Goal: Information Seeking & Learning: Find contact information

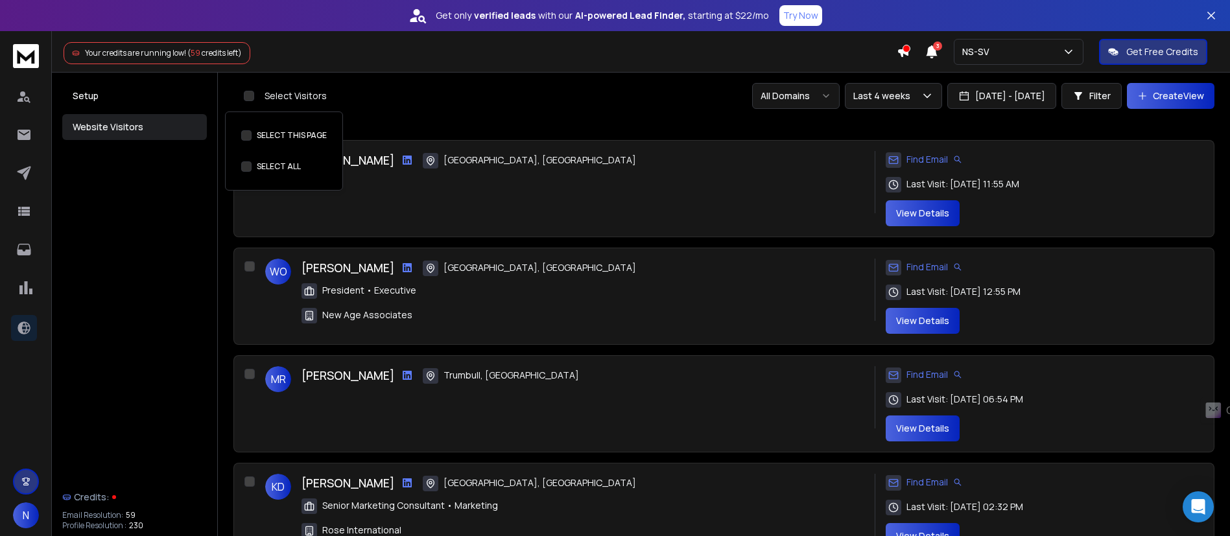
click at [254, 168] on div "SELECT ALL" at bounding box center [284, 167] width 86 height 10
click at [248, 163] on button "SELECT THIS PAGE" at bounding box center [246, 167] width 10 height 10
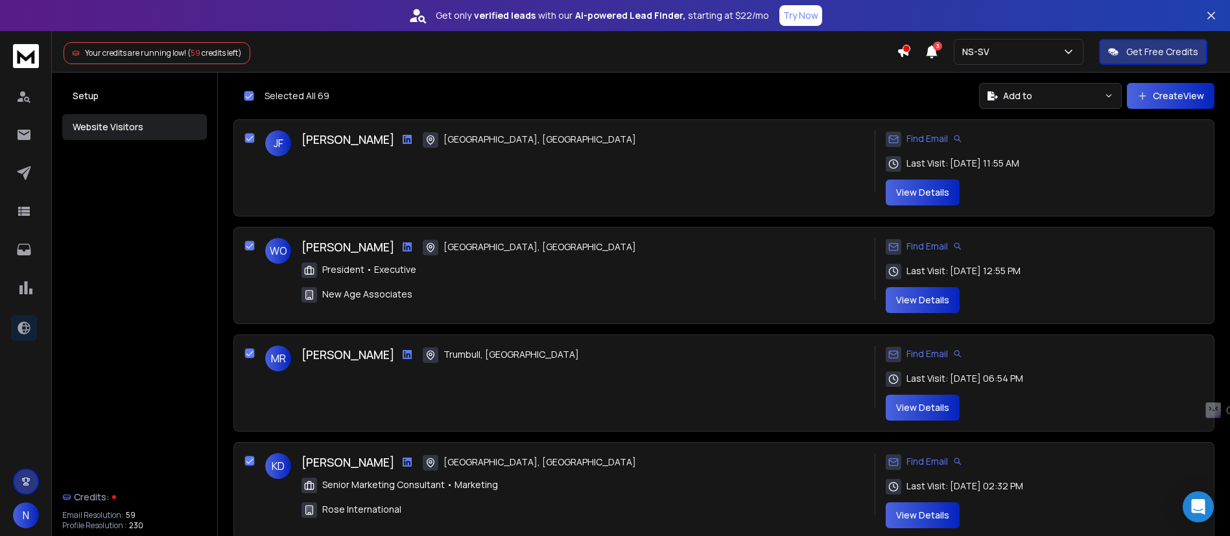
click at [1149, 94] on button "Create View" at bounding box center [1171, 96] width 88 height 26
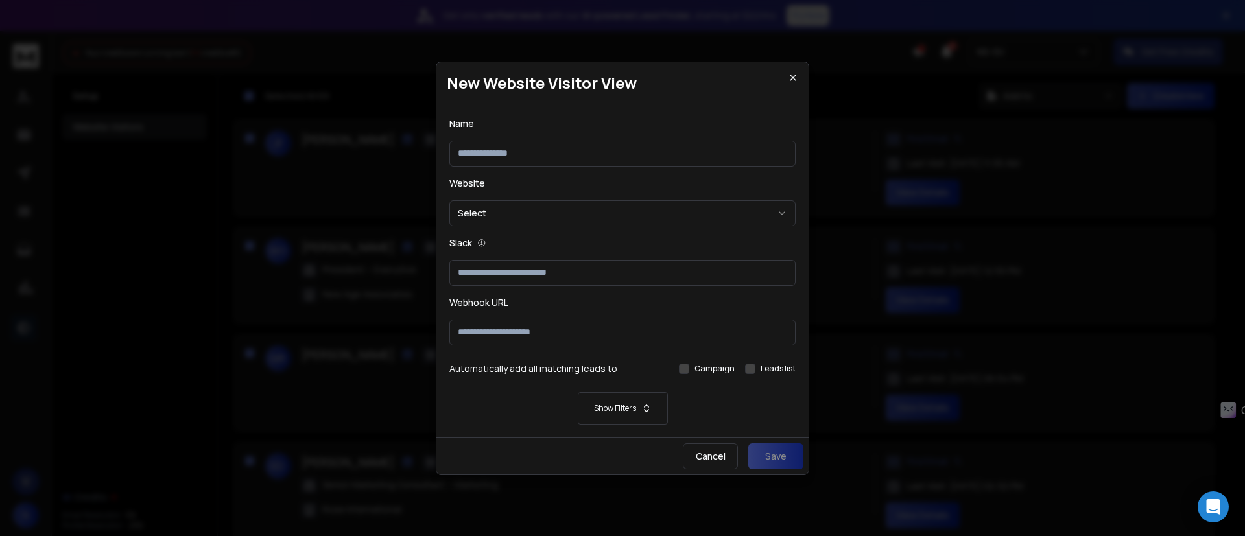
click at [794, 78] on icon "button" at bounding box center [793, 77] width 5 height 5
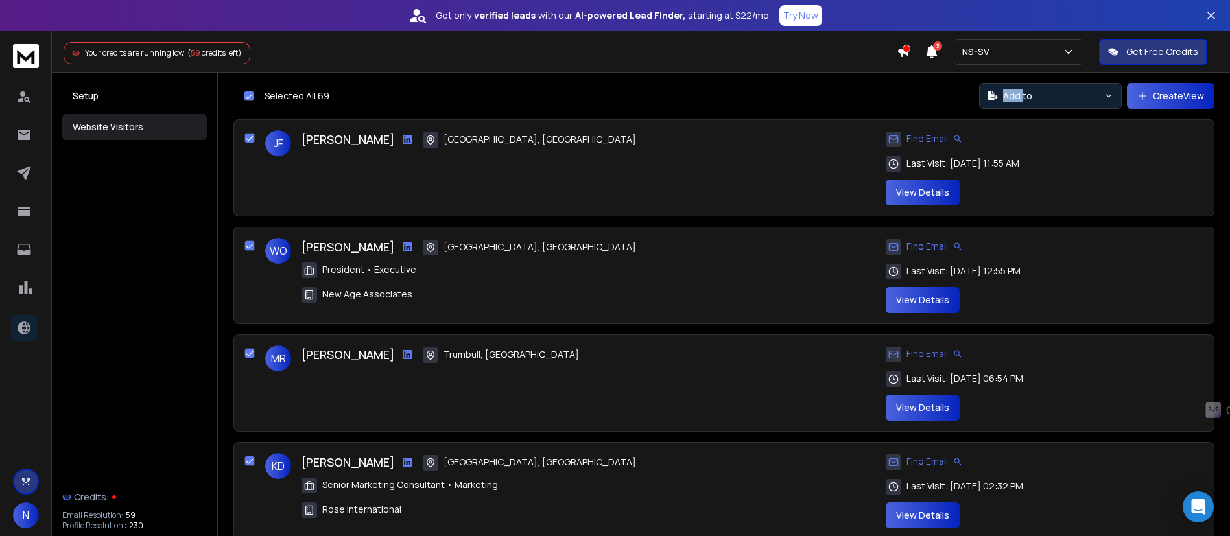
click at [1027, 95] on span "Add to" at bounding box center [1017, 96] width 29 height 13
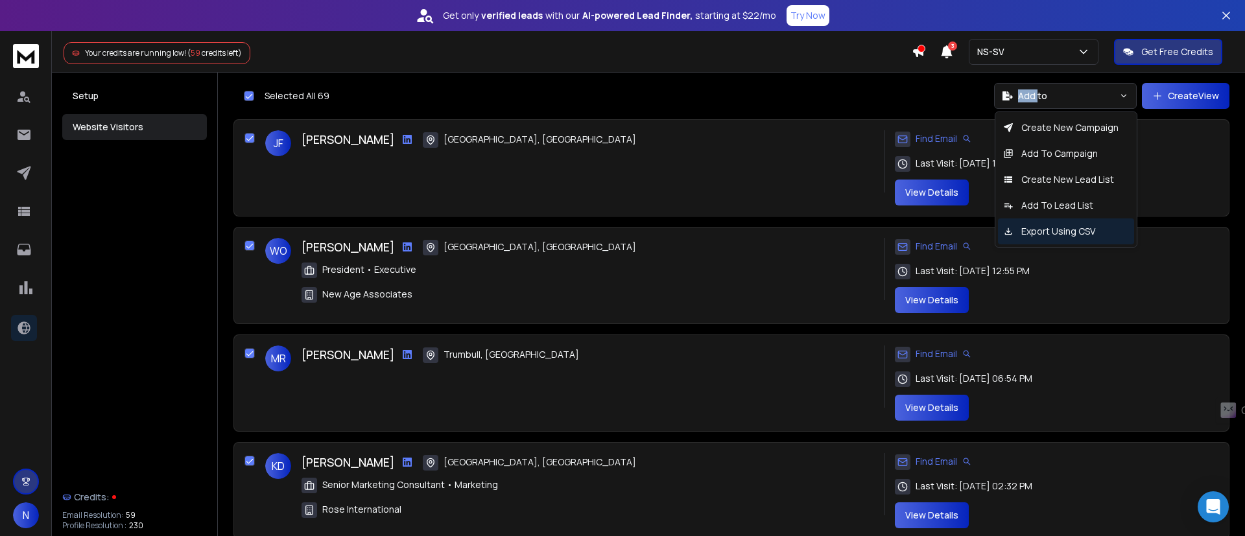
click at [1037, 234] on p "Export Using CSV" at bounding box center [1058, 231] width 79 height 18
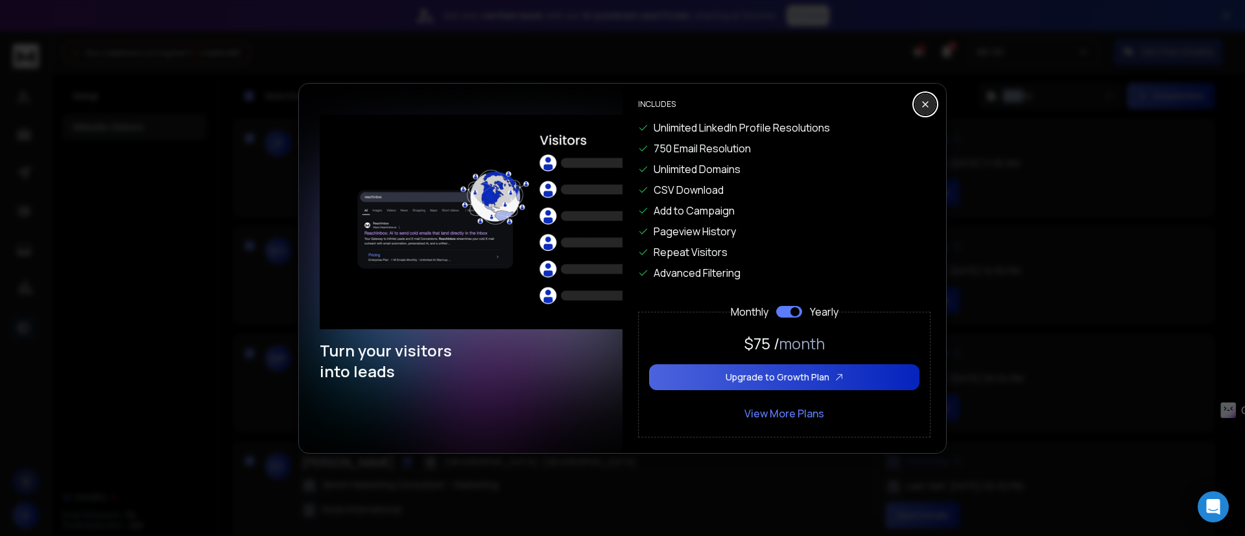
click at [926, 101] on icon "button" at bounding box center [925, 104] width 10 height 10
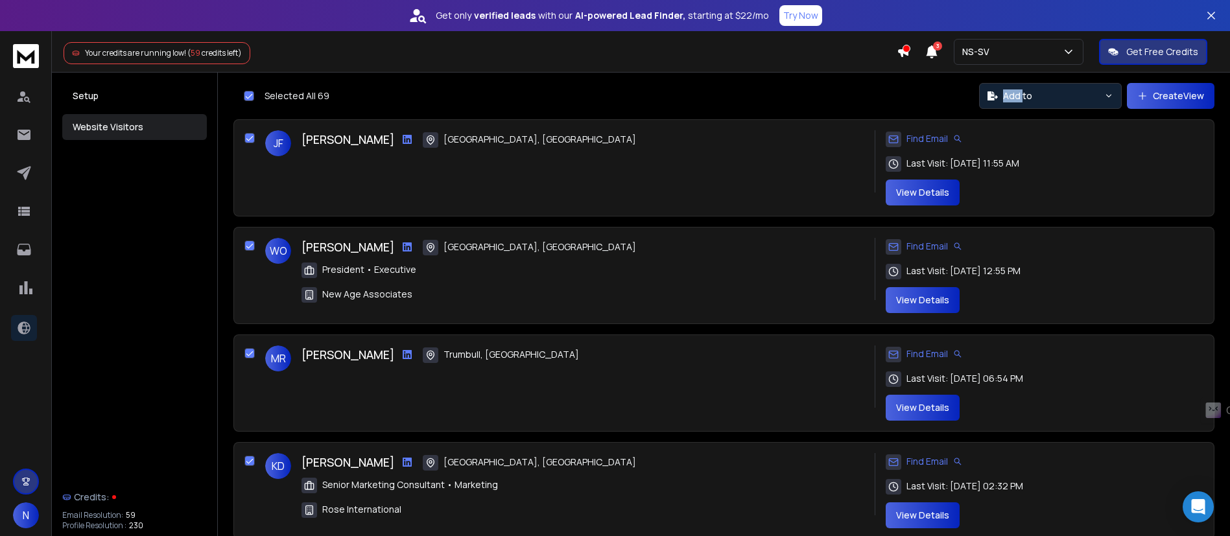
click at [1029, 101] on span "Add to" at bounding box center [1017, 96] width 29 height 13
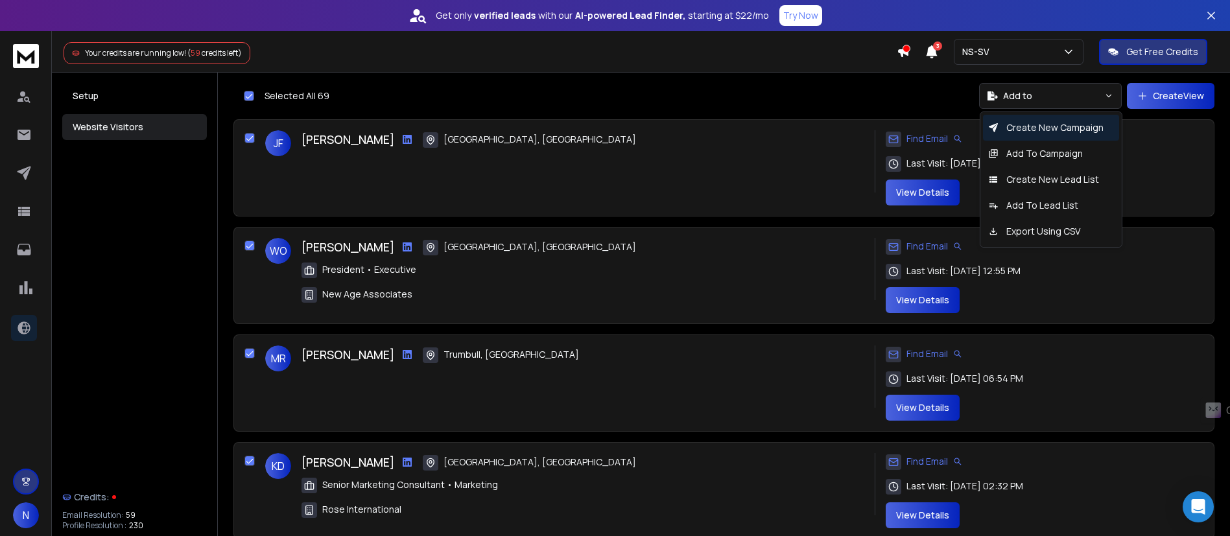
click at [695, 97] on div "Selected All 69" at bounding box center [478, 96] width 488 height 26
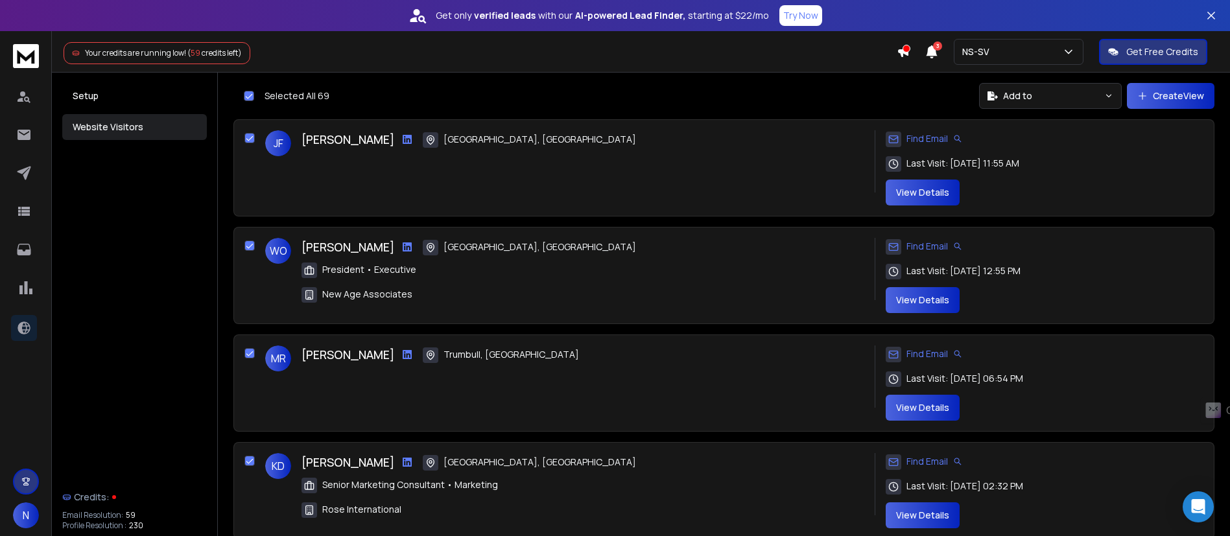
click at [918, 135] on div "Find Email" at bounding box center [924, 138] width 77 height 17
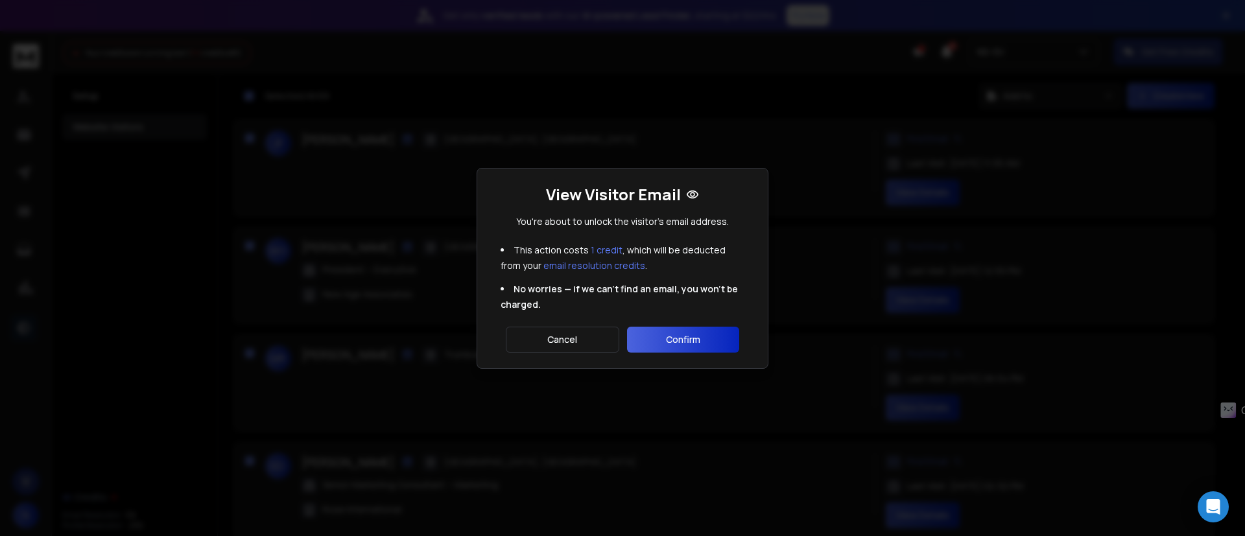
click at [677, 339] on button "Confirm" at bounding box center [683, 340] width 112 height 26
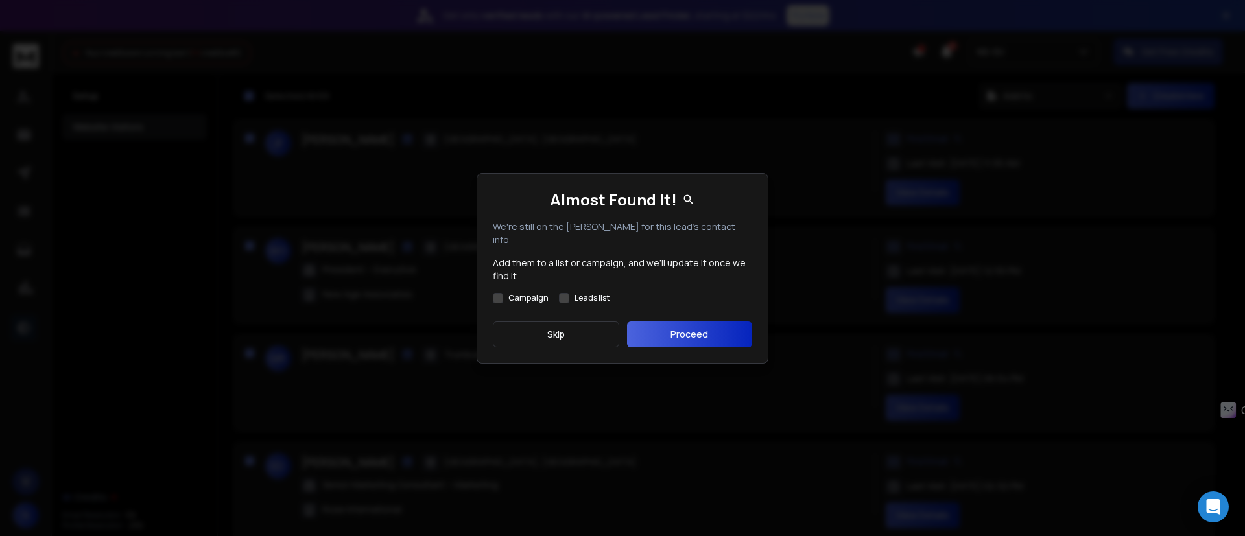
click at [677, 339] on button "Proceed" at bounding box center [689, 335] width 125 height 26
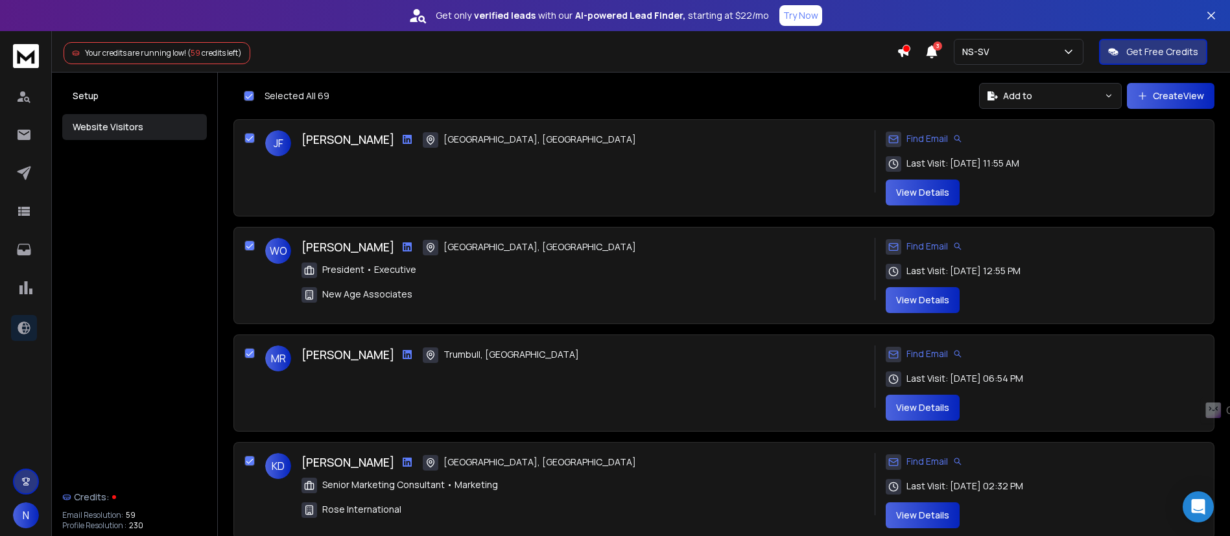
click at [845, 101] on div "Add to Create View" at bounding box center [971, 96] width 488 height 26
click at [1022, 92] on span "Add to" at bounding box center [1017, 96] width 29 height 13
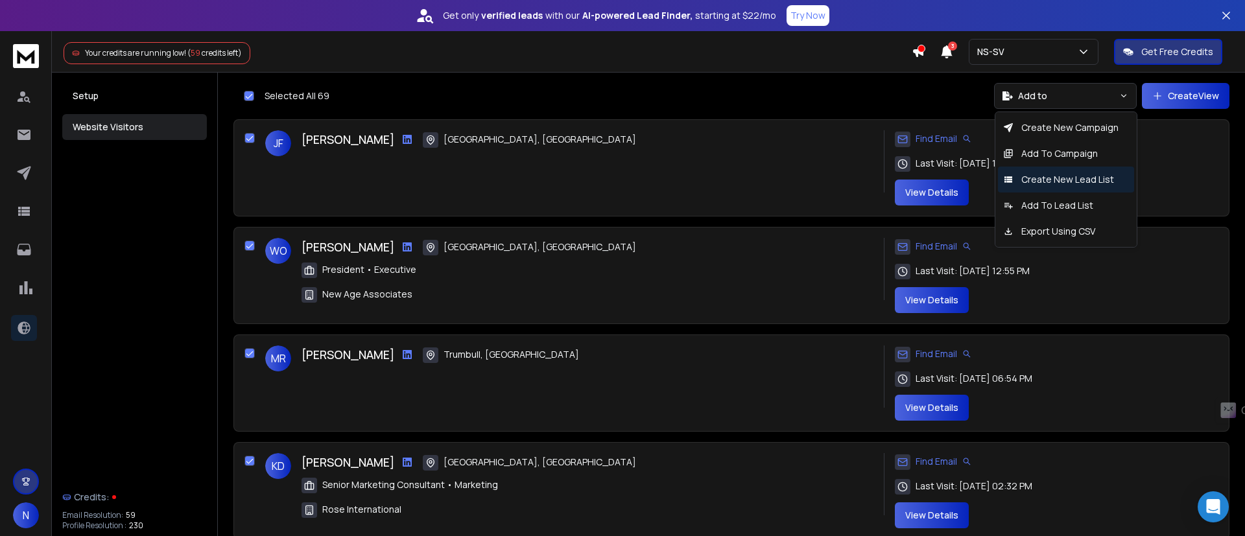
click at [1044, 177] on p "Create New Lead List" at bounding box center [1068, 180] width 98 height 18
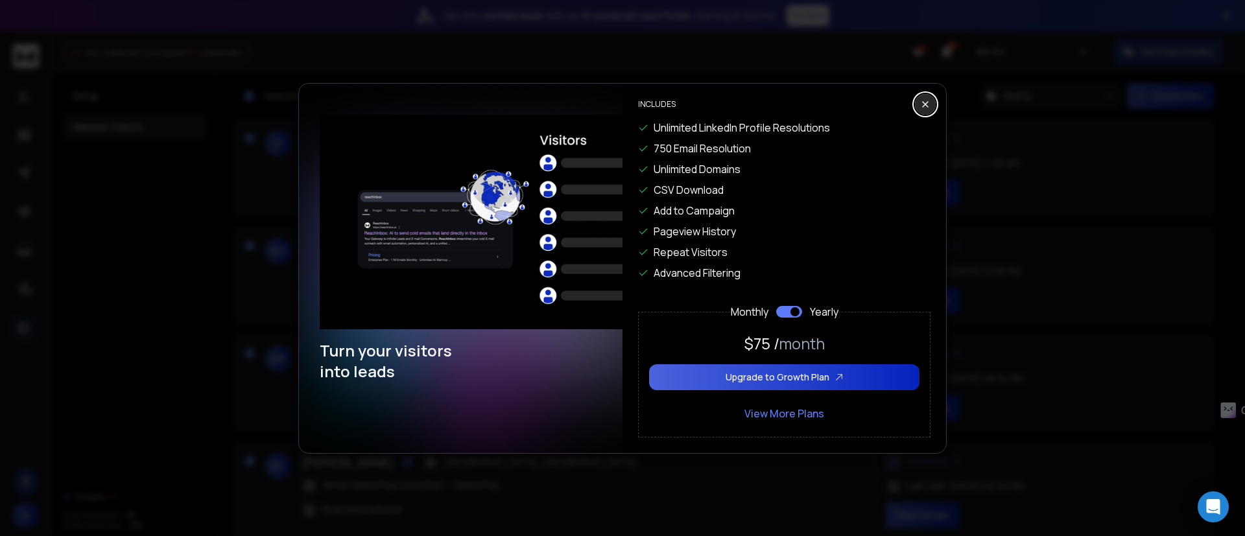
click at [924, 106] on icon "button" at bounding box center [925, 104] width 10 height 10
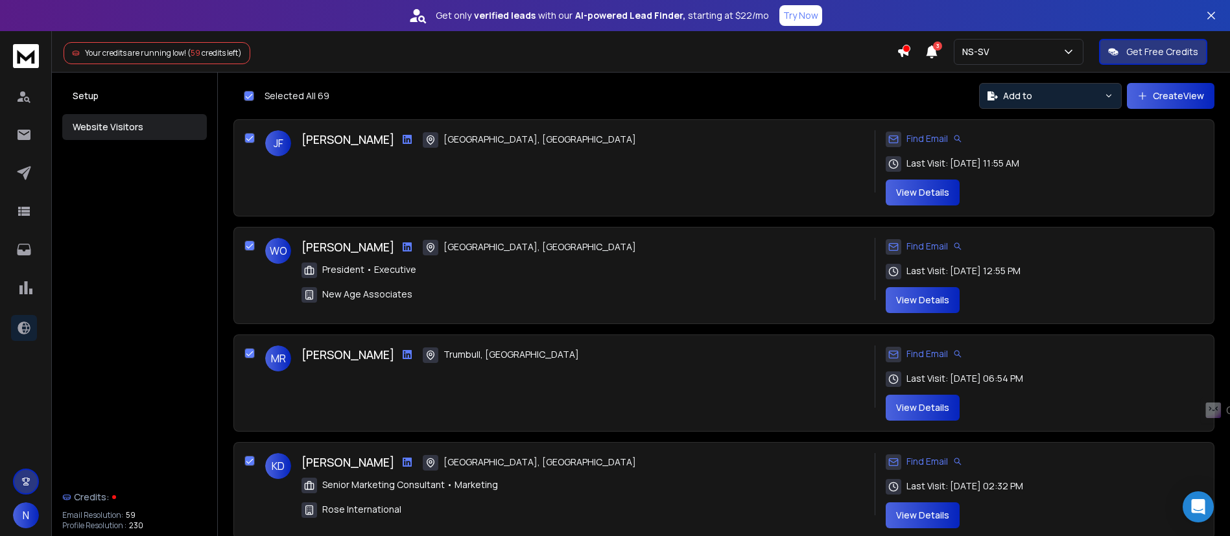
click at [1005, 96] on span "Add to" at bounding box center [1017, 96] width 29 height 13
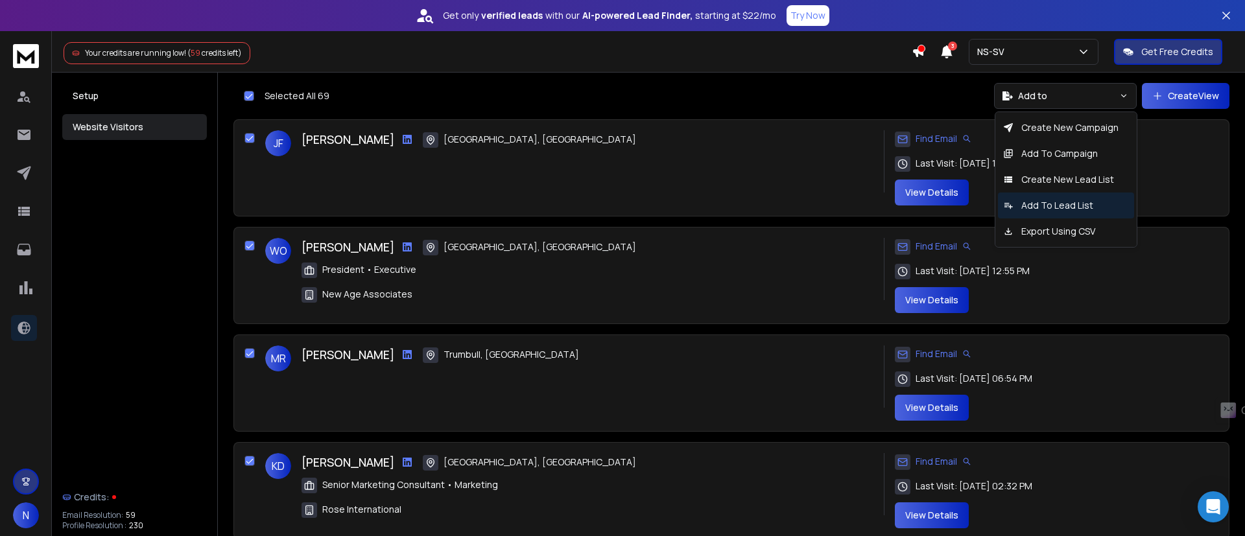
click at [1031, 204] on p "Add To Lead List" at bounding box center [1057, 206] width 77 height 18
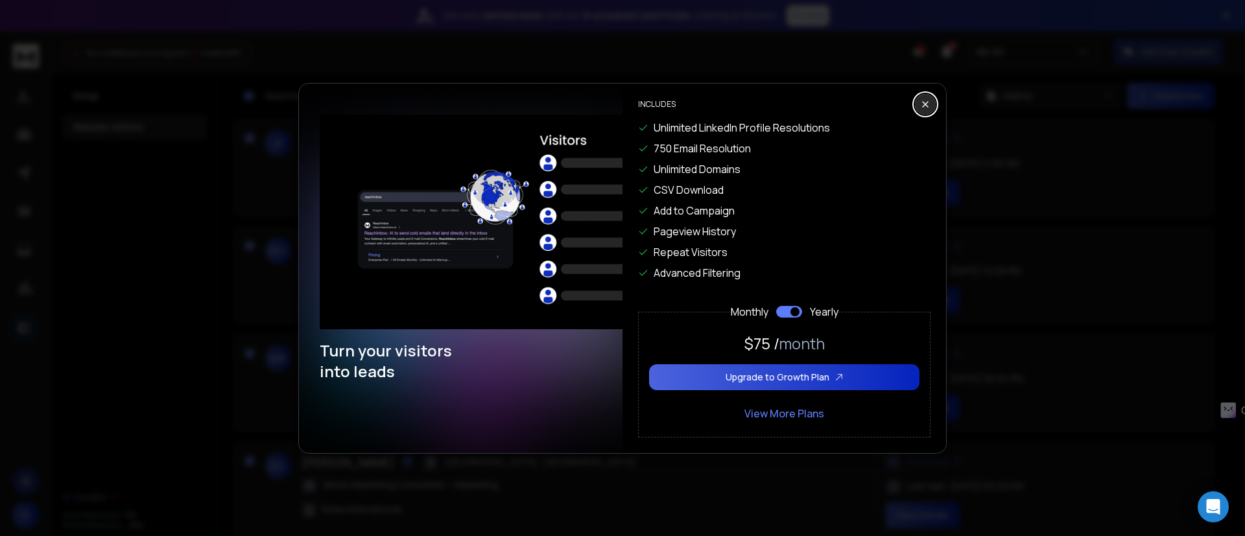
click at [922, 102] on icon "button" at bounding box center [925, 104] width 10 height 10
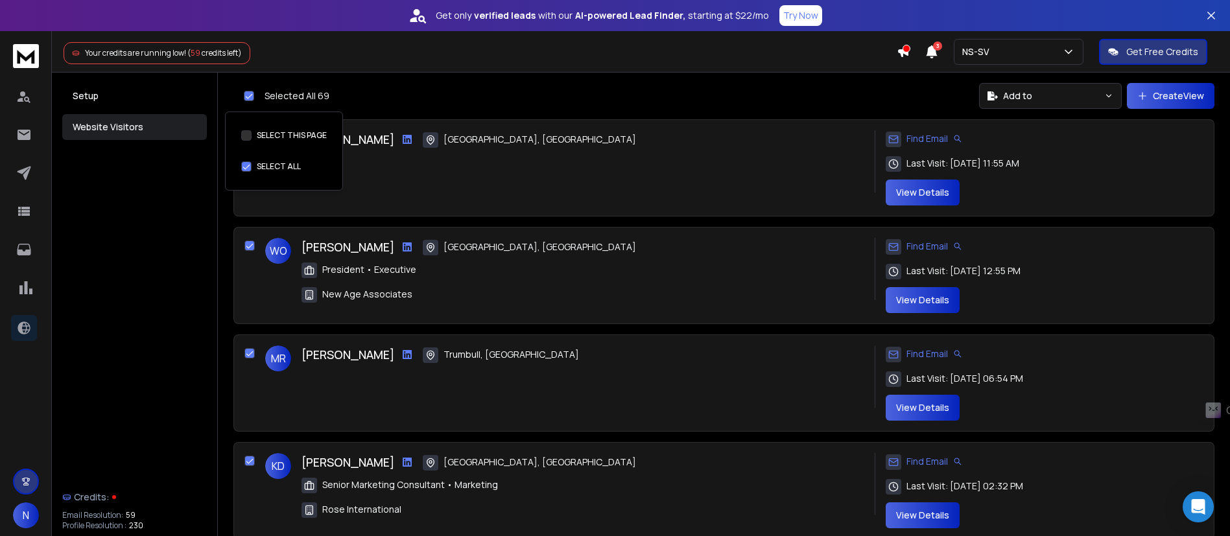
click at [247, 91] on button "SELECT THIS PAGE" at bounding box center [249, 96] width 10 height 10
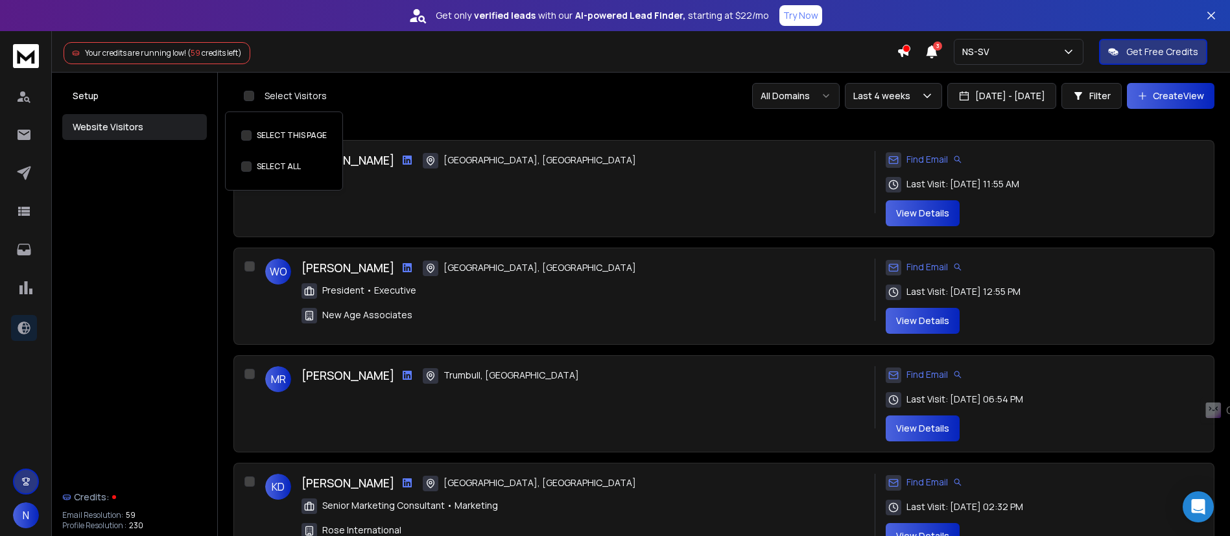
click at [250, 163] on button "SELECT THIS PAGE" at bounding box center [246, 167] width 10 height 10
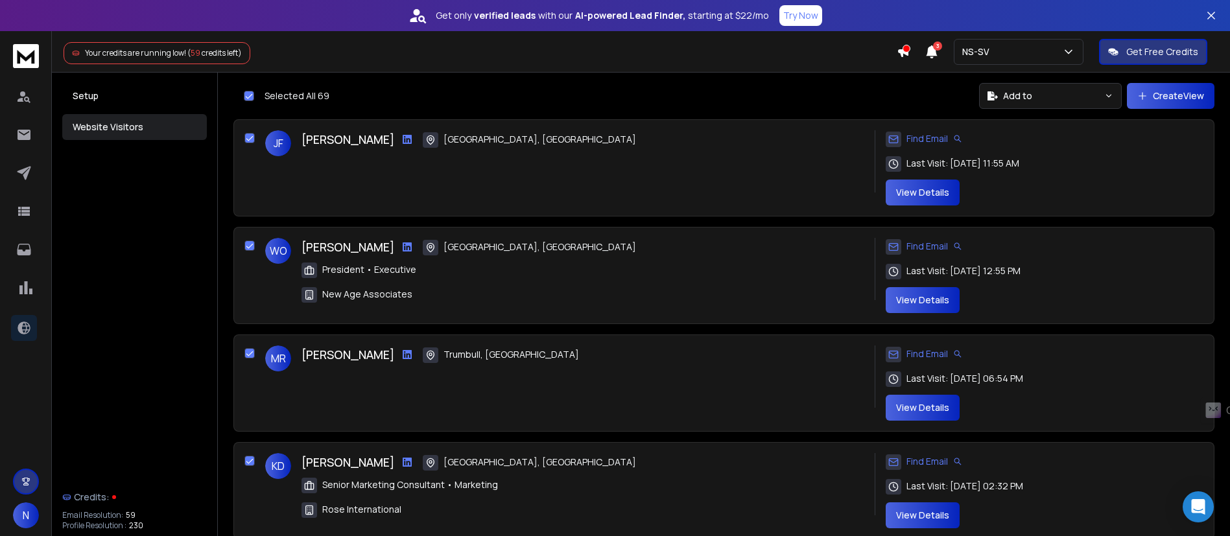
click at [1147, 90] on button "Create View" at bounding box center [1171, 96] width 88 height 26
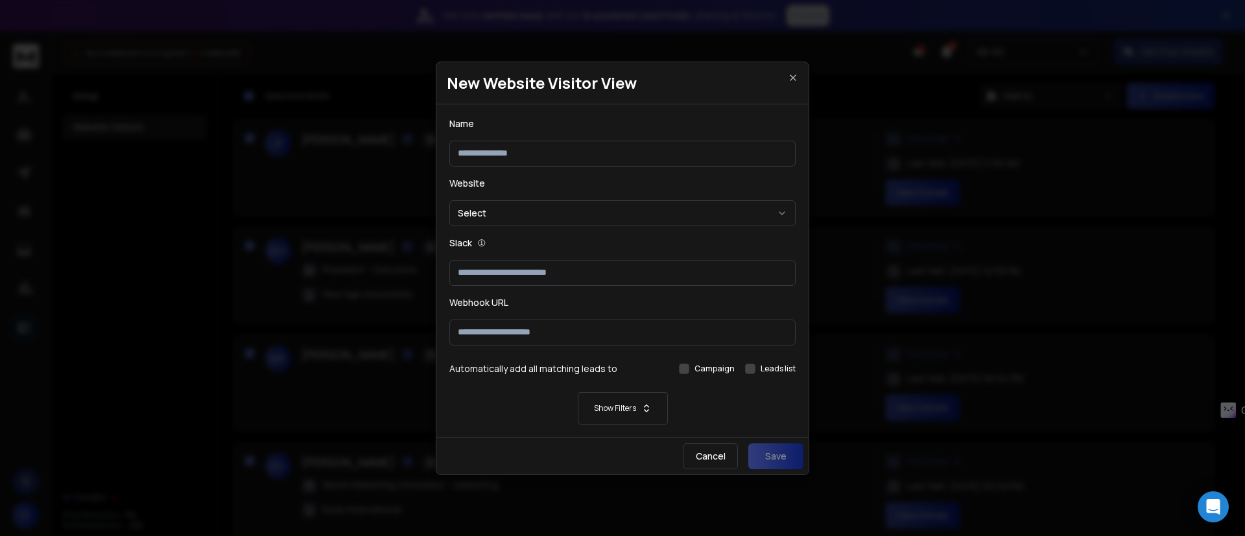
click at [496, 149] on input at bounding box center [623, 154] width 346 height 26
click at [623, 403] on p "Show Filters" at bounding box center [615, 408] width 42 height 10
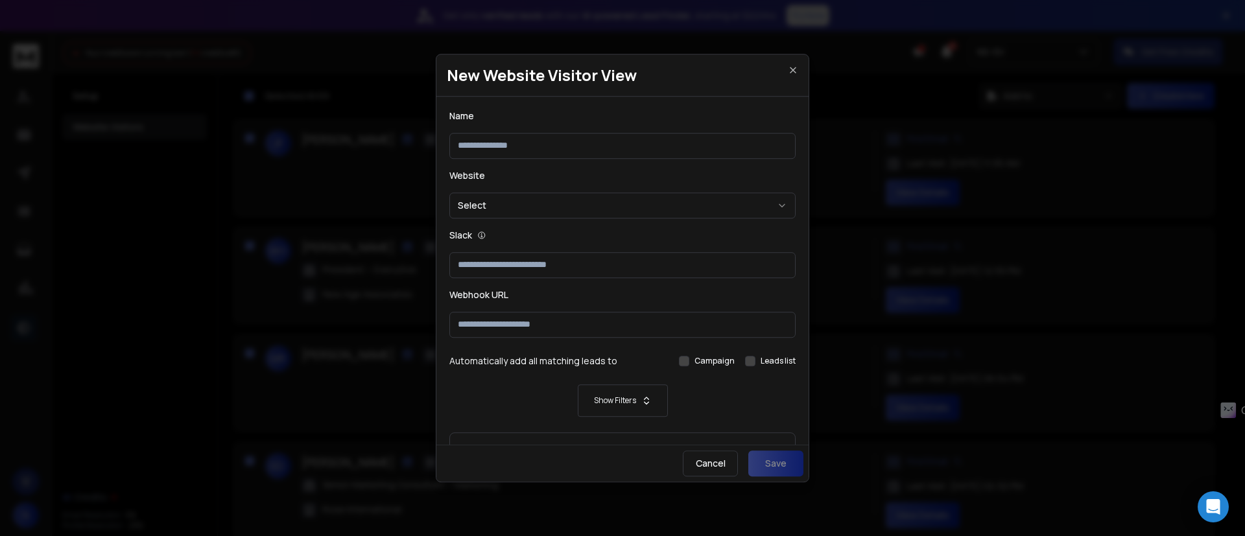
click at [623, 402] on p "Show Filters" at bounding box center [615, 401] width 42 height 10
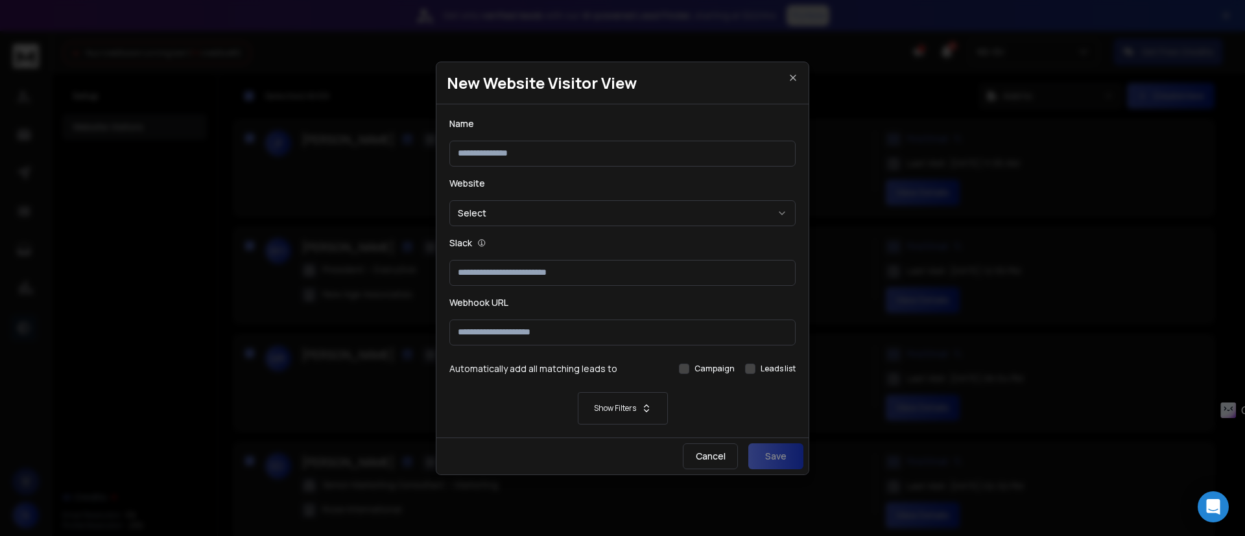
click at [623, 403] on p "Show Filters" at bounding box center [615, 408] width 42 height 10
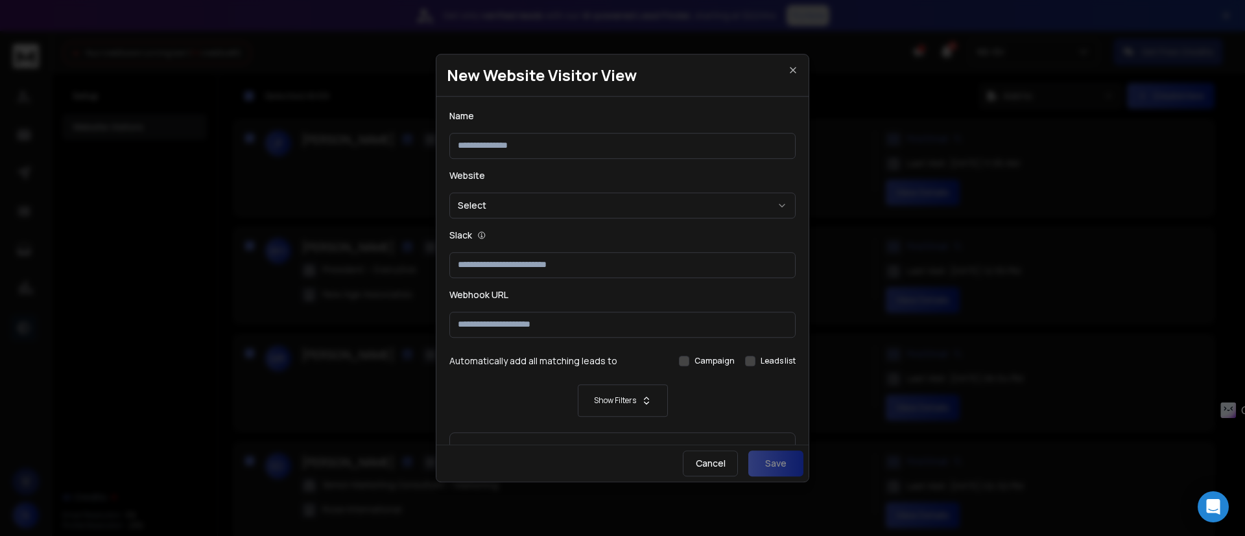
click at [623, 402] on p "Show Filters" at bounding box center [615, 401] width 42 height 10
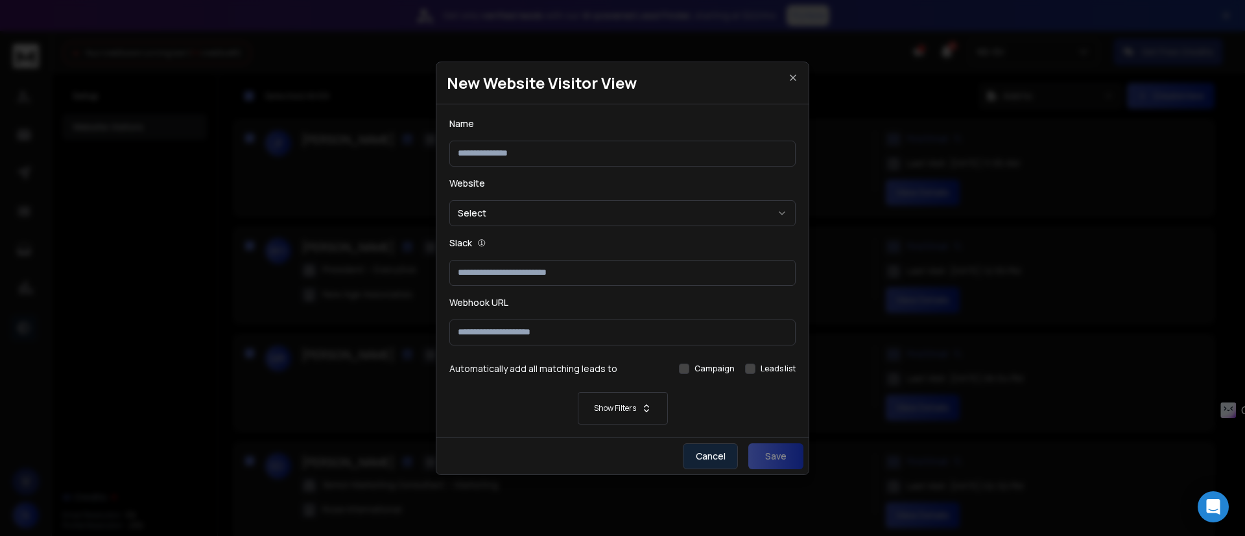
click at [697, 459] on button "Cancel" at bounding box center [710, 457] width 55 height 26
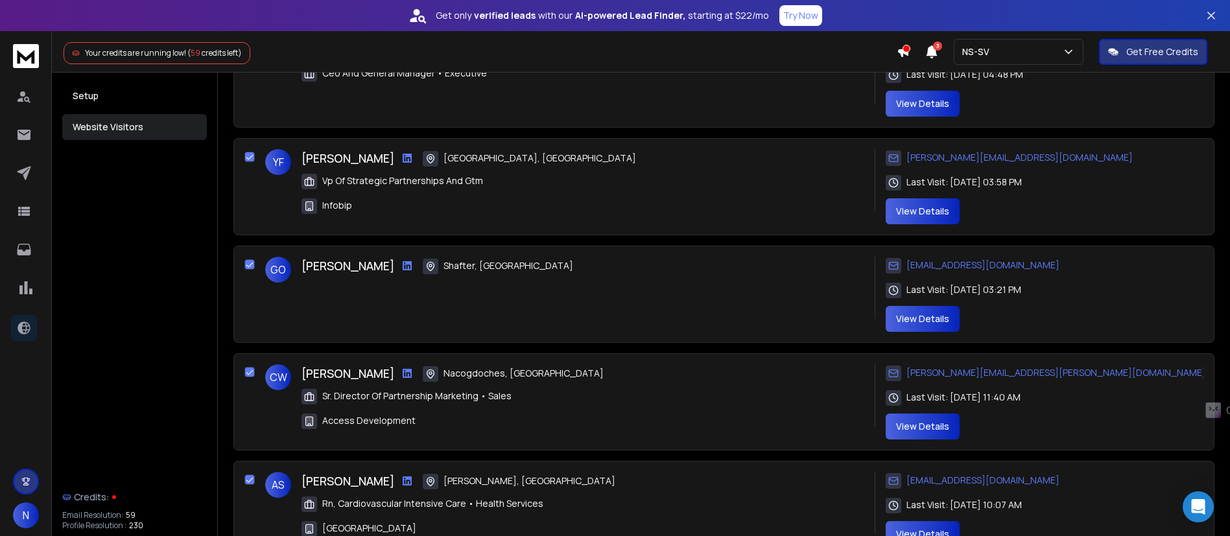
scroll to position [3535, 0]
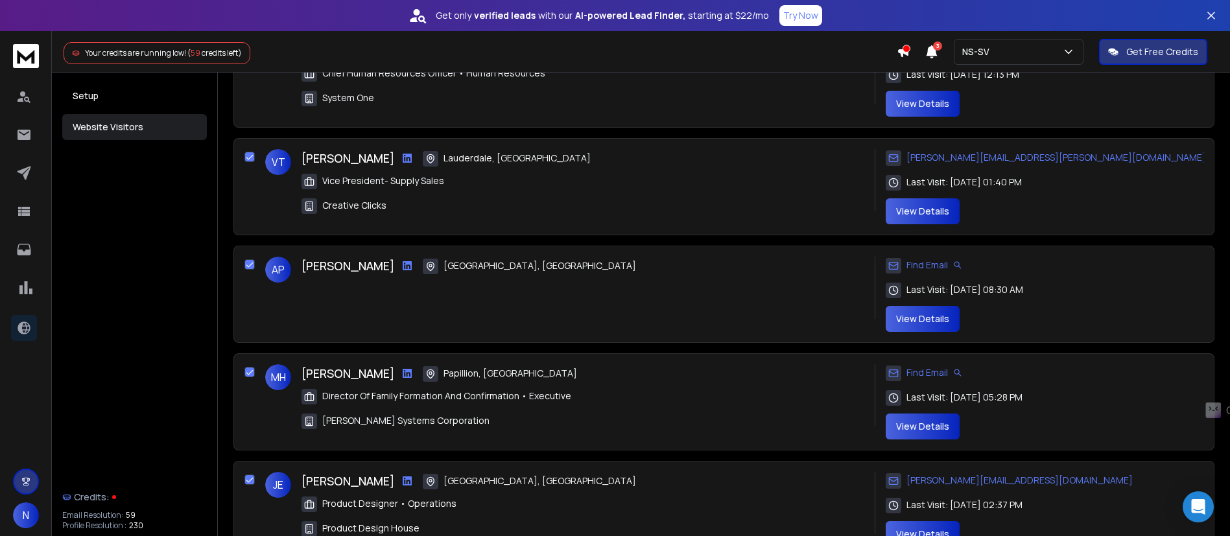
click at [400, 260] on div "Angela Persson" at bounding box center [357, 266] width 111 height 18
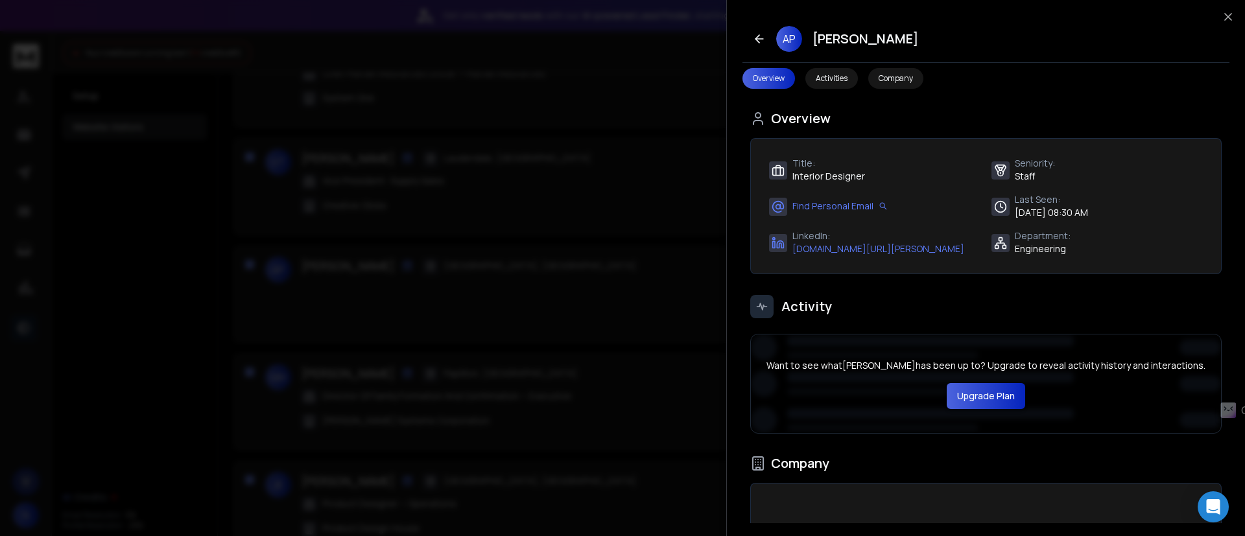
click at [826, 247] on span "linkedin.com/in/angie-persson-40721a36" at bounding box center [879, 249] width 172 height 13
click at [837, 234] on span "LinkedIn :" at bounding box center [879, 236] width 172 height 13
click at [573, 138] on div at bounding box center [622, 268] width 1245 height 536
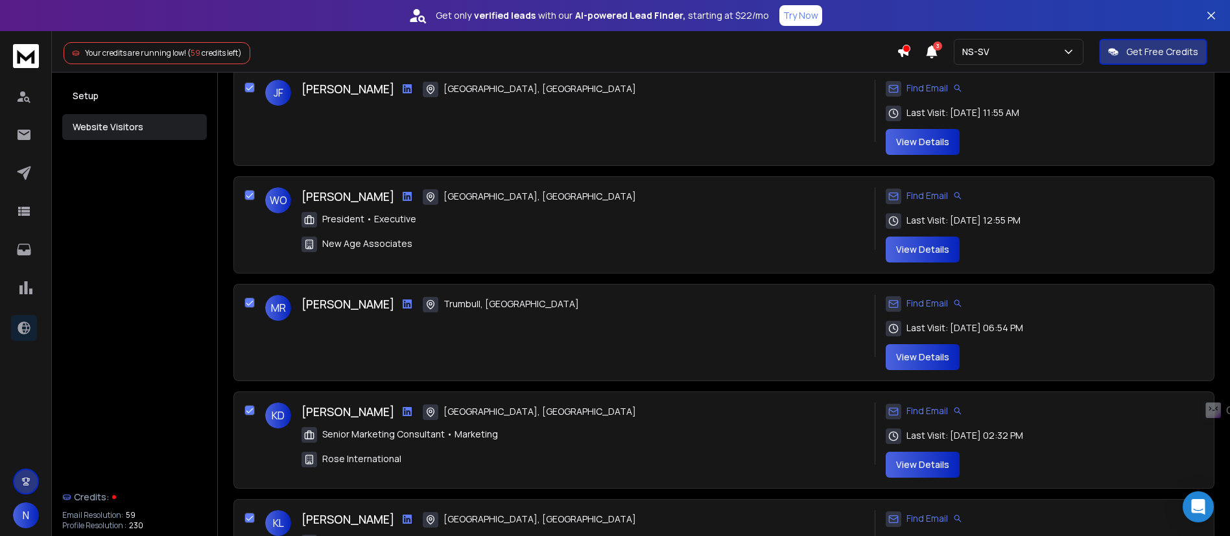
scroll to position [0, 0]
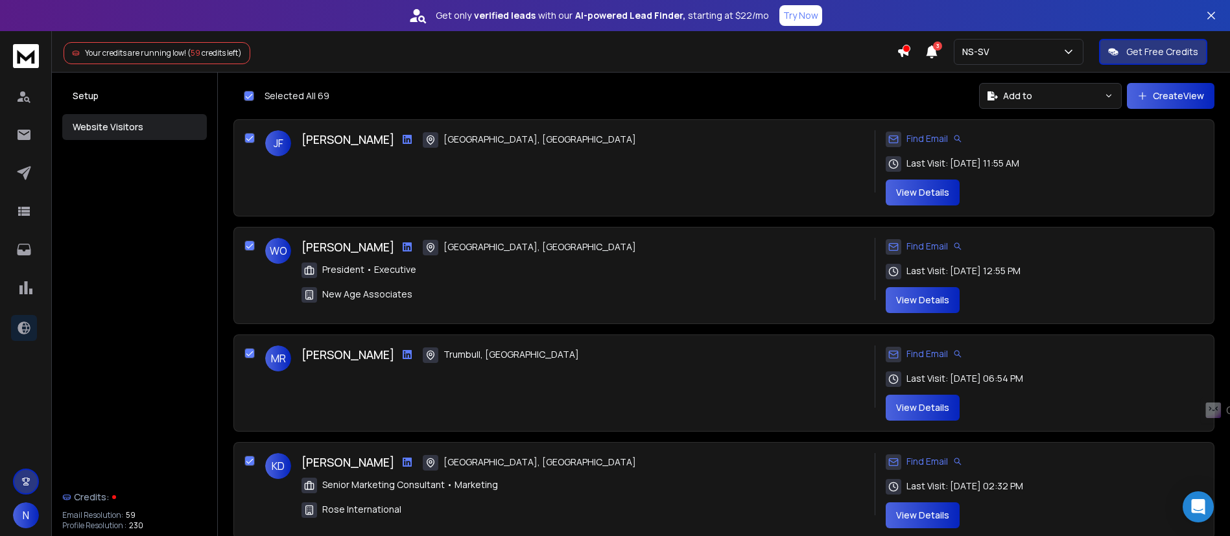
click at [597, 88] on div "Selected All 69" at bounding box center [478, 96] width 488 height 26
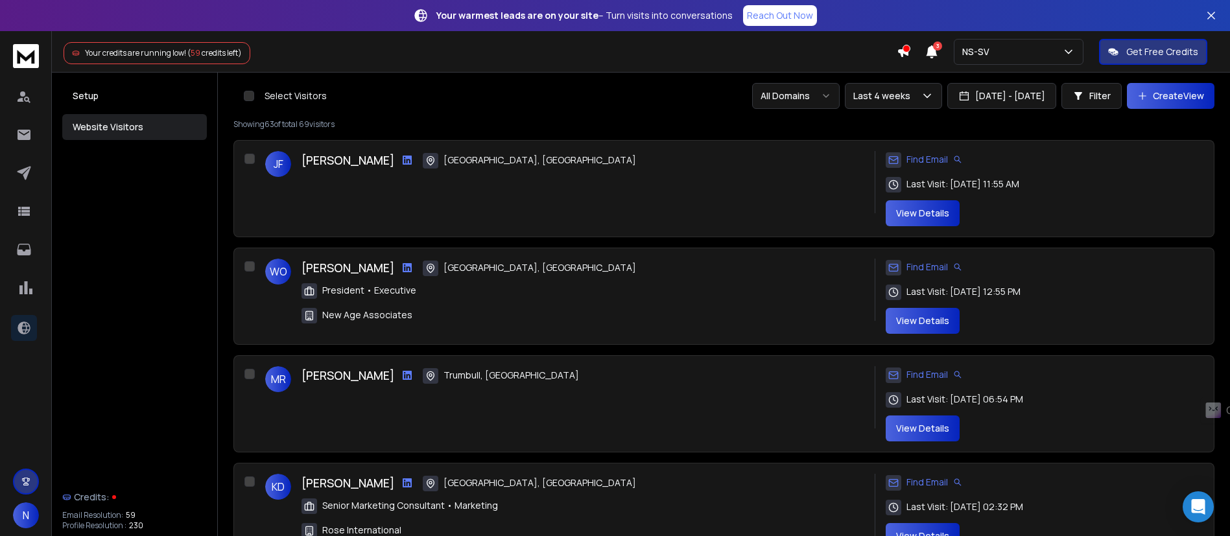
drag, startPoint x: 407, startPoint y: 160, endPoint x: 366, endPoint y: 218, distance: 71.3
click at [366, 218] on div "JF Janice Fleshman Vancouver, WA Find Email Last Visit: Sep 13, 2025, 11:55 AM …" at bounding box center [734, 188] width 939 height 75
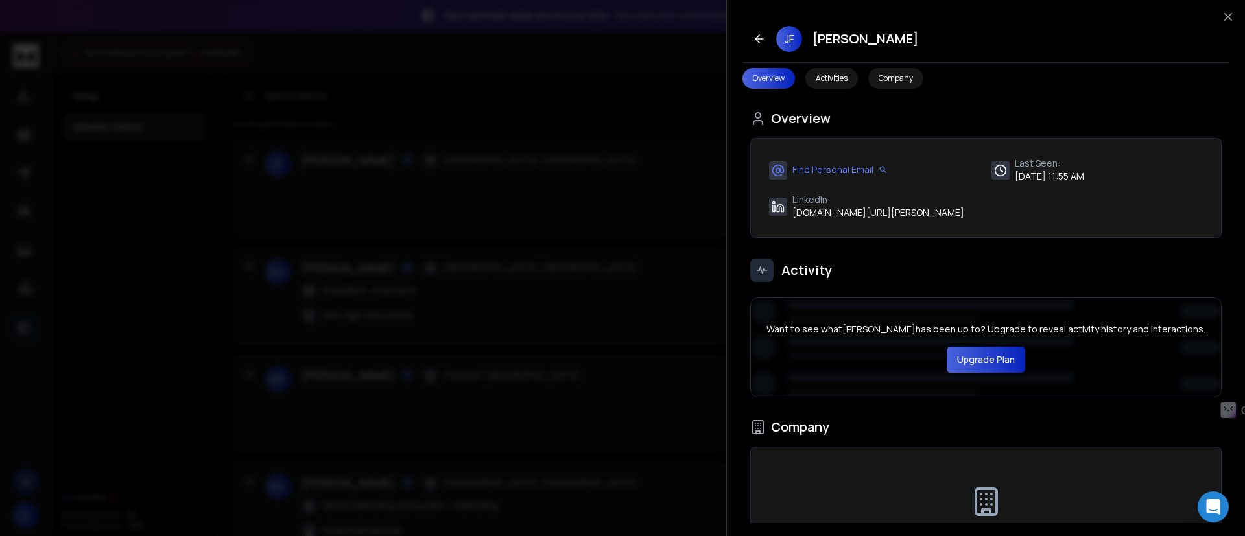
drag, startPoint x: 824, startPoint y: 210, endPoint x: 811, endPoint y: 229, distance: 22.9
click at [808, 241] on div "Overview Find Personal Email Last Seen : Sep 13, 2025, 11:55 AM LinkedIn : link…" at bounding box center [986, 308] width 487 height 429
click at [817, 211] on span "linkedin.com/in/janice-fleshman-383229b" at bounding box center [879, 212] width 172 height 13
click at [668, 136] on div at bounding box center [622, 268] width 1245 height 536
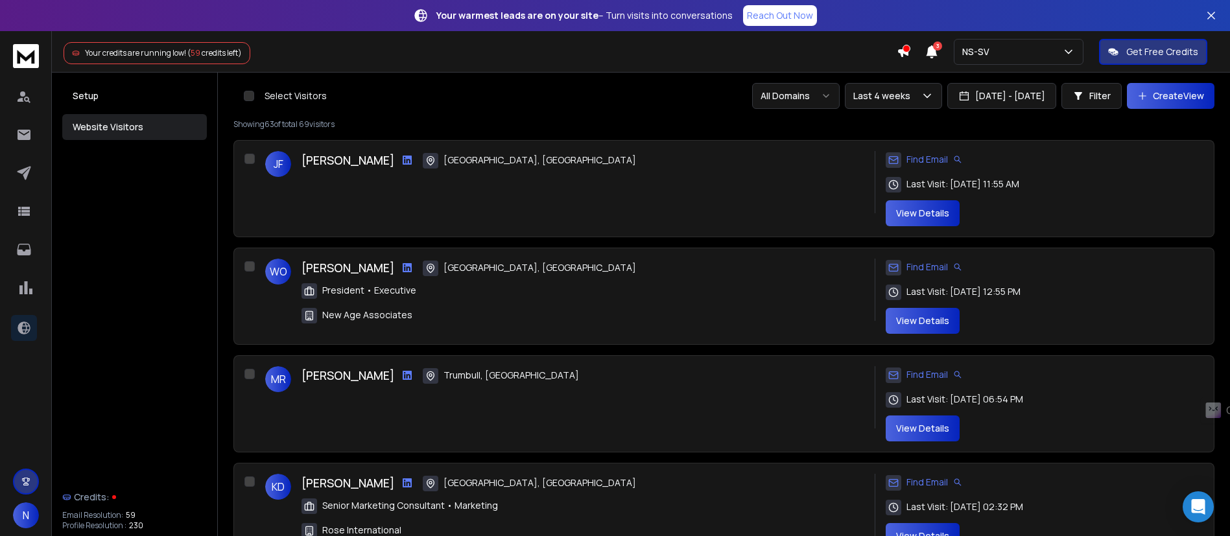
click at [917, 320] on button "View Details" at bounding box center [923, 321] width 74 height 26
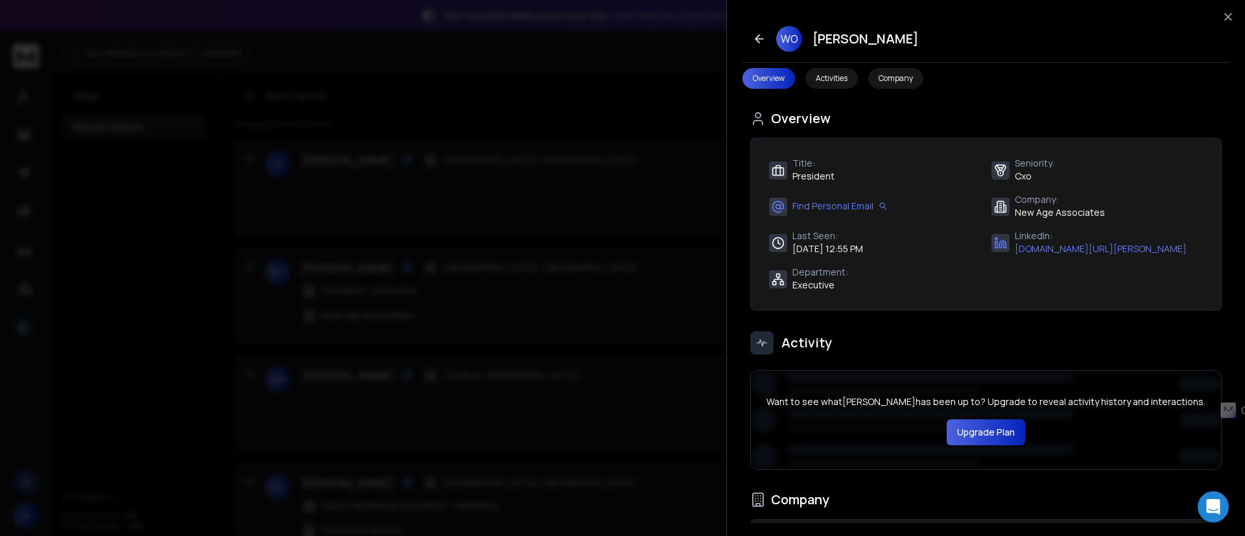
click at [1059, 246] on span "linkedin.com/in/bill-orcutt-a860a414" at bounding box center [1101, 249] width 172 height 13
click at [1228, 18] on icon "button" at bounding box center [1228, 17] width 6 height 6
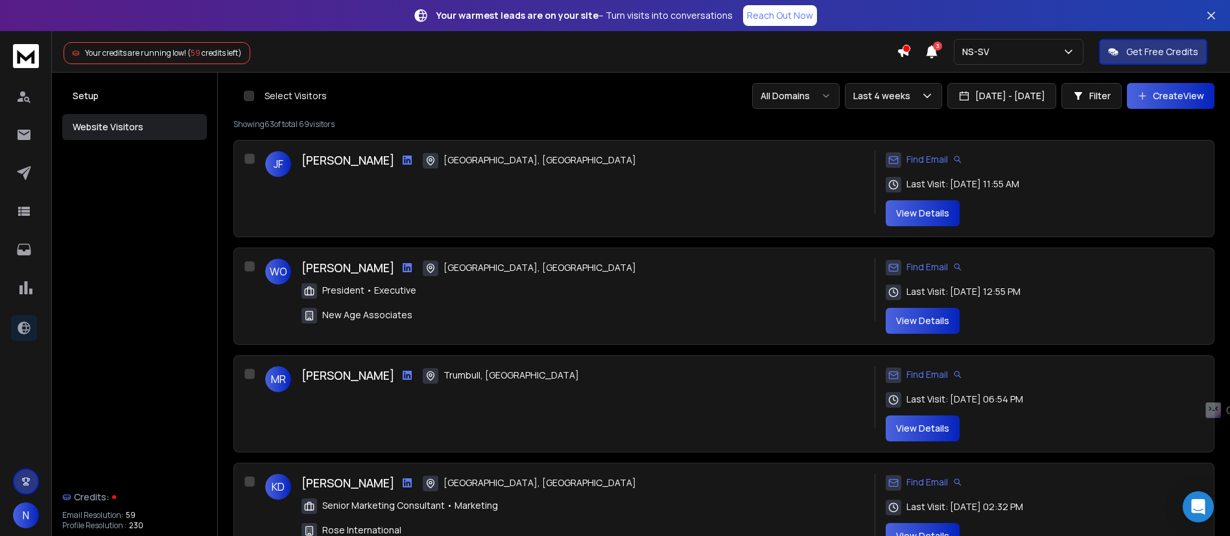
click at [920, 427] on button "View Details" at bounding box center [923, 429] width 74 height 26
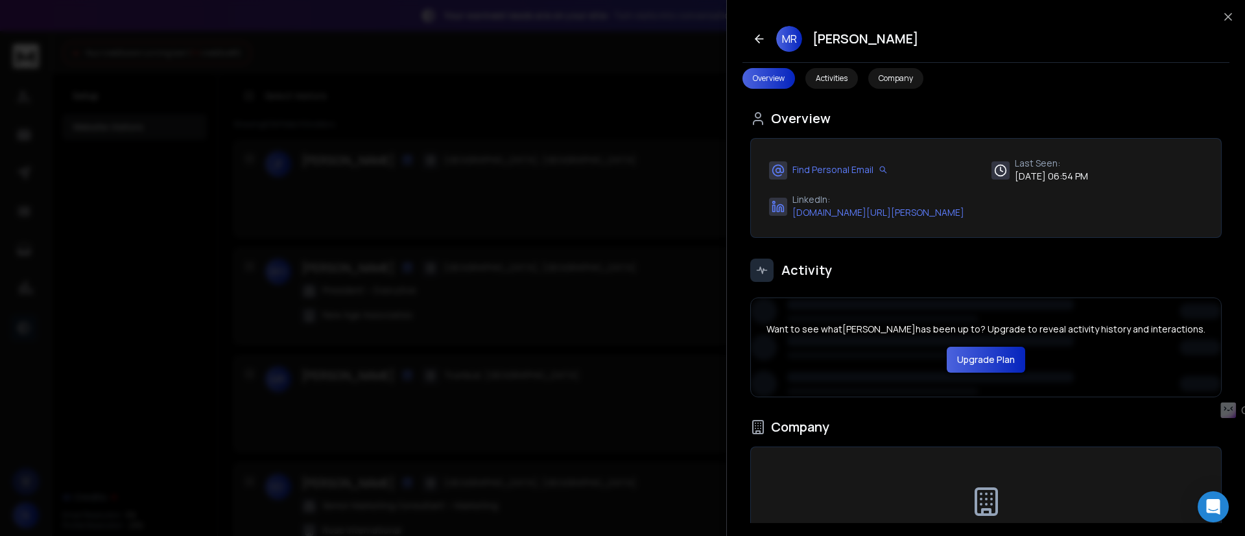
click at [822, 206] on span "linkedin.com/in/shelley-rothbard-a76013123" at bounding box center [879, 212] width 172 height 13
click at [683, 171] on div at bounding box center [622, 268] width 1245 height 536
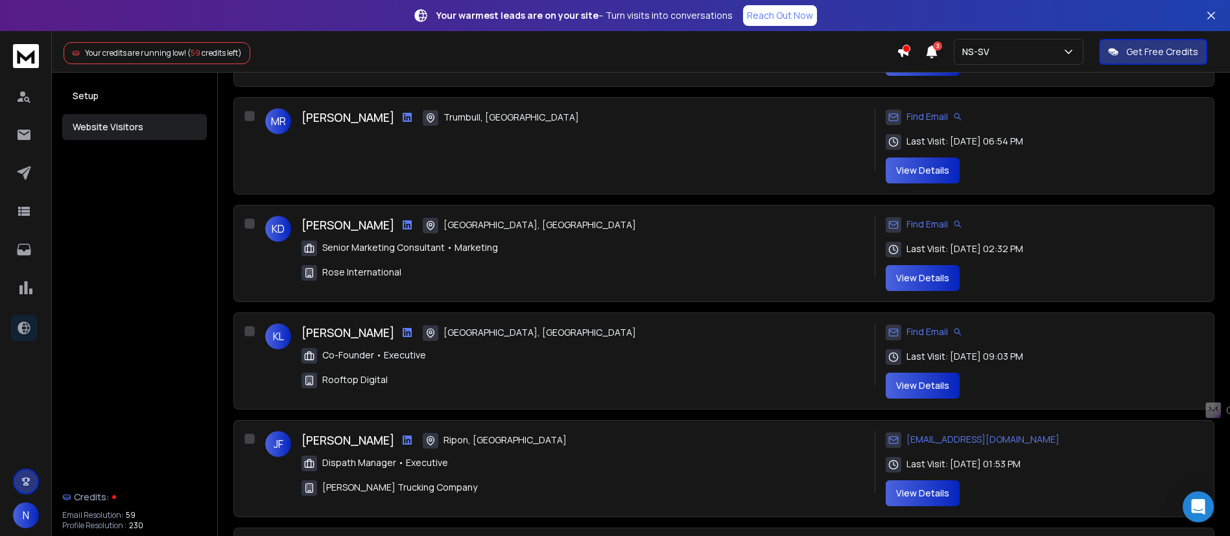
scroll to position [260, 0]
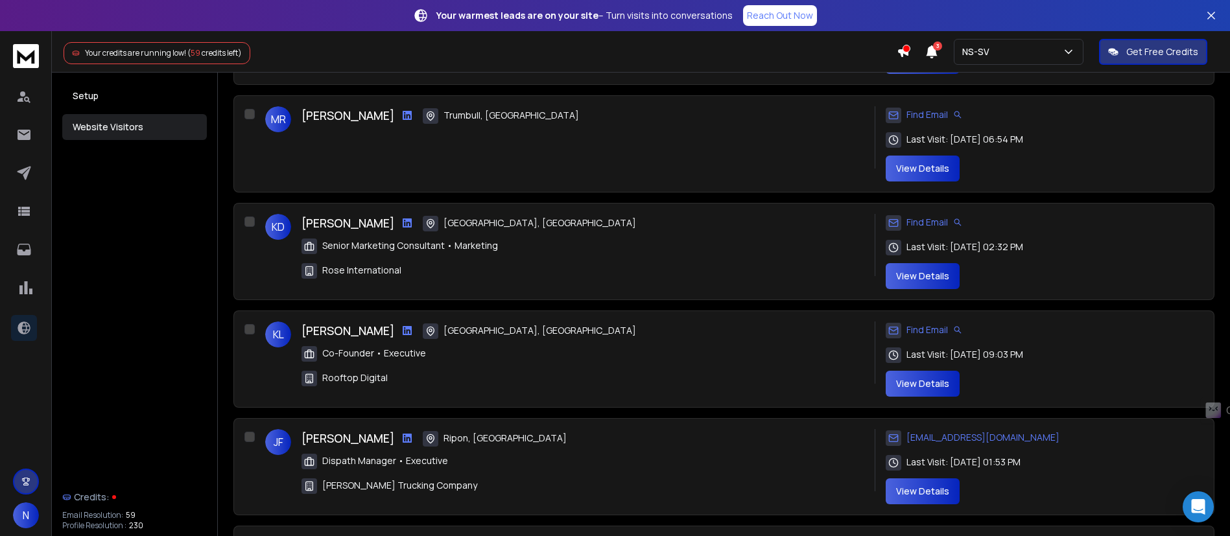
click at [928, 276] on button "View Details" at bounding box center [923, 276] width 74 height 26
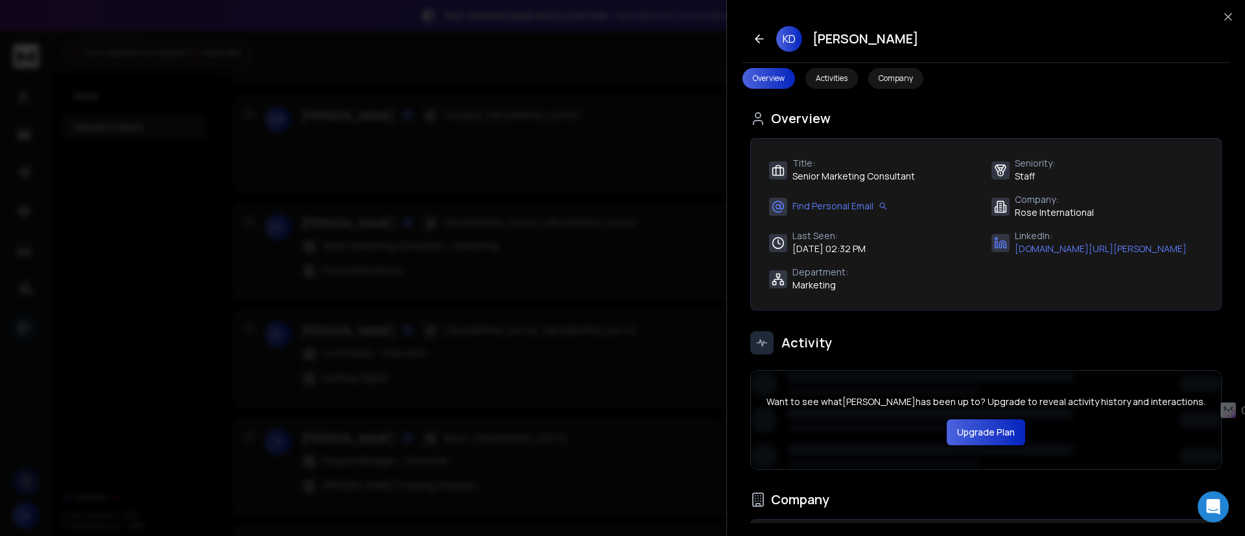
click at [1042, 246] on span "linkedin.com/in/kristin-beery-a3b46b22" at bounding box center [1101, 249] width 172 height 13
click at [647, 224] on div at bounding box center [622, 268] width 1245 height 536
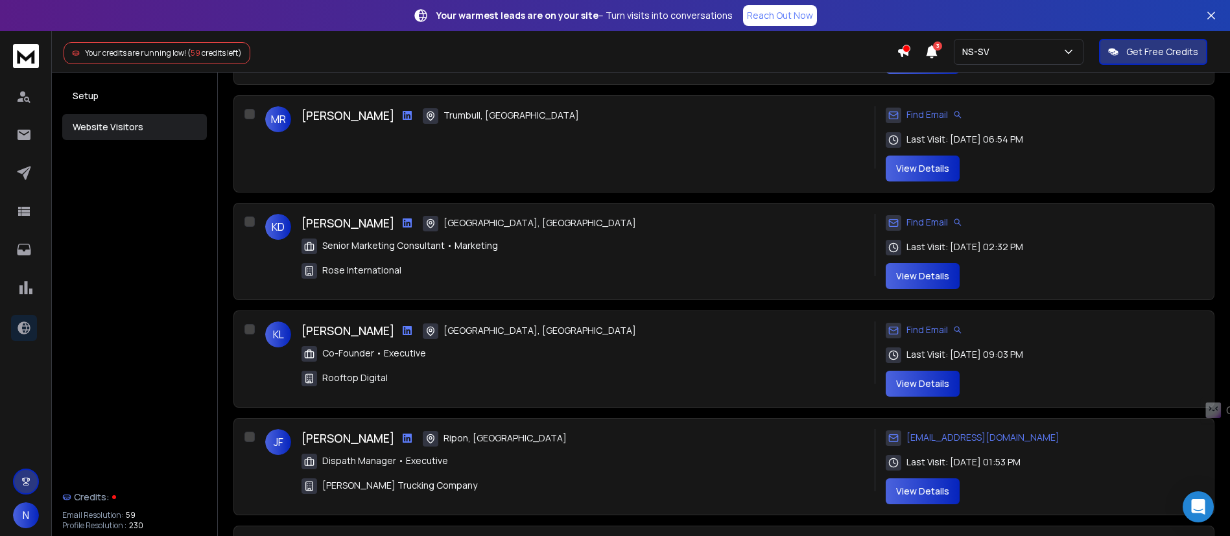
click at [925, 383] on button "View Details" at bounding box center [923, 384] width 74 height 26
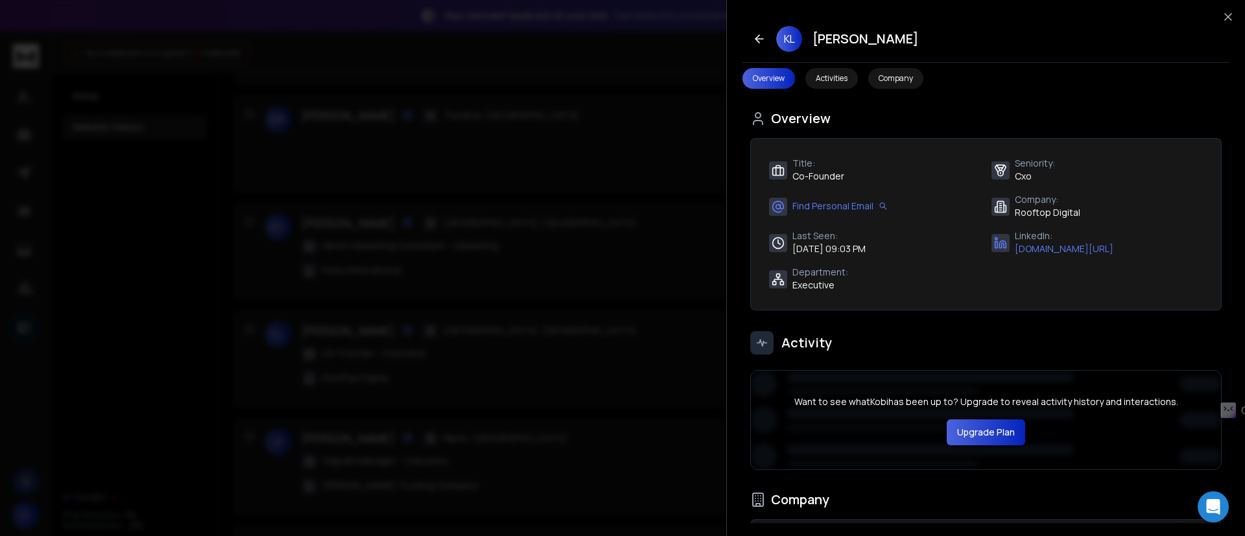
click at [1046, 248] on span "linkedin.com/in/kobilevi" at bounding box center [1064, 249] width 99 height 13
click at [643, 163] on div at bounding box center [622, 268] width 1245 height 536
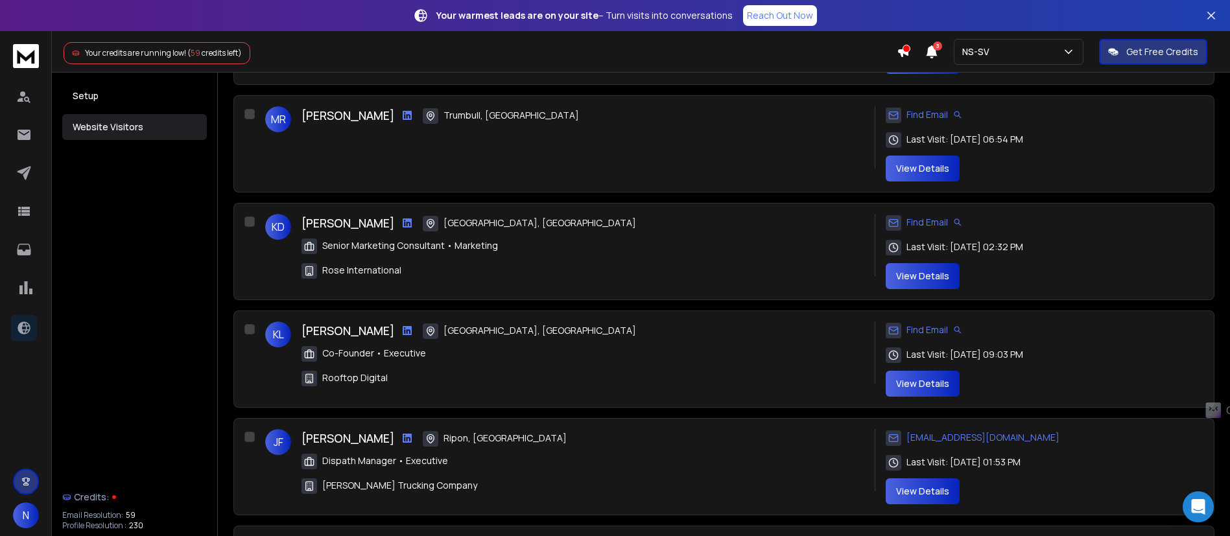
click at [917, 495] on button "View Details" at bounding box center [923, 492] width 74 height 26
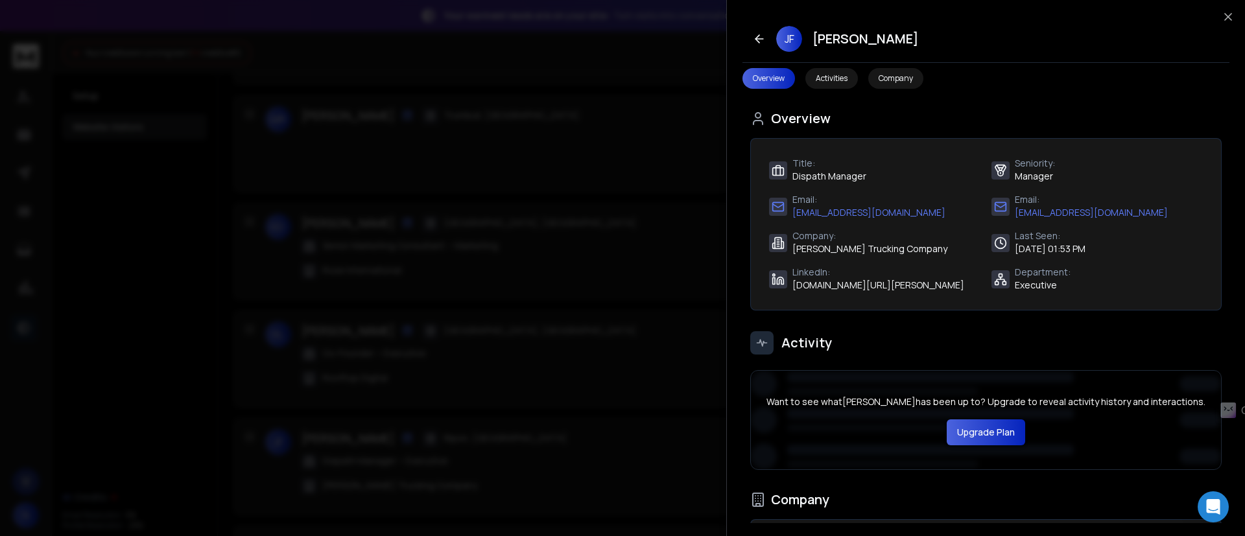
click at [1031, 213] on span "jf427cobra@gmail.com" at bounding box center [1091, 212] width 153 height 13
click at [886, 287] on span "linkedin.com/in/john-fultz-15a27b119" at bounding box center [879, 285] width 172 height 13
click at [658, 101] on div at bounding box center [622, 268] width 1245 height 536
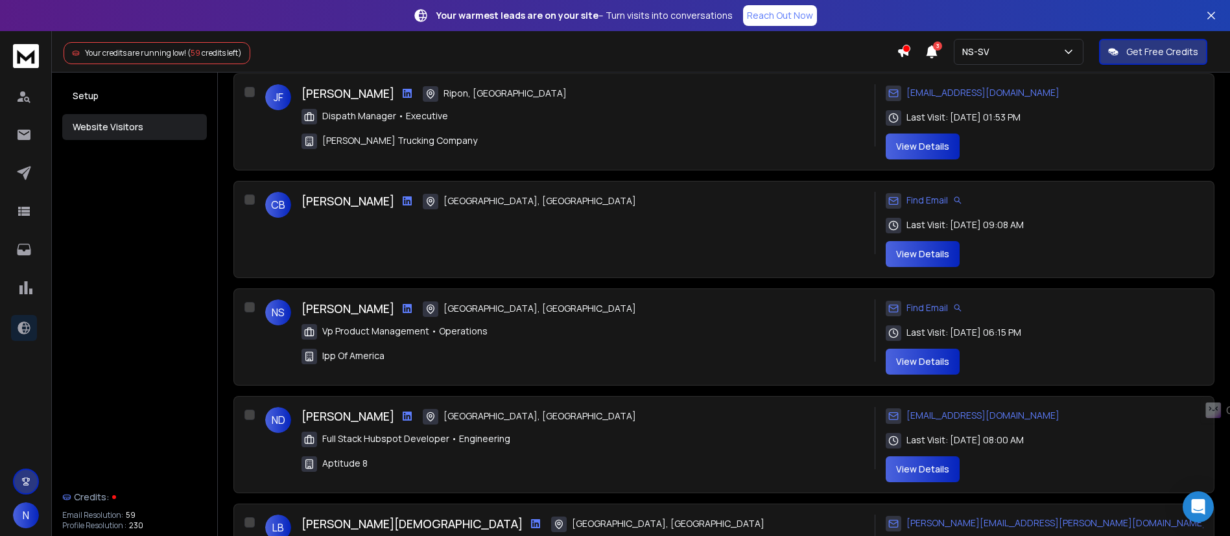
scroll to position [606, 0]
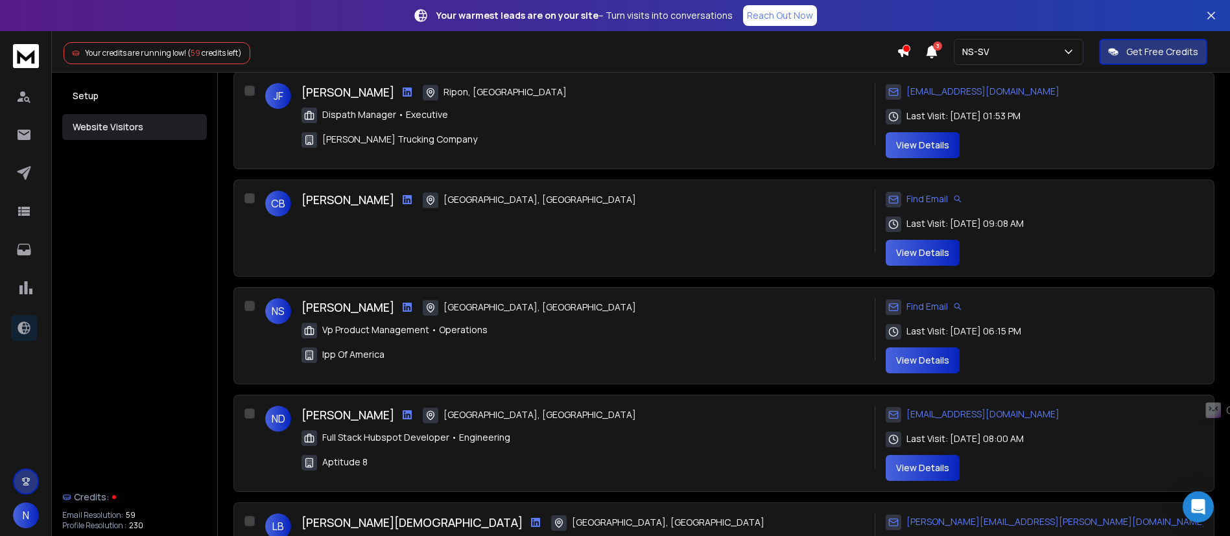
click at [898, 258] on button "View Details" at bounding box center [923, 253] width 74 height 26
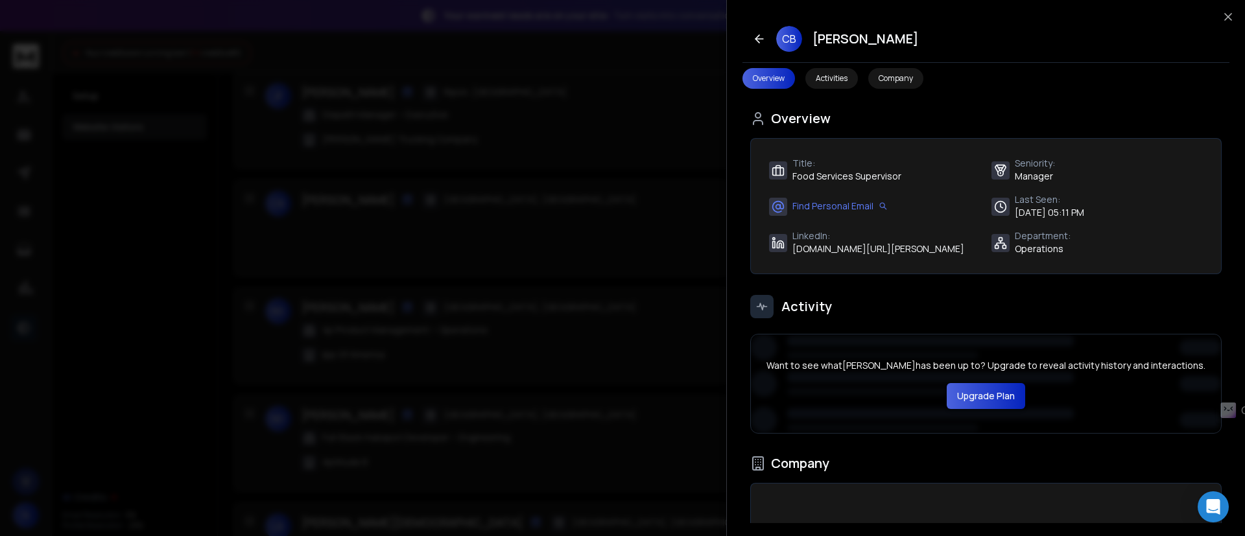
click at [898, 256] on span "linkedin.com/in/carolyn-flemming-billings-9748b5132" at bounding box center [879, 249] width 172 height 13
click at [638, 157] on div at bounding box center [622, 268] width 1245 height 536
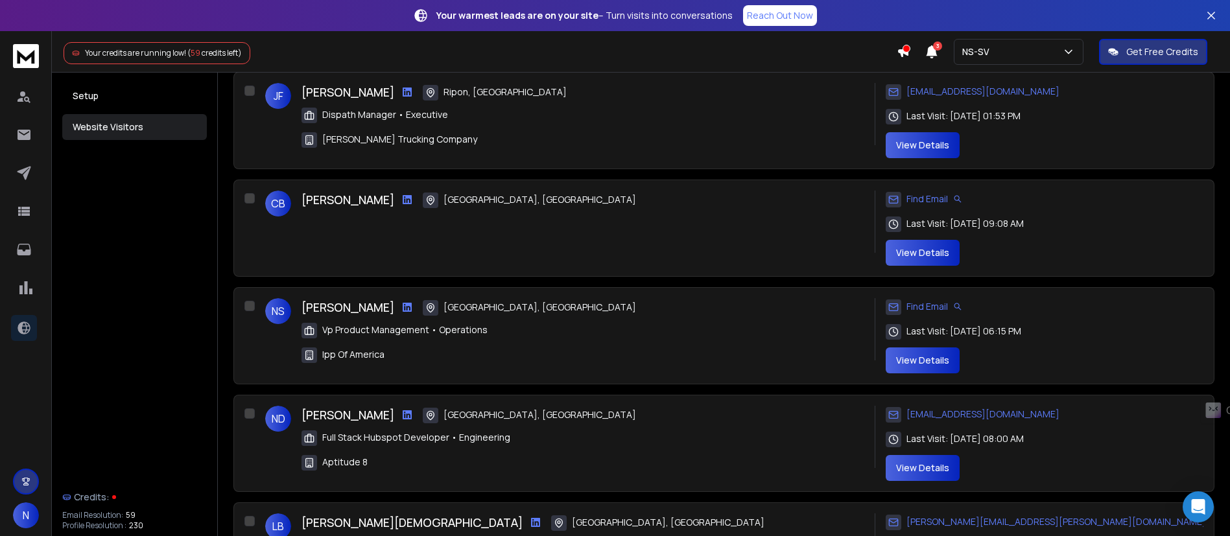
click at [906, 351] on button "View Details" at bounding box center [923, 361] width 74 height 26
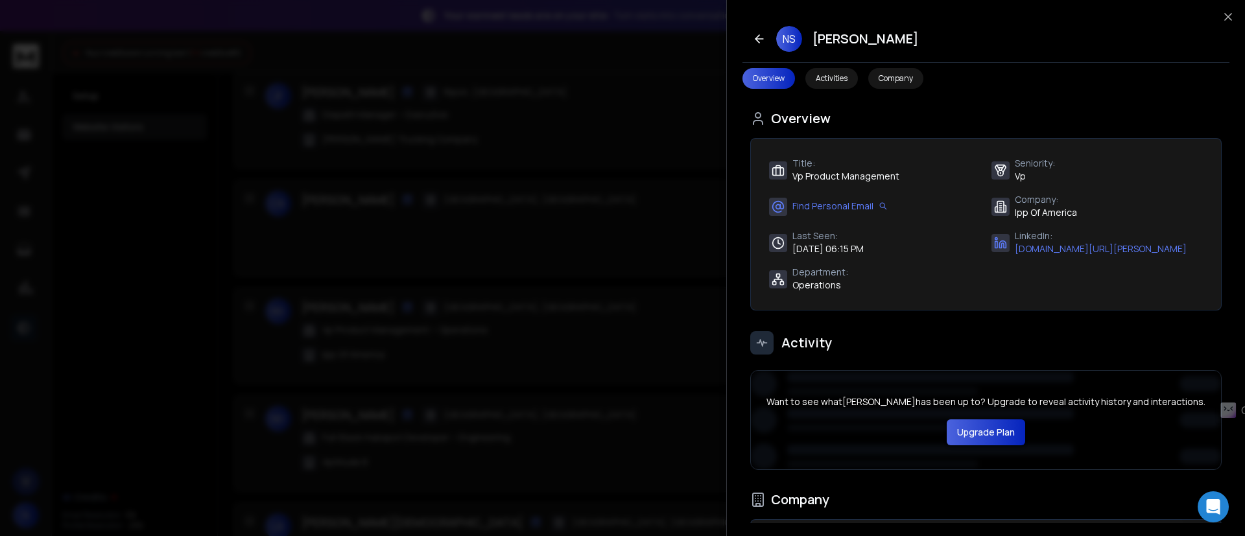
click at [1042, 245] on span "linkedin.com/in/neil-steinhardt-1b2a783" at bounding box center [1101, 249] width 172 height 13
click at [582, 163] on div at bounding box center [622, 268] width 1245 height 536
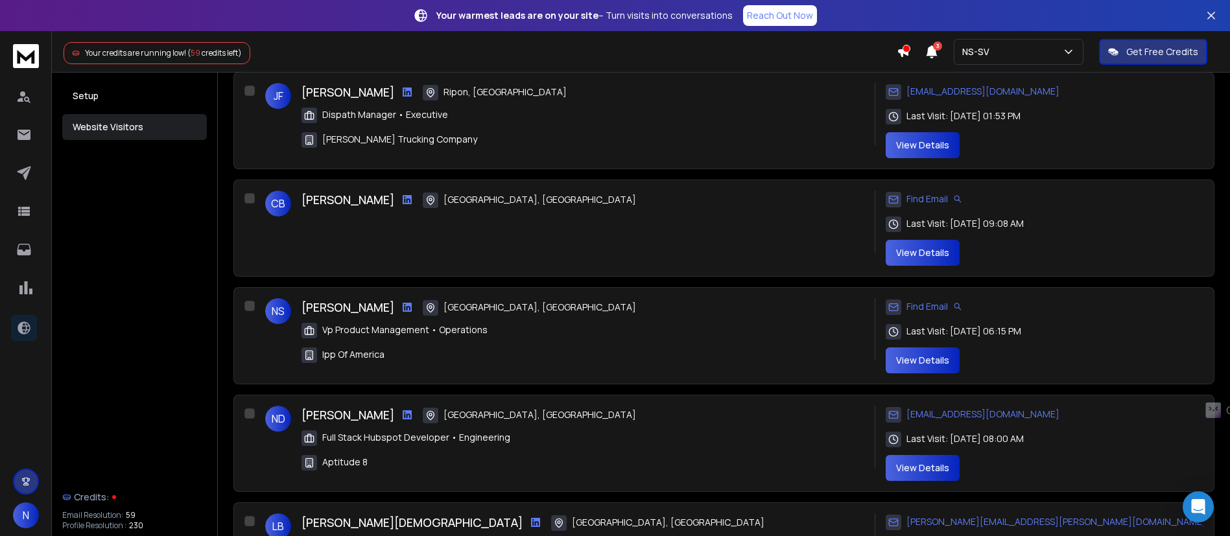
click at [922, 462] on button "View Details" at bounding box center [923, 468] width 74 height 26
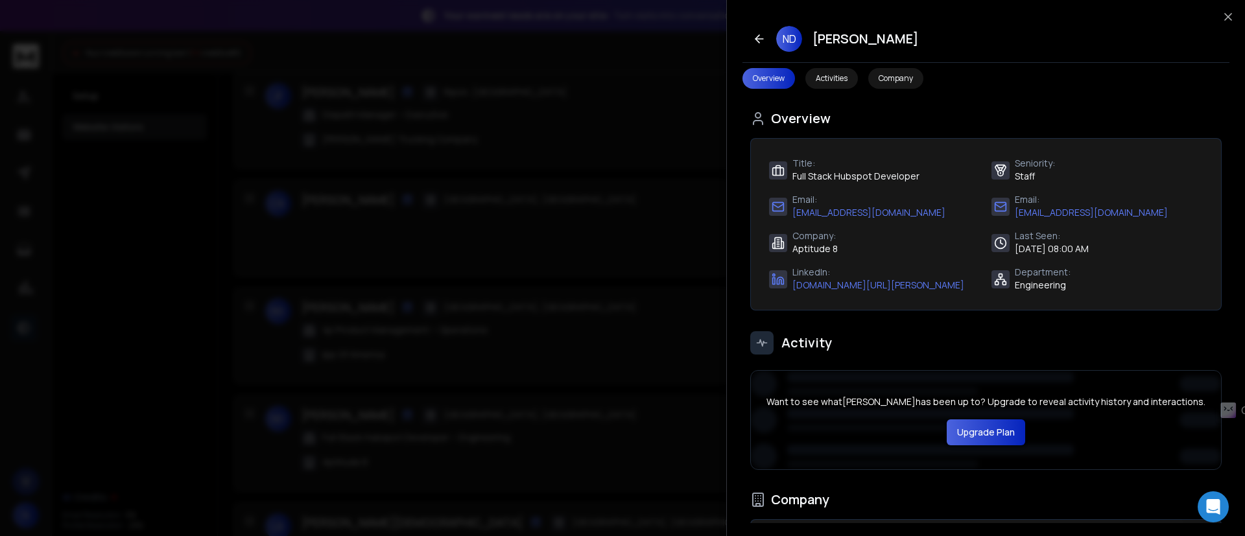
click at [857, 282] on span "linkedin.com/in/niko-dixon-245a67130" at bounding box center [879, 285] width 172 height 13
click at [677, 200] on div at bounding box center [622, 268] width 1245 height 536
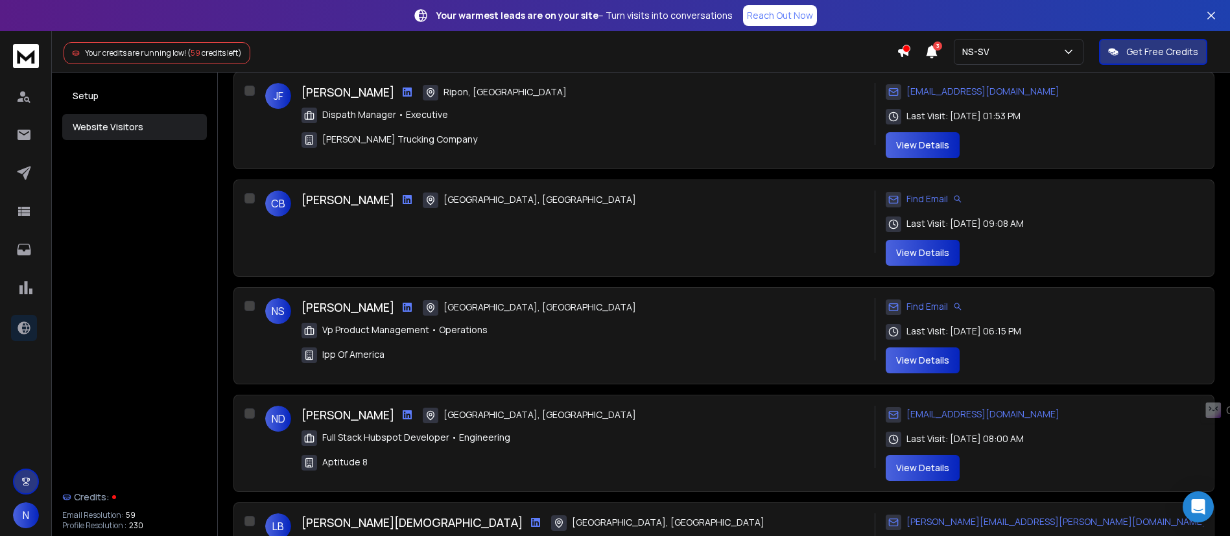
scroll to position [725, 0]
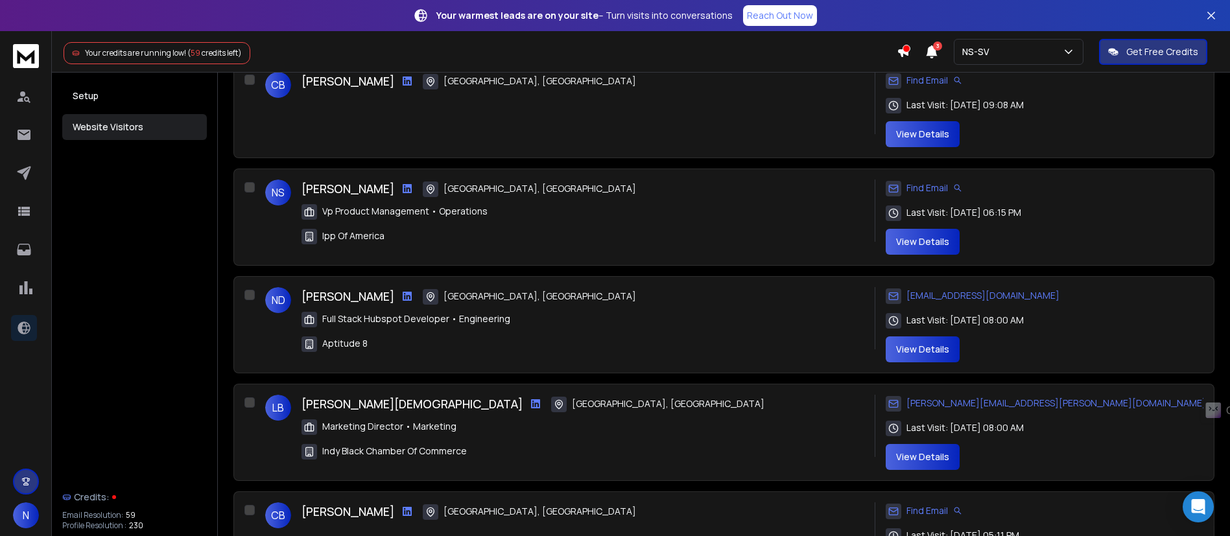
click at [918, 461] on button "View Details" at bounding box center [923, 457] width 74 height 26
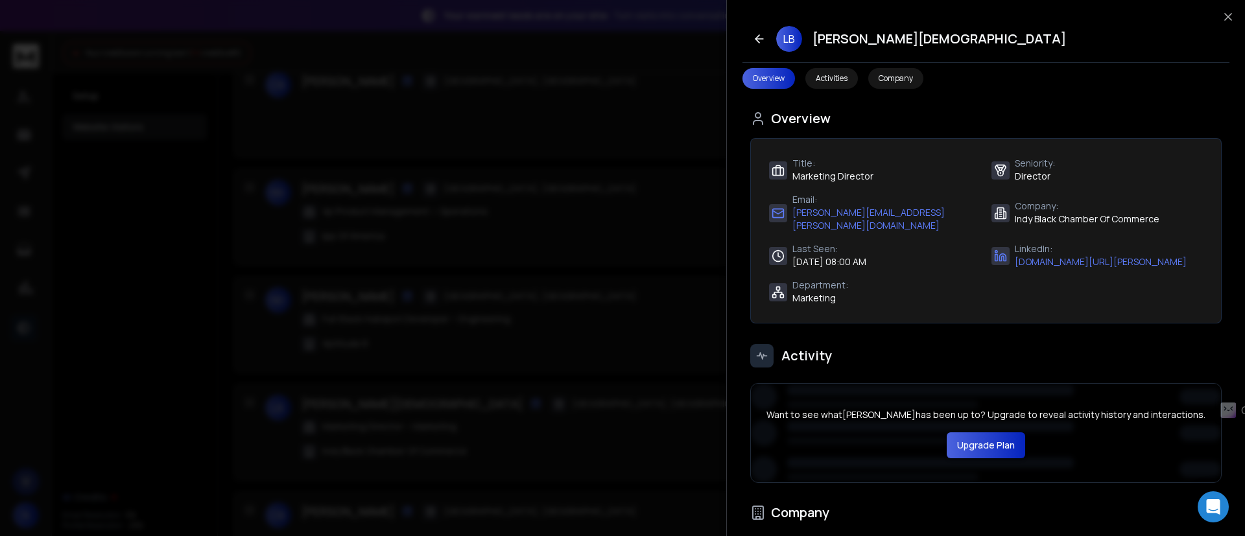
click at [1042, 256] on span "linkedin.com/in/leland-baptist" at bounding box center [1101, 262] width 172 height 13
click at [612, 148] on div at bounding box center [622, 268] width 1245 height 536
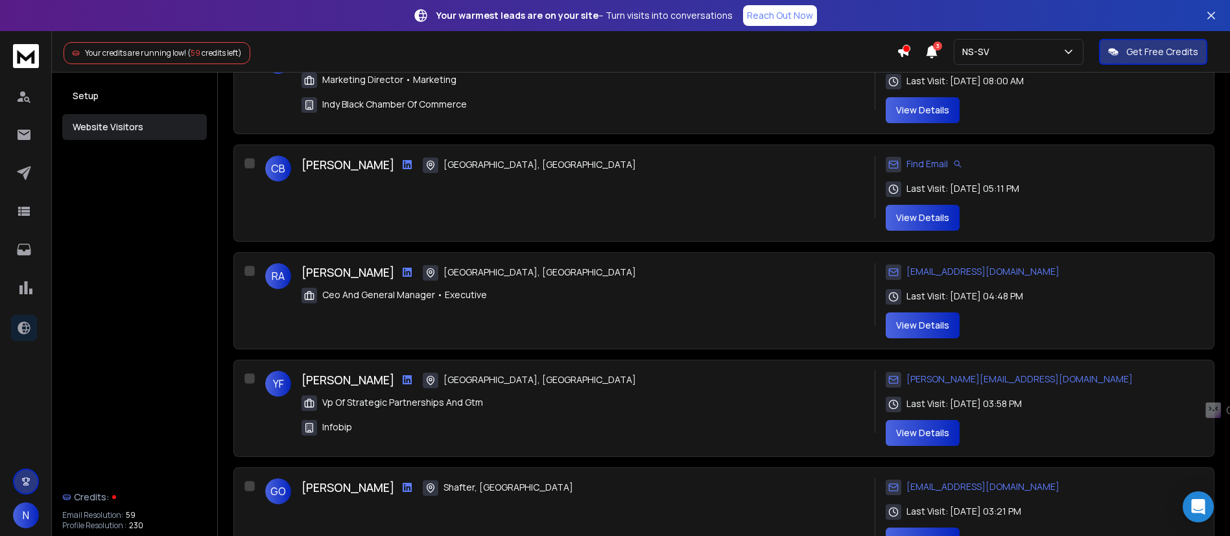
scroll to position [1101, 0]
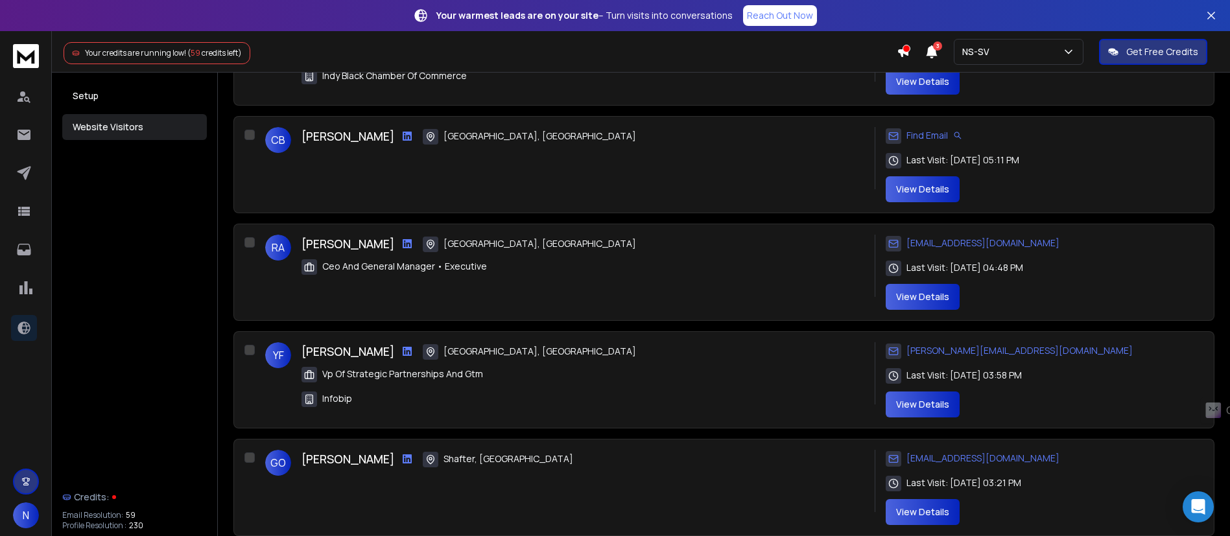
click at [919, 189] on button "View Details" at bounding box center [923, 189] width 74 height 26
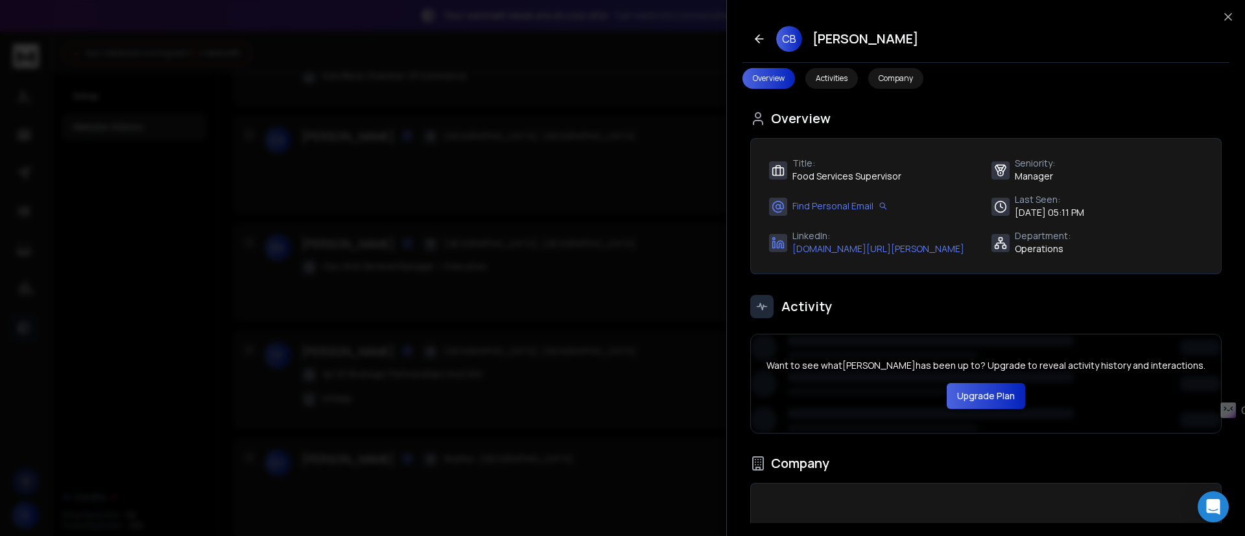
click at [864, 241] on span "LinkedIn :" at bounding box center [879, 236] width 172 height 13
click at [653, 149] on div at bounding box center [622, 268] width 1245 height 536
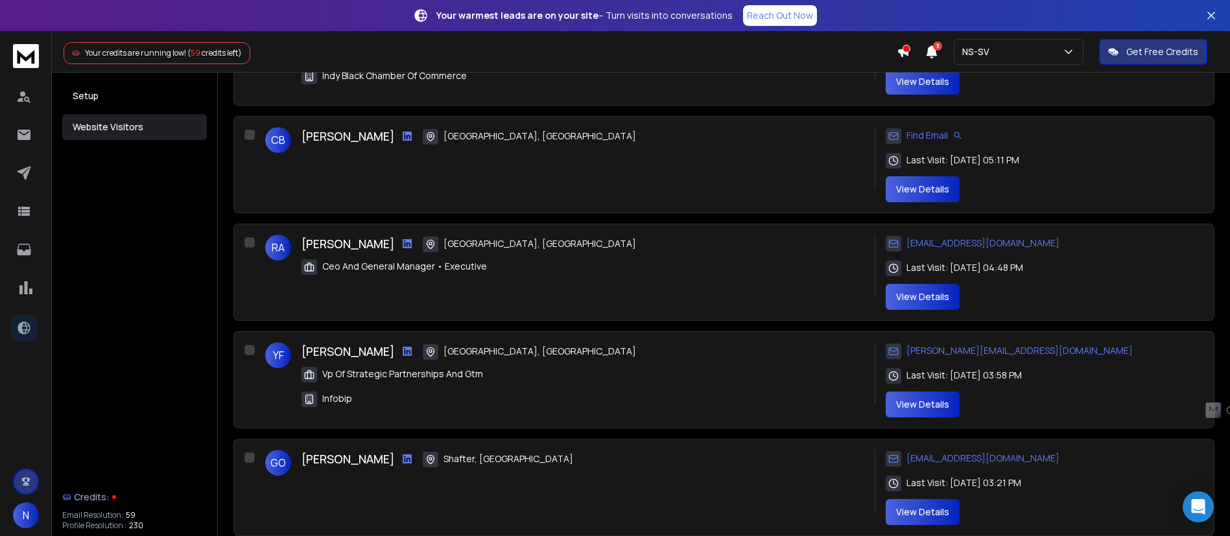
click at [928, 296] on button "View Details" at bounding box center [923, 297] width 74 height 26
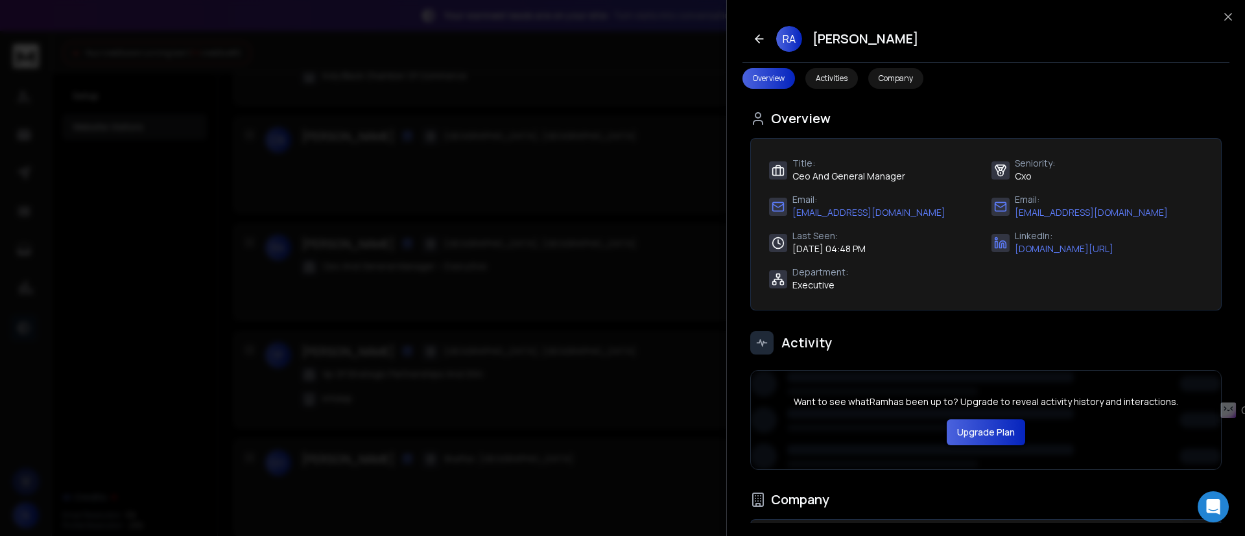
click at [1015, 243] on span "linkedin.com/in/alluriram" at bounding box center [1064, 249] width 99 height 13
click at [656, 162] on div at bounding box center [622, 268] width 1245 height 536
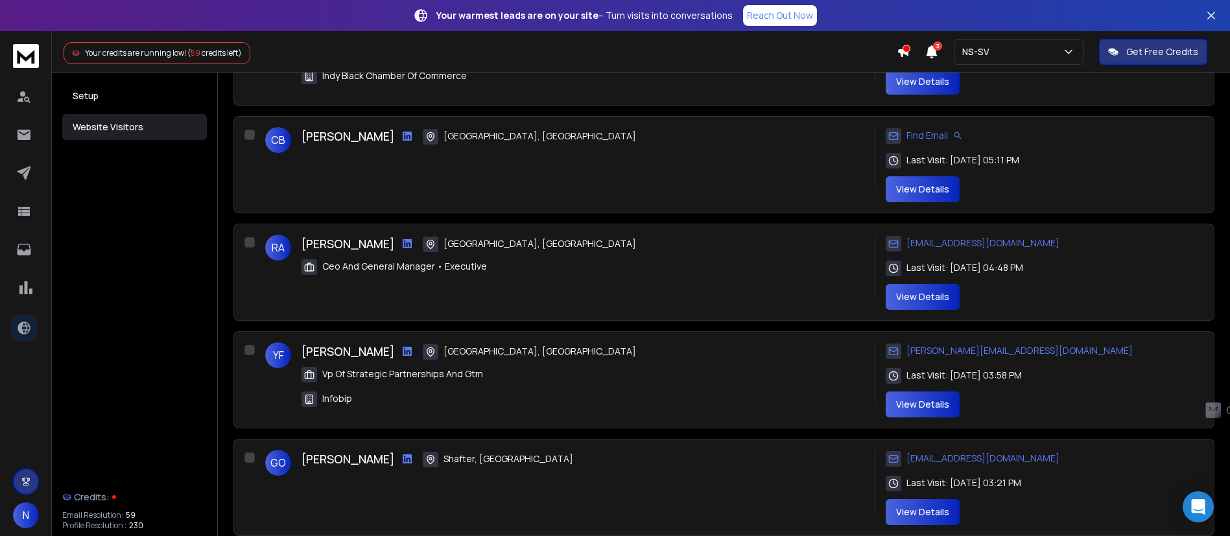
click at [926, 409] on button "View Details" at bounding box center [923, 405] width 74 height 26
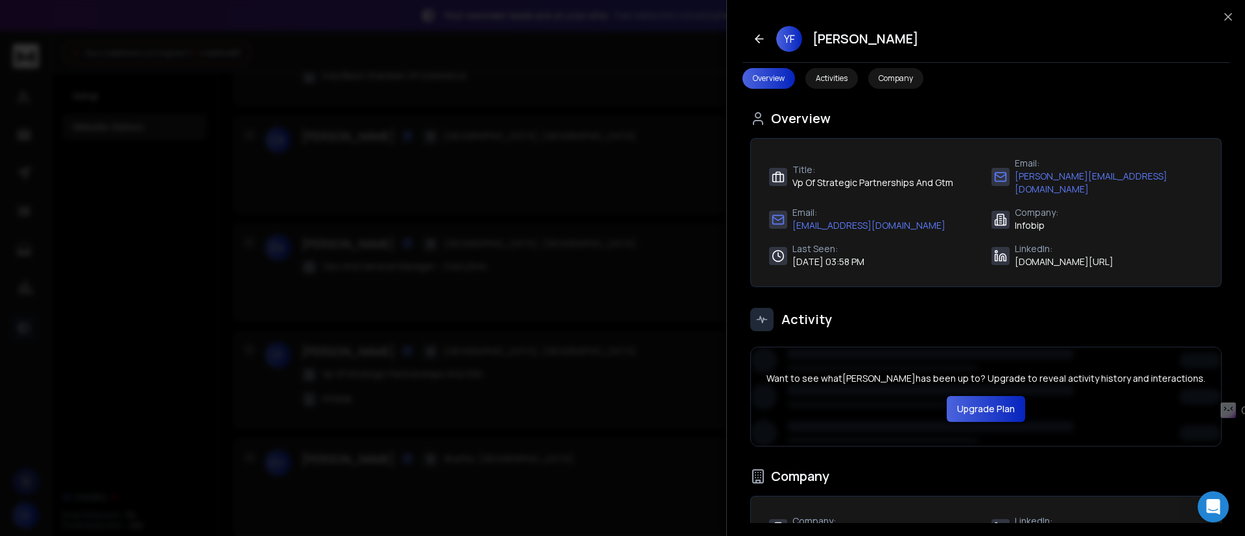
click at [1028, 256] on div "Title : Vp Of Strategic Partnerships And Gtm Email : yuri.fiaschi@infobip.com E…" at bounding box center [986, 212] width 472 height 149
click at [1029, 256] on span "linkedin.com/in/yurifiaschi" at bounding box center [1064, 262] width 99 height 13
click at [680, 125] on div at bounding box center [622, 268] width 1245 height 536
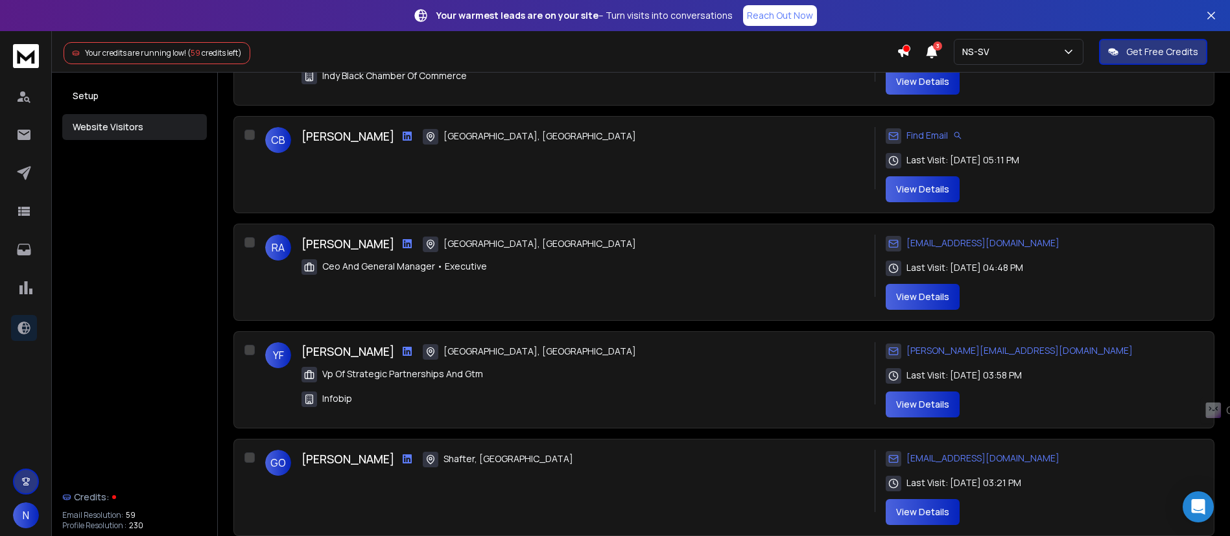
click at [923, 508] on button "View Details" at bounding box center [923, 512] width 74 height 26
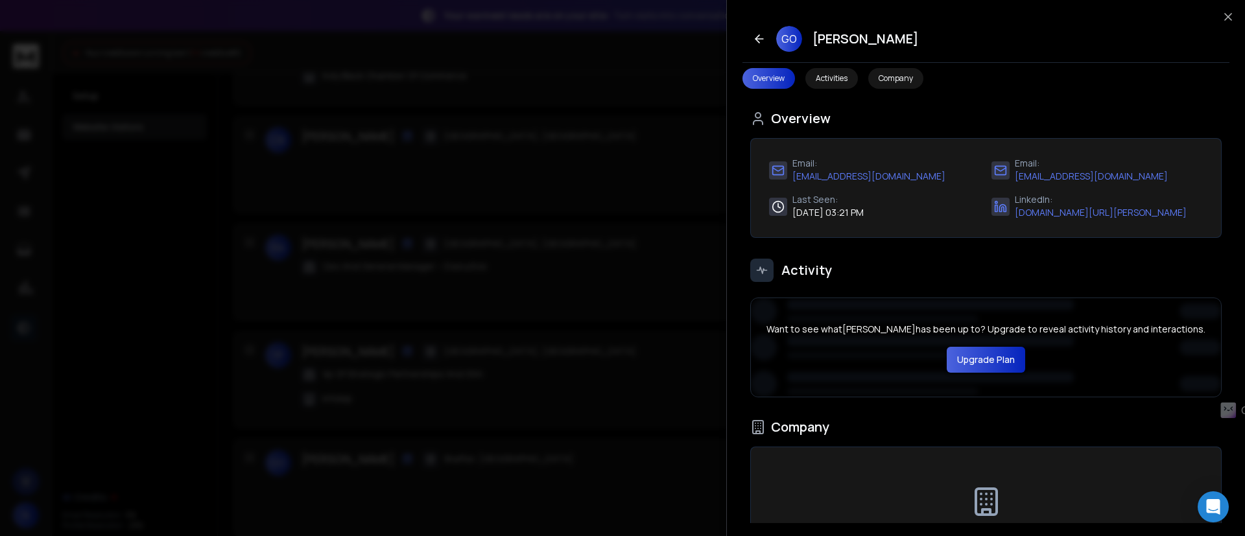
click at [1060, 211] on span "linkedin.com/in/gary-gary-orpe-55a03633" at bounding box center [1101, 212] width 172 height 13
click at [644, 217] on div at bounding box center [622, 268] width 1245 height 536
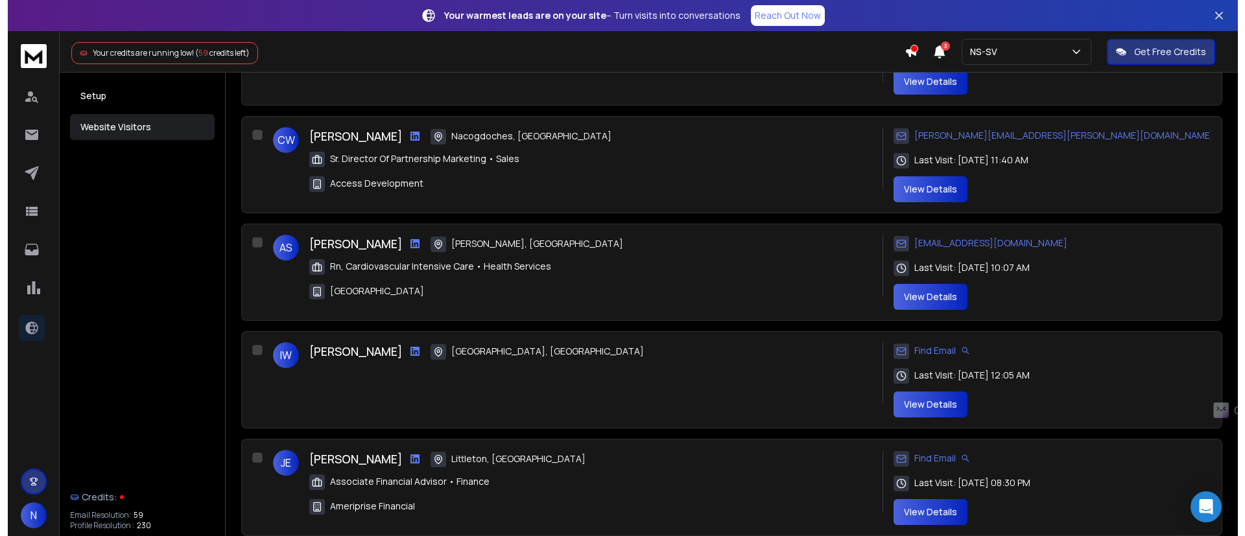
scroll to position [1533, 0]
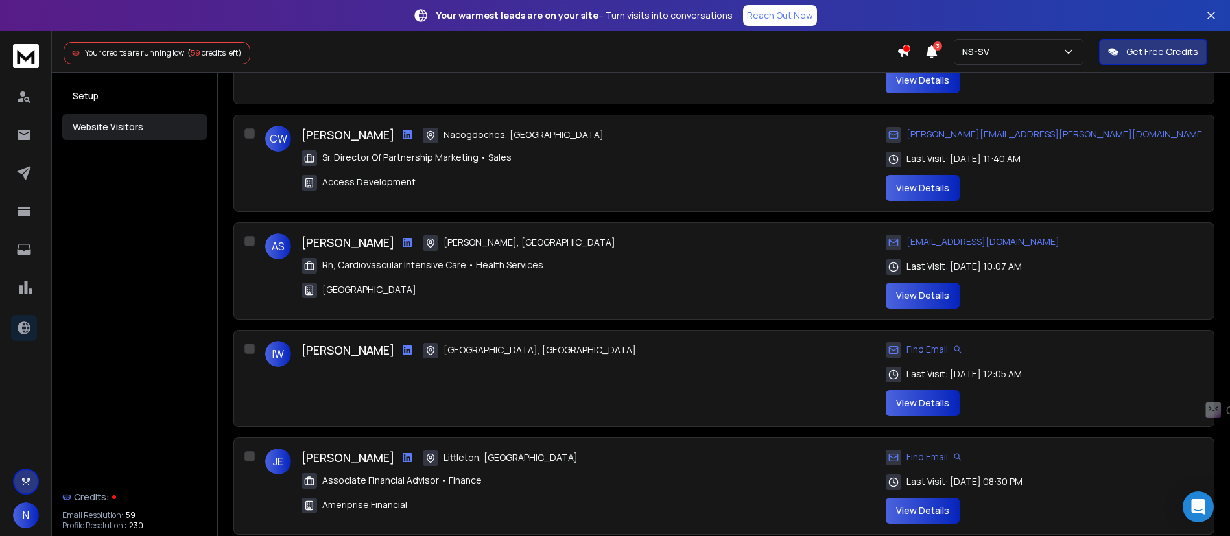
click at [931, 204] on div "CW Cameron Willes Nacogdoches, TX Sr. Director Of Partnership Marketing • Sales…" at bounding box center [724, 163] width 981 height 97
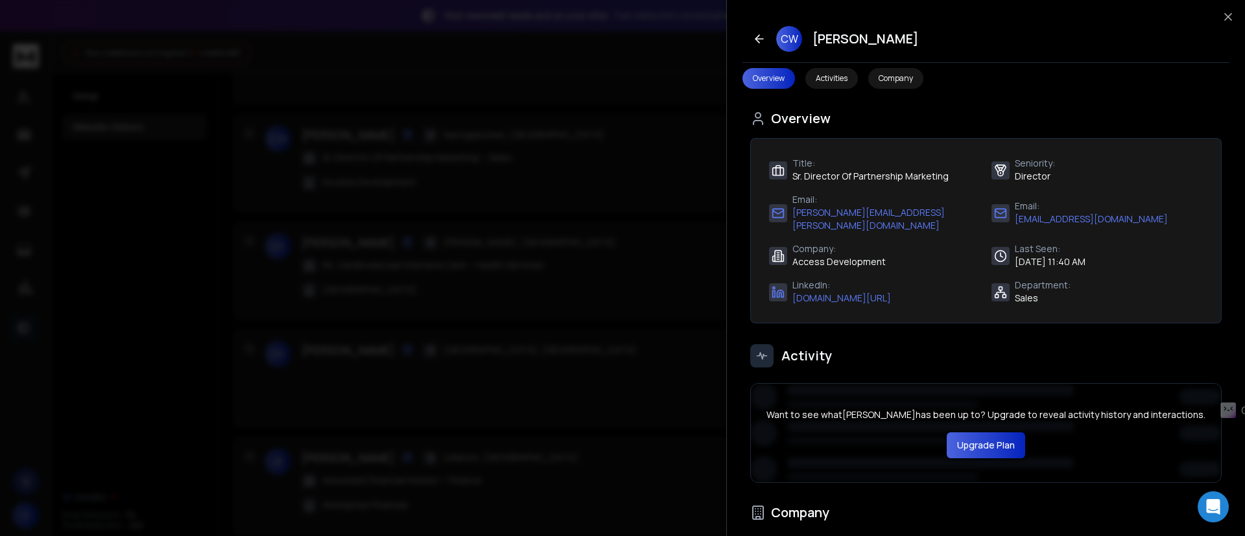
click at [840, 292] on span "linkedin.com/in/cameronwilles" at bounding box center [842, 298] width 99 height 13
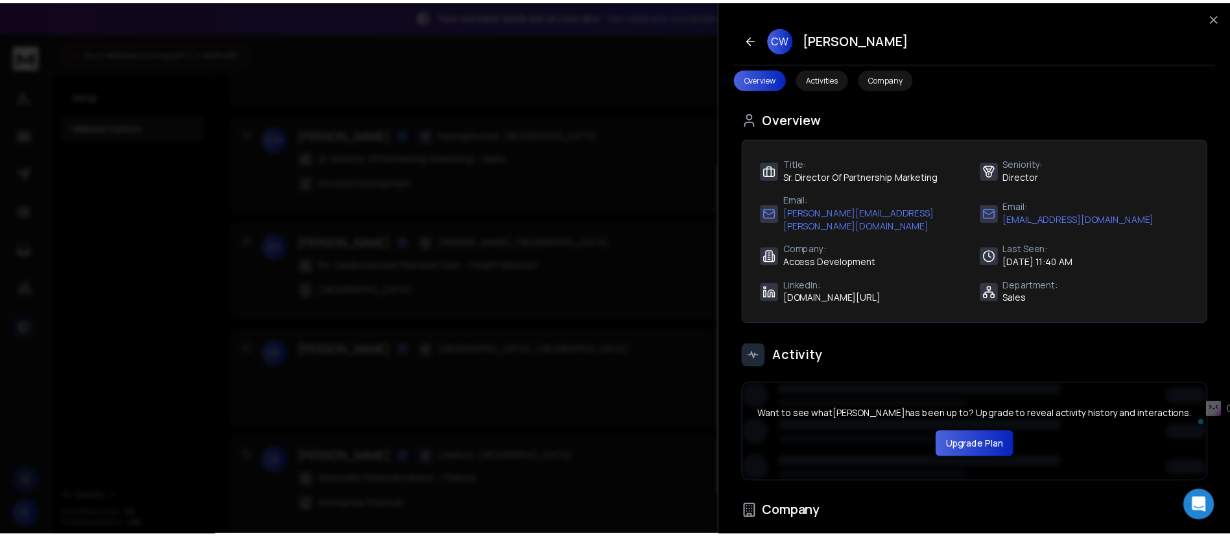
scroll to position [3, 0]
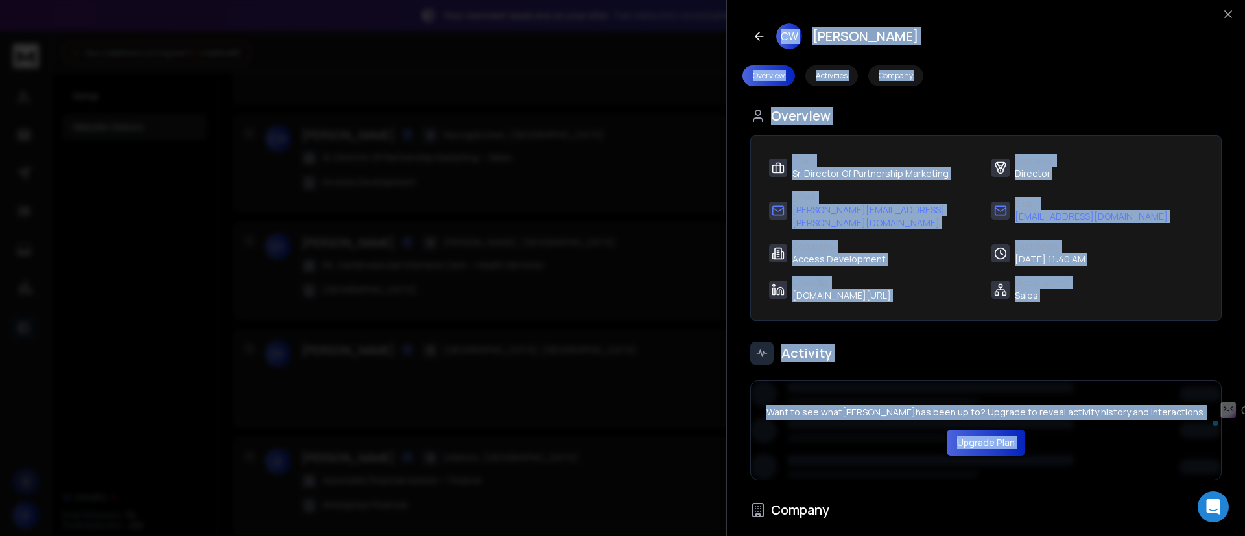
drag, startPoint x: 800, startPoint y: 472, endPoint x: 940, endPoint y: 560, distance: 165.9
click at [626, 233] on div at bounding box center [622, 268] width 1245 height 536
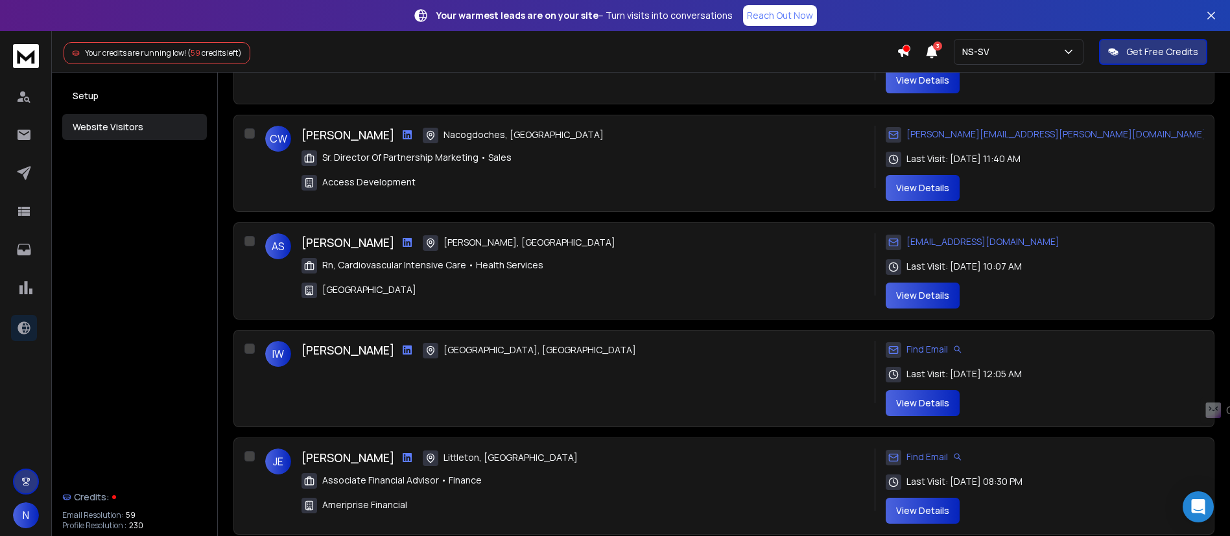
click at [906, 302] on button "View Details" at bounding box center [923, 296] width 74 height 26
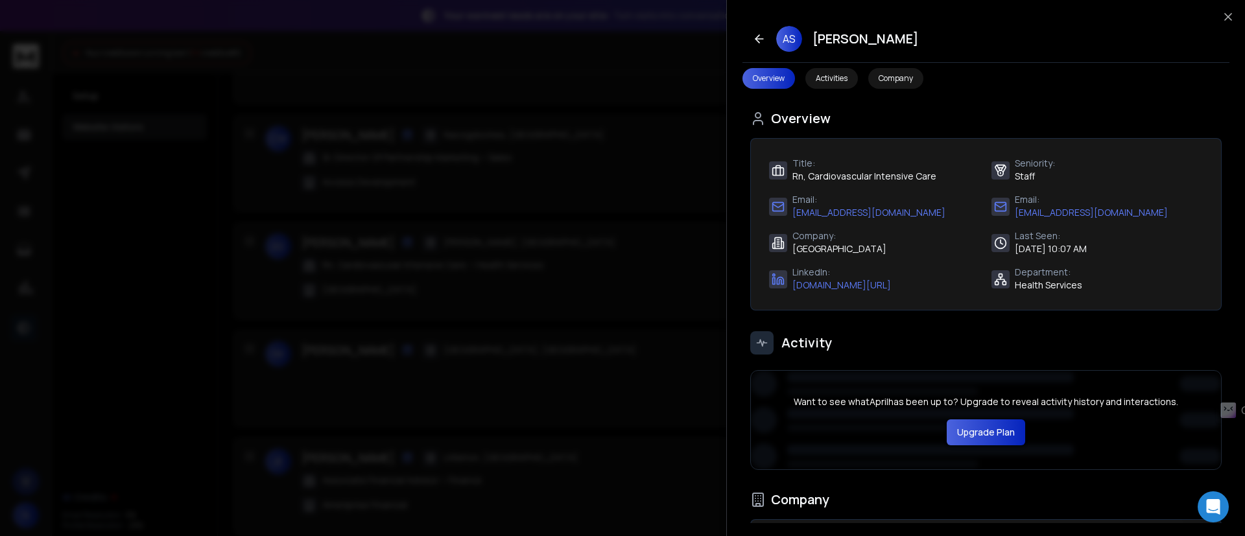
click at [837, 287] on span "linkedin.com/in/april-stoelzel-40ab169a" at bounding box center [842, 285] width 99 height 13
click at [555, 248] on div at bounding box center [622, 268] width 1245 height 536
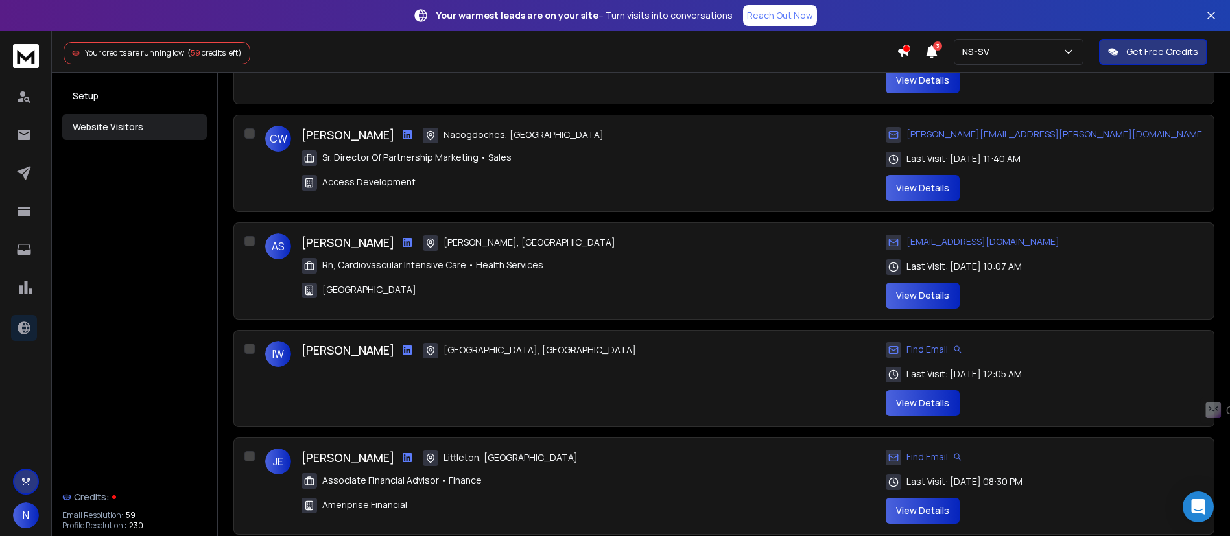
click at [923, 396] on button "View Details" at bounding box center [923, 403] width 74 height 26
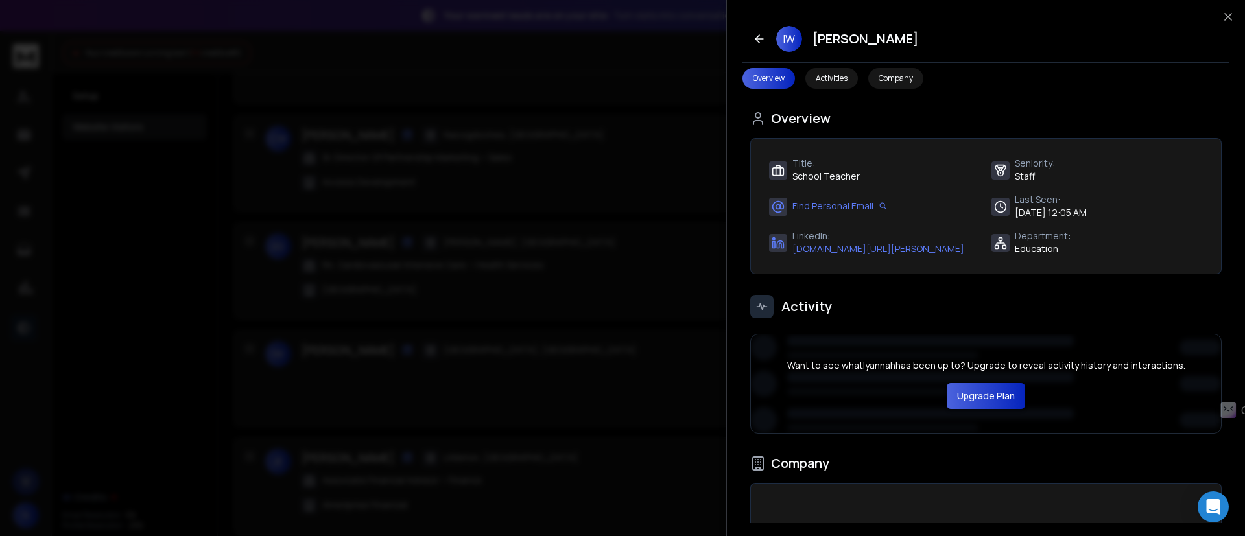
click at [844, 249] on span "linkedin.com/in/lorene-walton-a5575aa6" at bounding box center [879, 249] width 172 height 13
click at [671, 117] on div at bounding box center [622, 268] width 1245 height 536
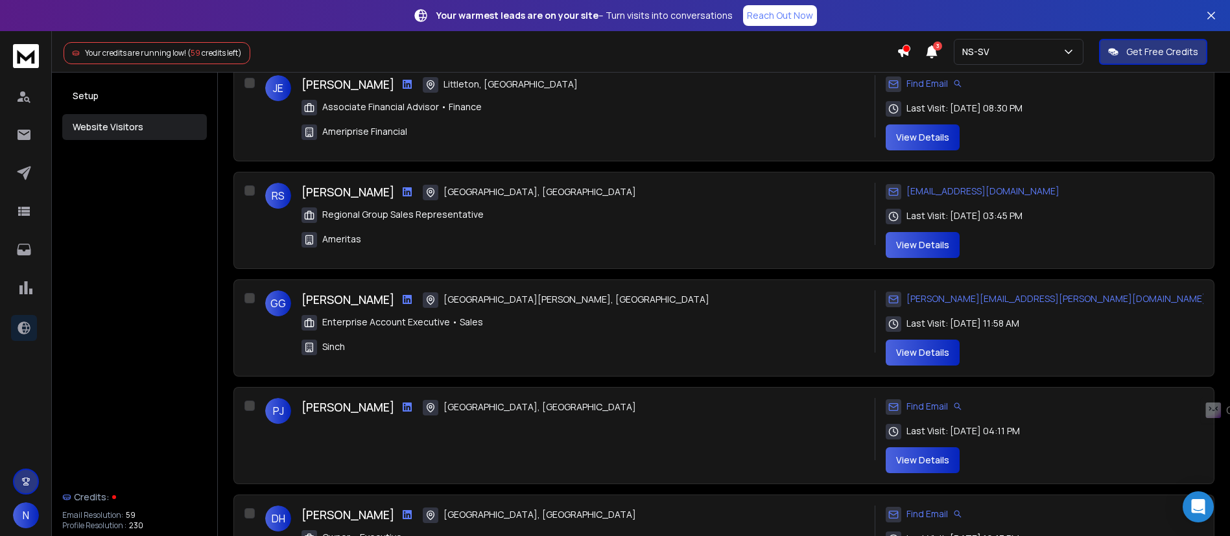
scroll to position [1905, 0]
click at [933, 134] on button "View Details" at bounding box center [923, 139] width 74 height 26
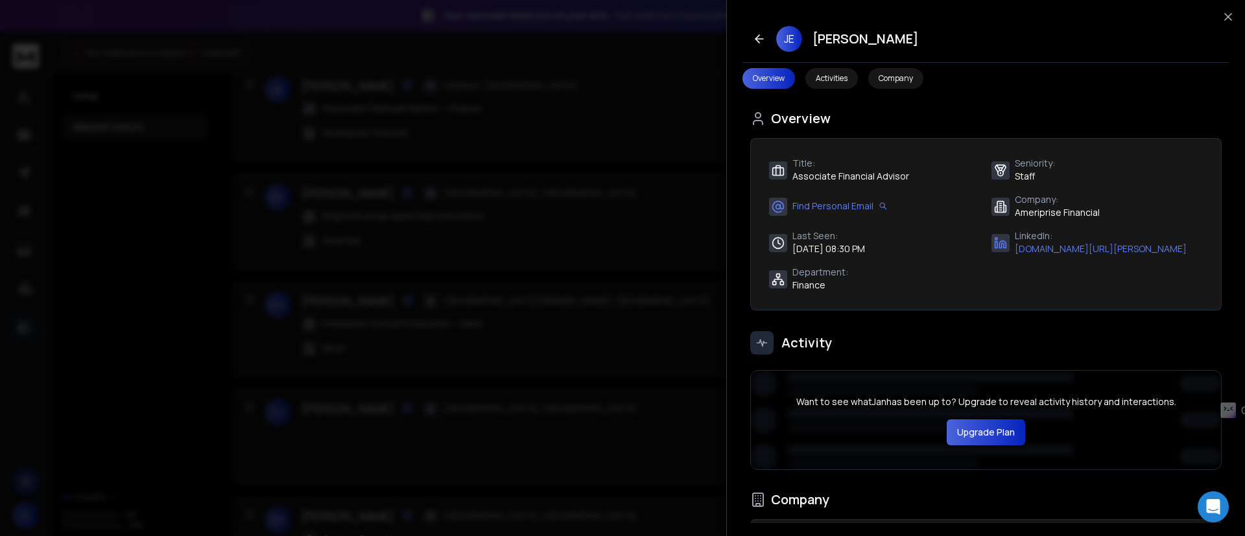
click at [1042, 246] on span "linkedin.com/in/jan-elfner-b7120a7" at bounding box center [1101, 249] width 172 height 13
click at [624, 191] on div at bounding box center [622, 268] width 1245 height 536
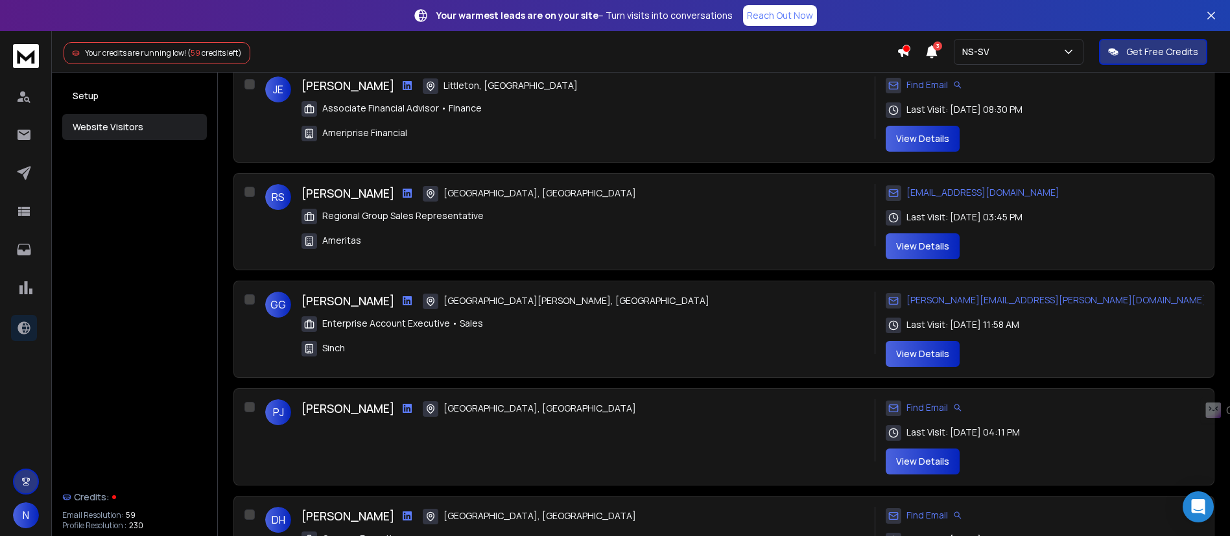
click at [929, 247] on button "View Details" at bounding box center [923, 247] width 74 height 26
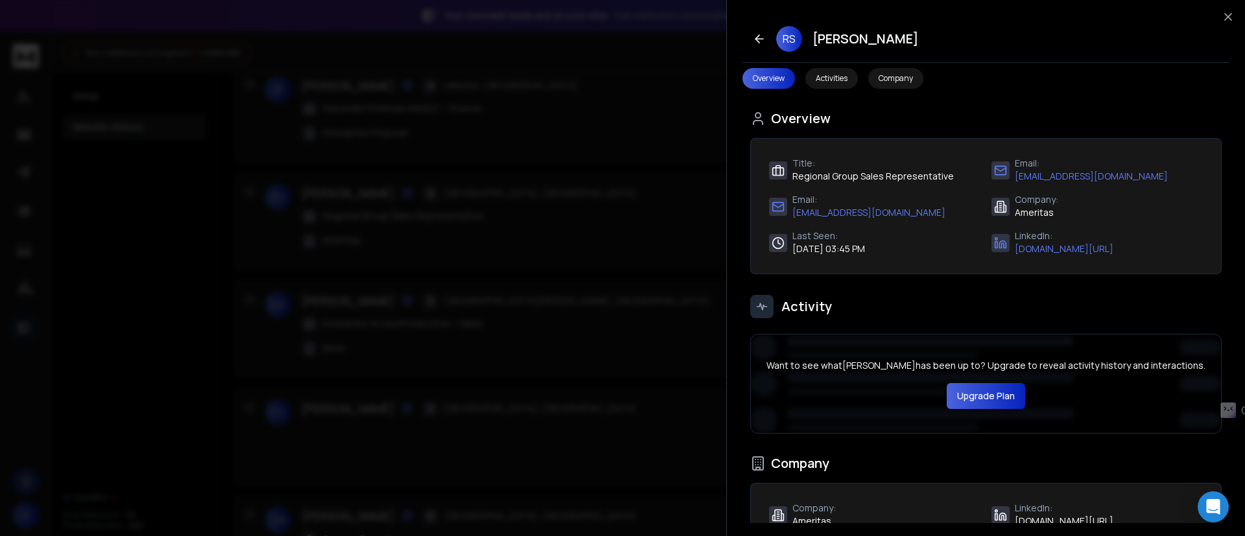
click at [1047, 244] on span "linkedin.com/in/ricksutherlandeb" at bounding box center [1064, 249] width 99 height 13
click at [621, 159] on div at bounding box center [622, 268] width 1245 height 536
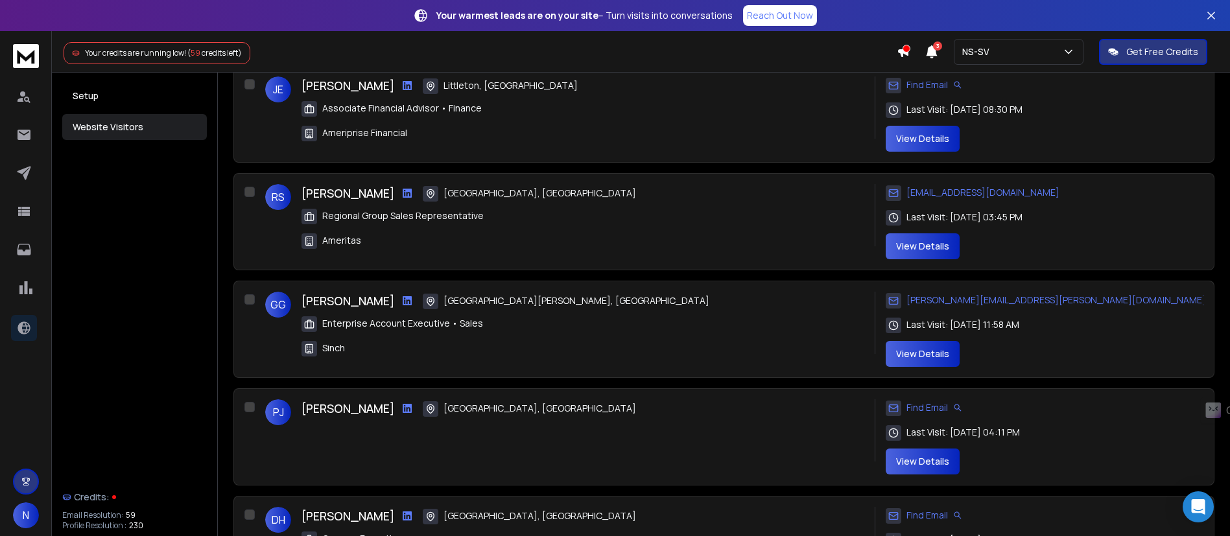
click at [922, 354] on button "View Details" at bounding box center [923, 354] width 74 height 26
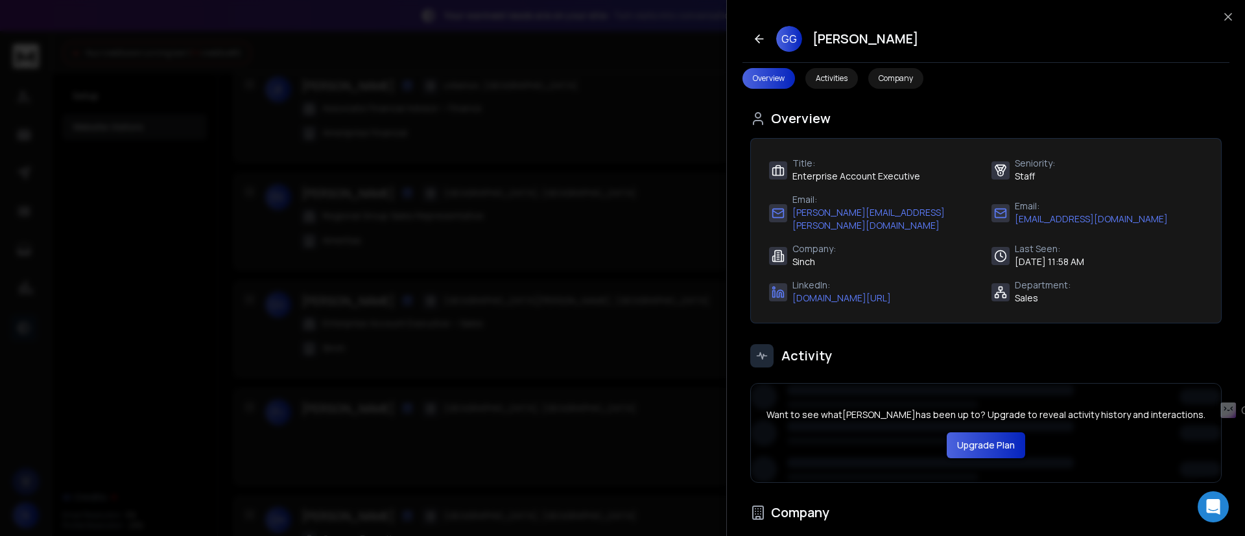
click at [839, 292] on span "linkedin.com/in/greggaasland" at bounding box center [842, 298] width 99 height 13
drag, startPoint x: 854, startPoint y: 287, endPoint x: 832, endPoint y: 320, distance: 39.6
click at [832, 320] on div "Overview Title : Enterprise Account Executive Seniority : Staff Email : greg.ga…" at bounding box center [986, 308] width 487 height 429
drag, startPoint x: 930, startPoint y: 285, endPoint x: 796, endPoint y: 288, distance: 133.7
click at [796, 288] on div "LinkedIn : linkedin.com/in/greggaasland" at bounding box center [875, 292] width 212 height 26
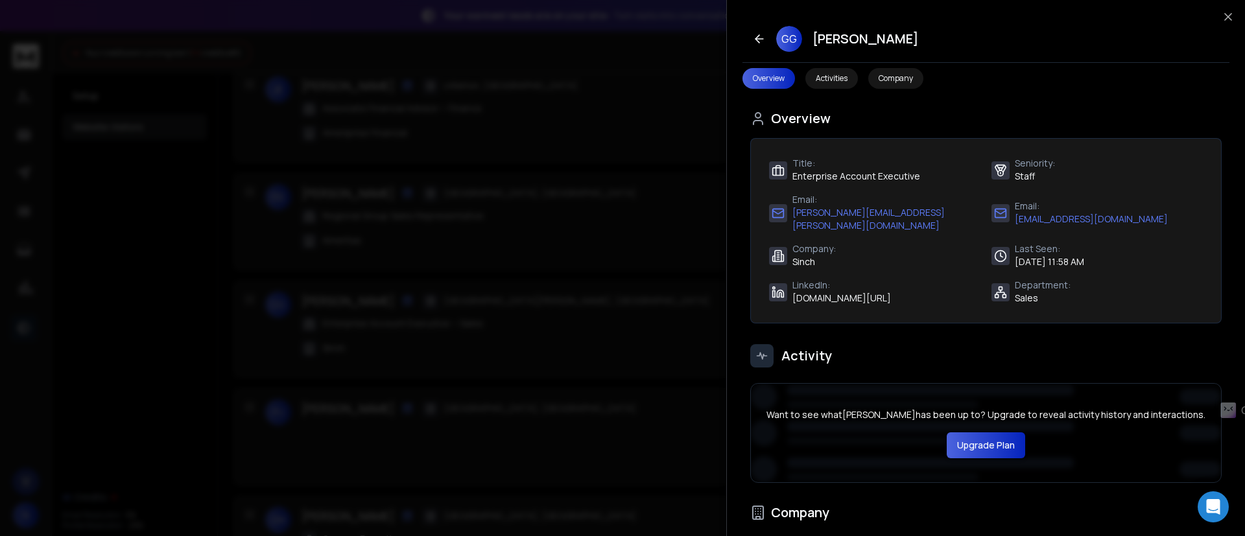
click at [596, 101] on div at bounding box center [622, 268] width 1245 height 536
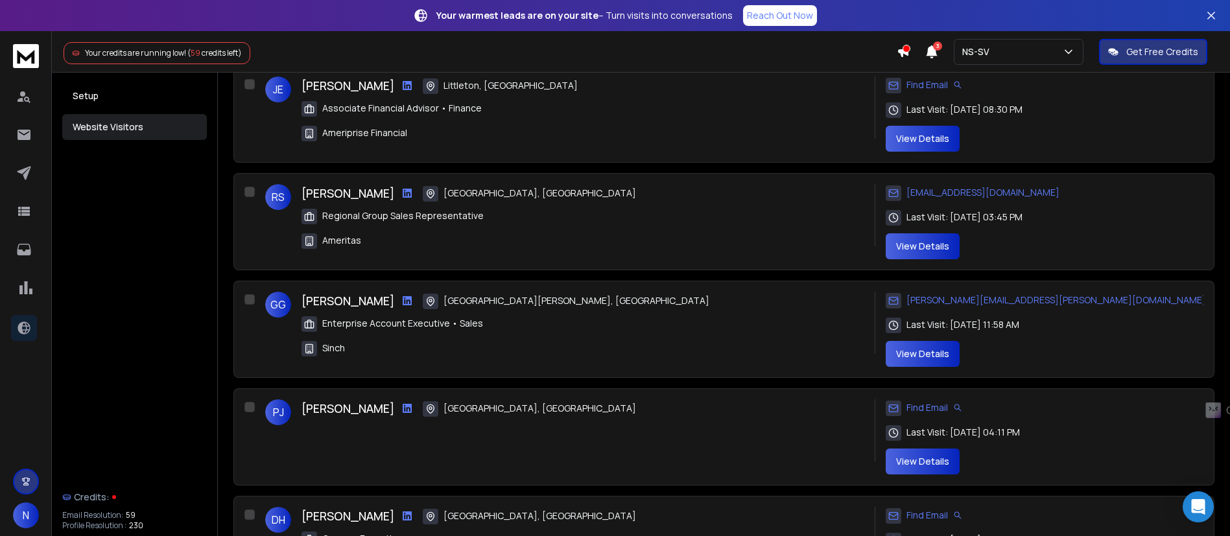
click at [924, 465] on button "View Details" at bounding box center [923, 462] width 74 height 26
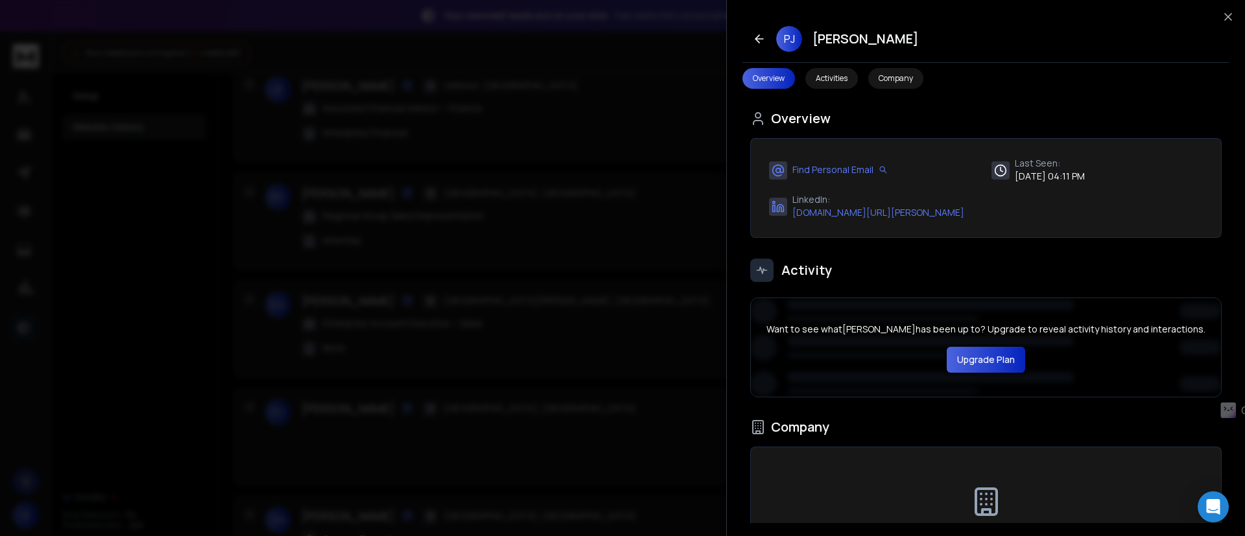
click at [819, 219] on span "linkedin.com/in/penny-jimenez-leifeste-jimenez-116702b1" at bounding box center [879, 212] width 172 height 13
click at [708, 155] on div at bounding box center [622, 268] width 1245 height 536
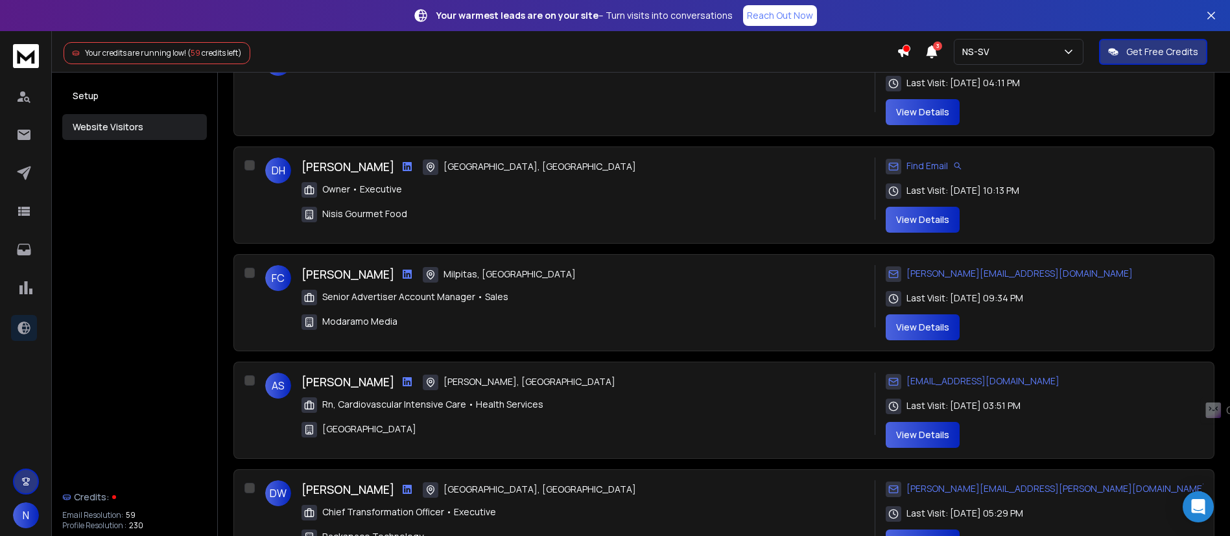
scroll to position [2259, 0]
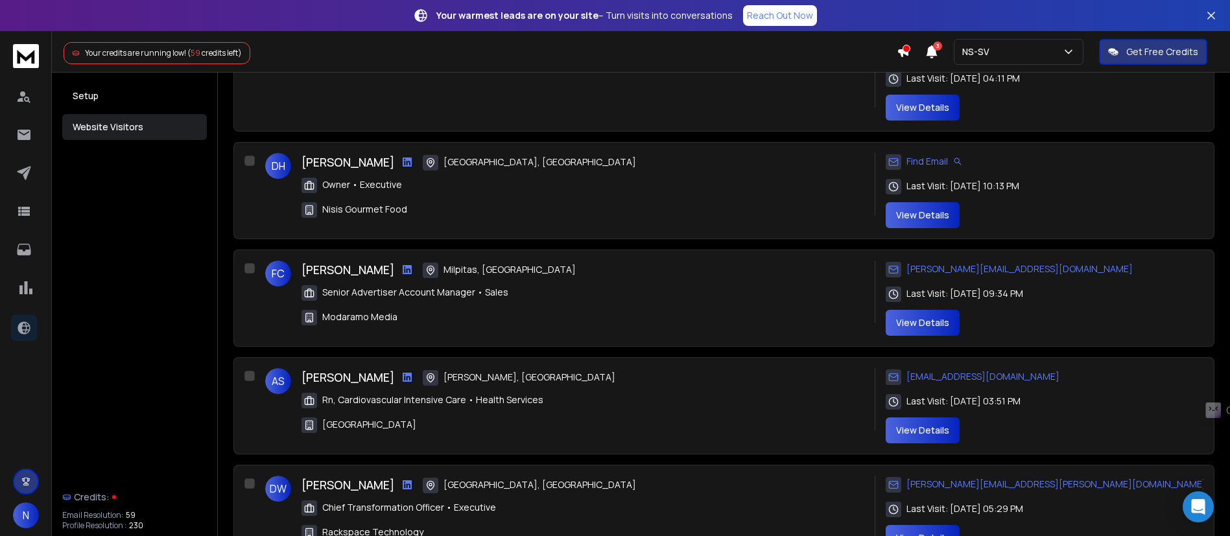
click at [917, 210] on button "View Details" at bounding box center [923, 215] width 74 height 26
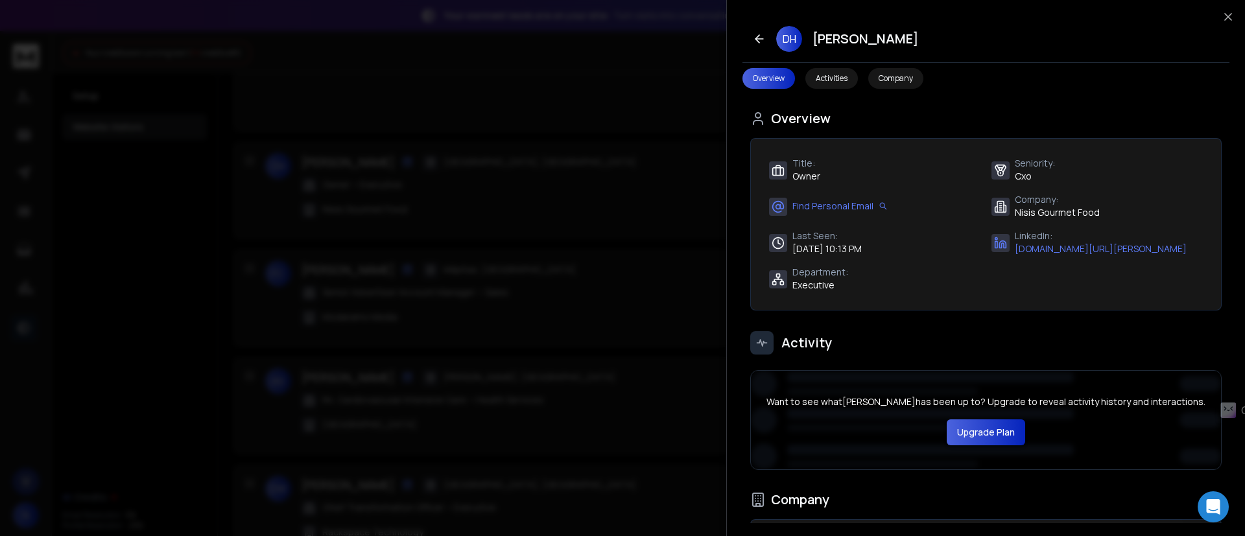
click at [1026, 256] on span "linkedin.com/in/denise-denson-hains-97a61089" at bounding box center [1101, 249] width 172 height 13
click at [586, 214] on div at bounding box center [622, 268] width 1245 height 536
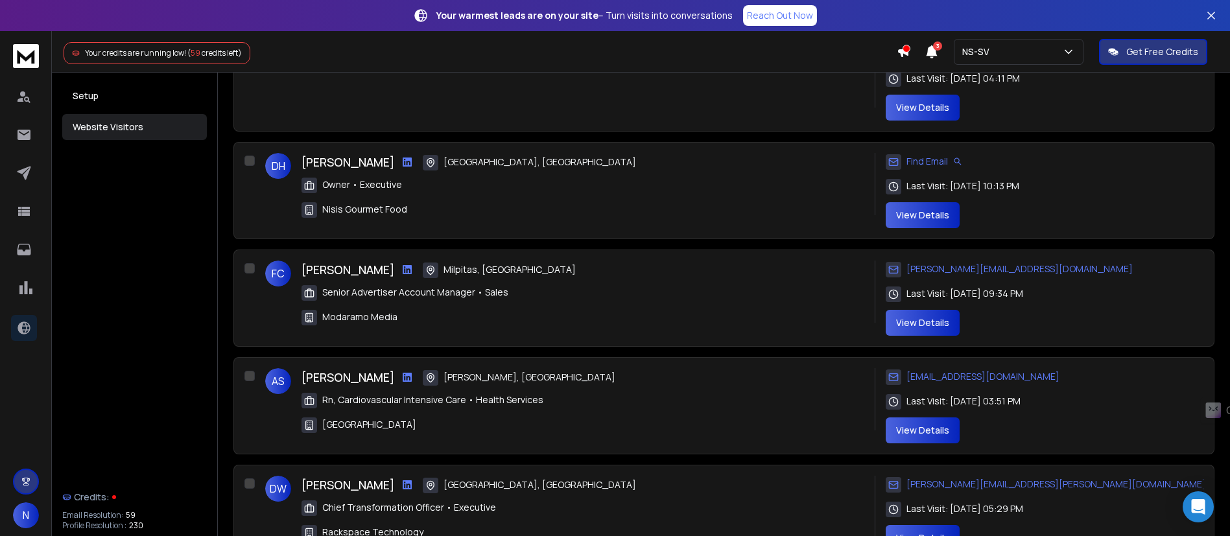
click at [941, 318] on button "View Details" at bounding box center [923, 323] width 74 height 26
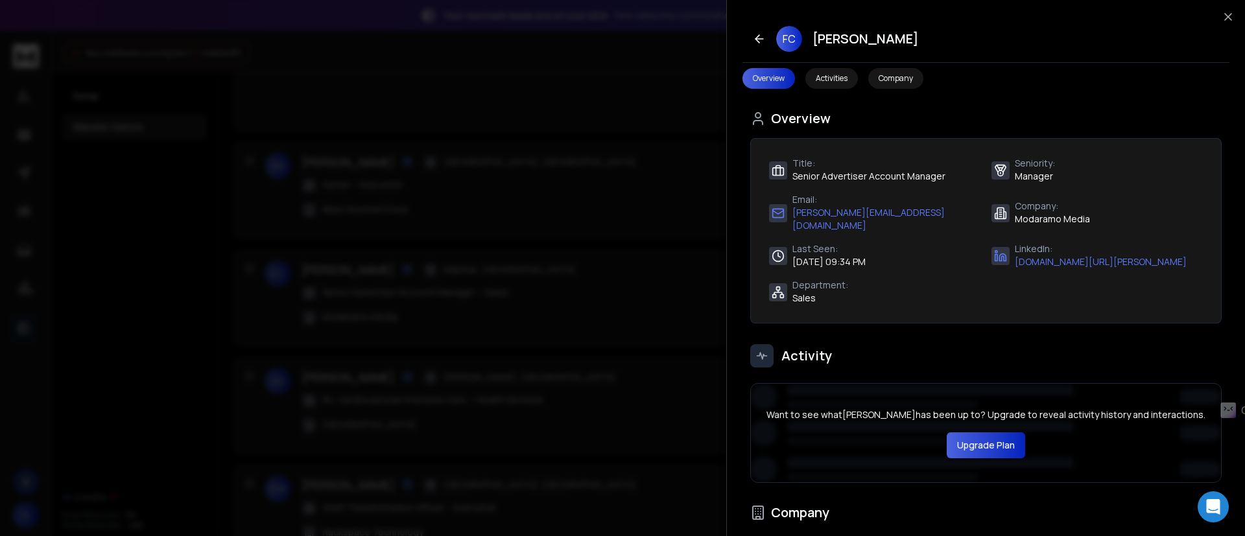
click at [1041, 256] on span "linkedin.com/in/frank-castillo-67941813" at bounding box center [1101, 262] width 172 height 13
click at [591, 261] on div at bounding box center [622, 268] width 1245 height 536
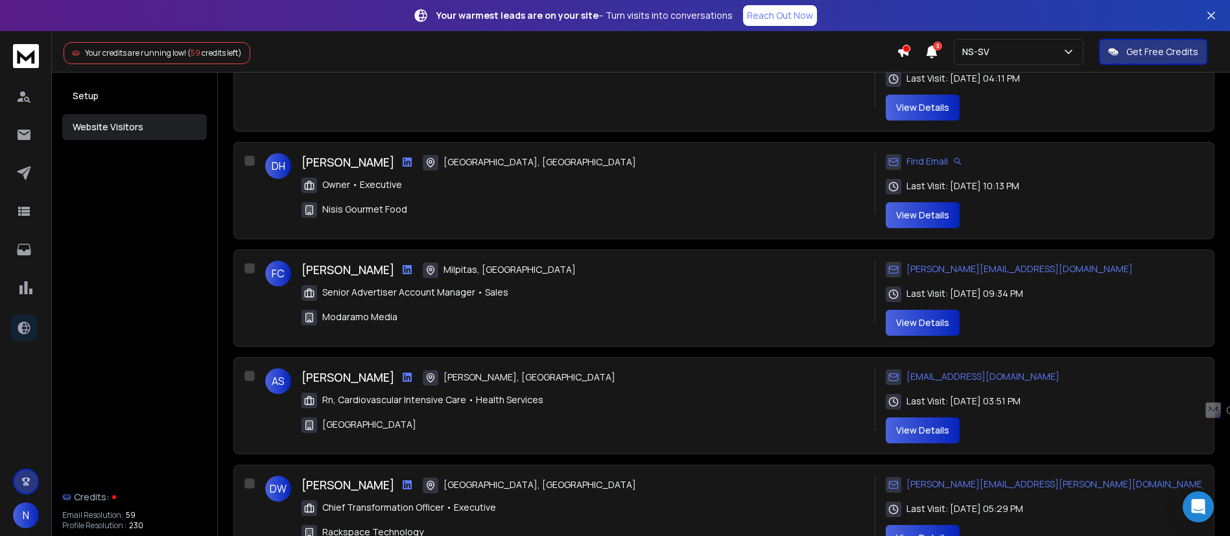
click at [914, 424] on button "View Details" at bounding box center [923, 431] width 74 height 26
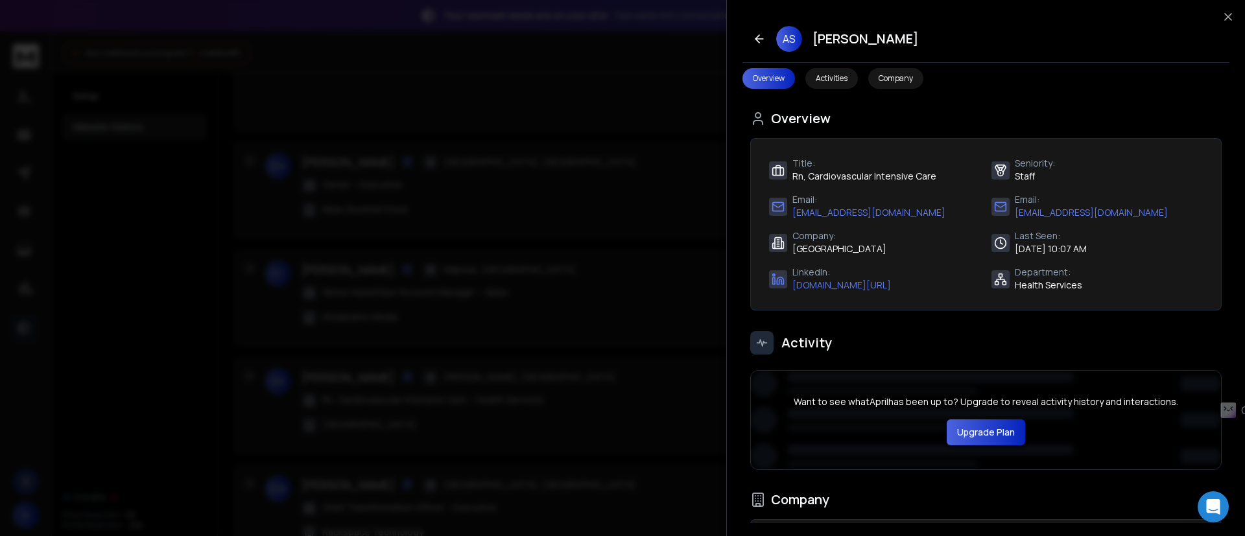
click at [862, 282] on span "linkedin.com/in/april-stoelzel-40ab169a" at bounding box center [842, 285] width 99 height 13
click at [553, 132] on div at bounding box center [622, 268] width 1245 height 536
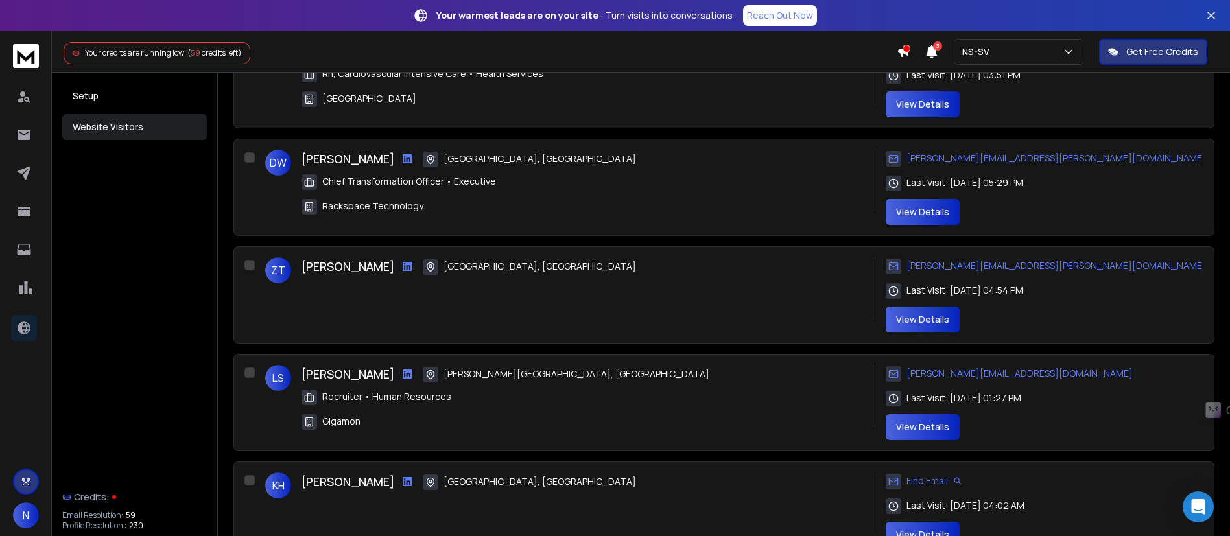
scroll to position [2589, 0]
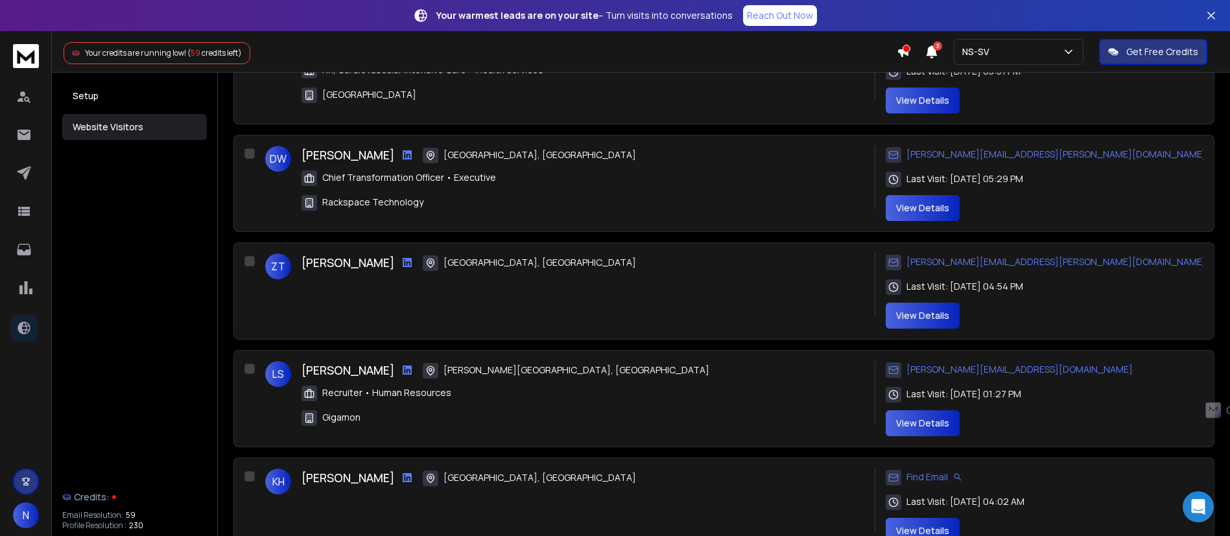
click at [925, 210] on button "View Details" at bounding box center [923, 208] width 74 height 26
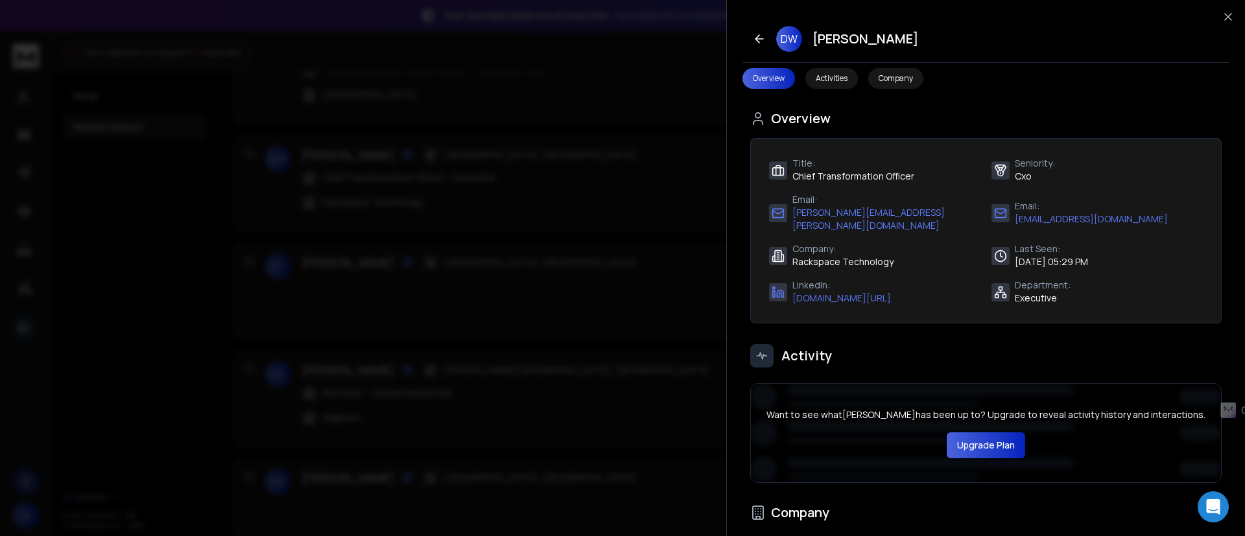
click at [870, 292] on span "linkedin.com/in/devenwaghani" at bounding box center [842, 298] width 99 height 13
click at [623, 255] on div at bounding box center [622, 268] width 1245 height 536
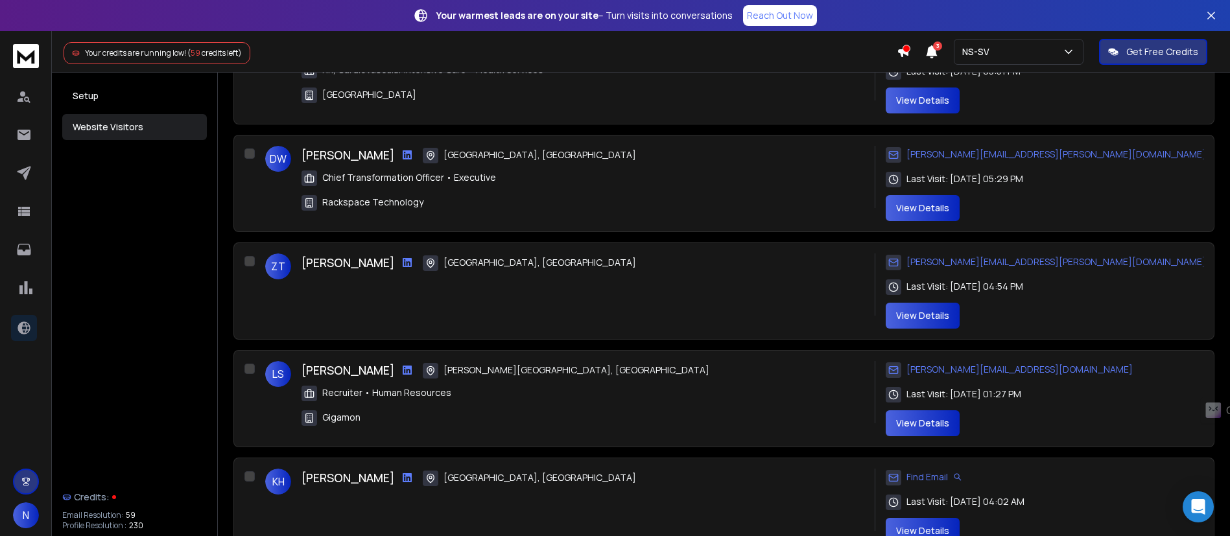
click at [931, 311] on button "View Details" at bounding box center [923, 316] width 74 height 26
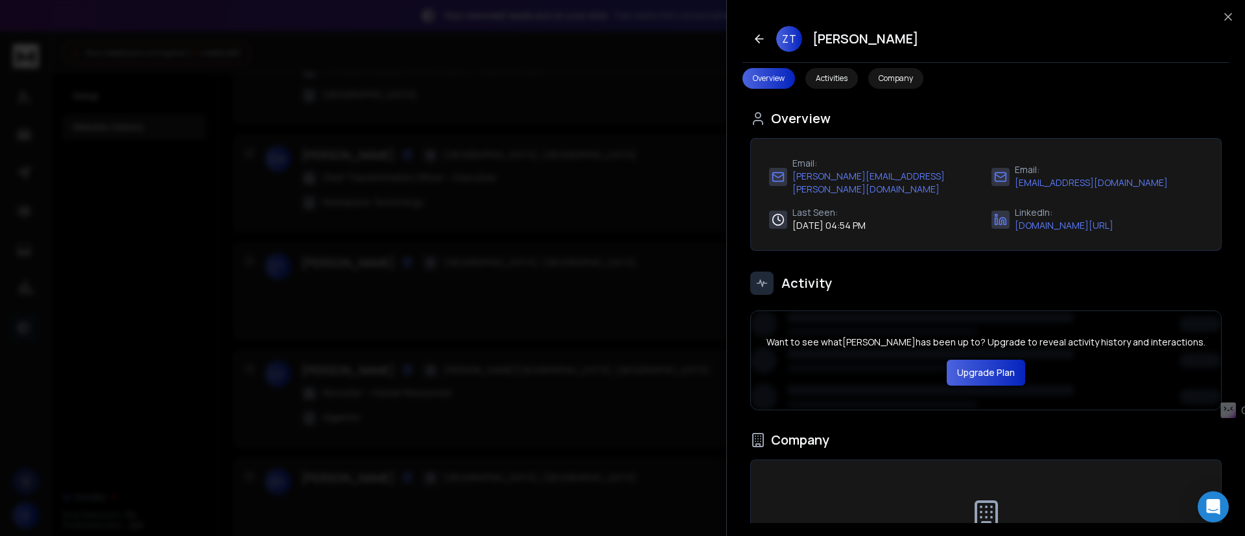
click at [1050, 206] on span "LinkedIn :" at bounding box center [1064, 212] width 99 height 13
click at [611, 172] on div at bounding box center [622, 268] width 1245 height 536
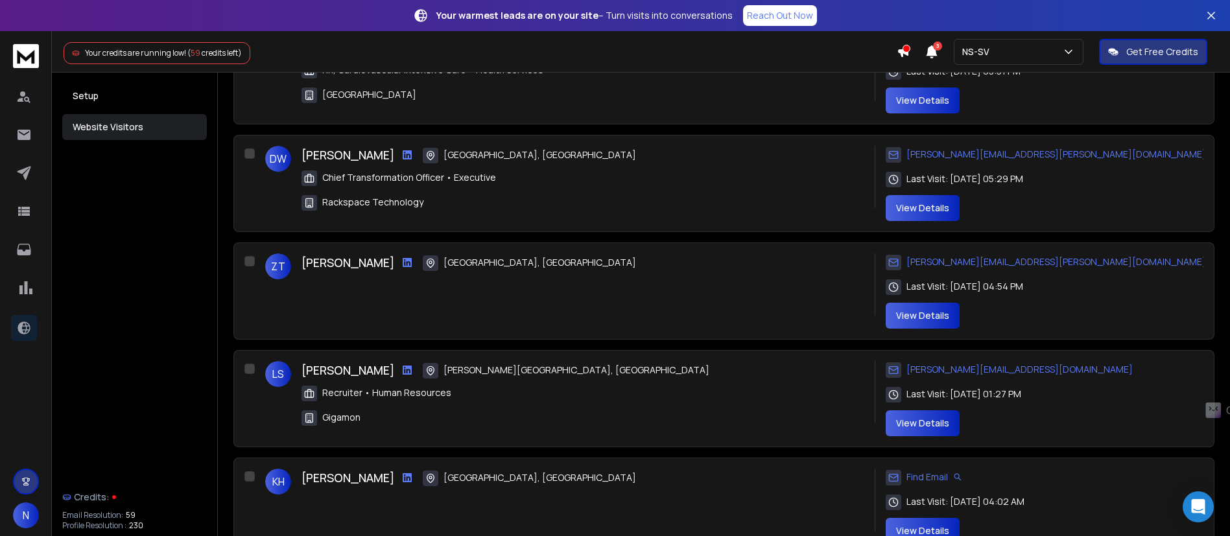
click at [939, 420] on button "View Details" at bounding box center [923, 424] width 74 height 26
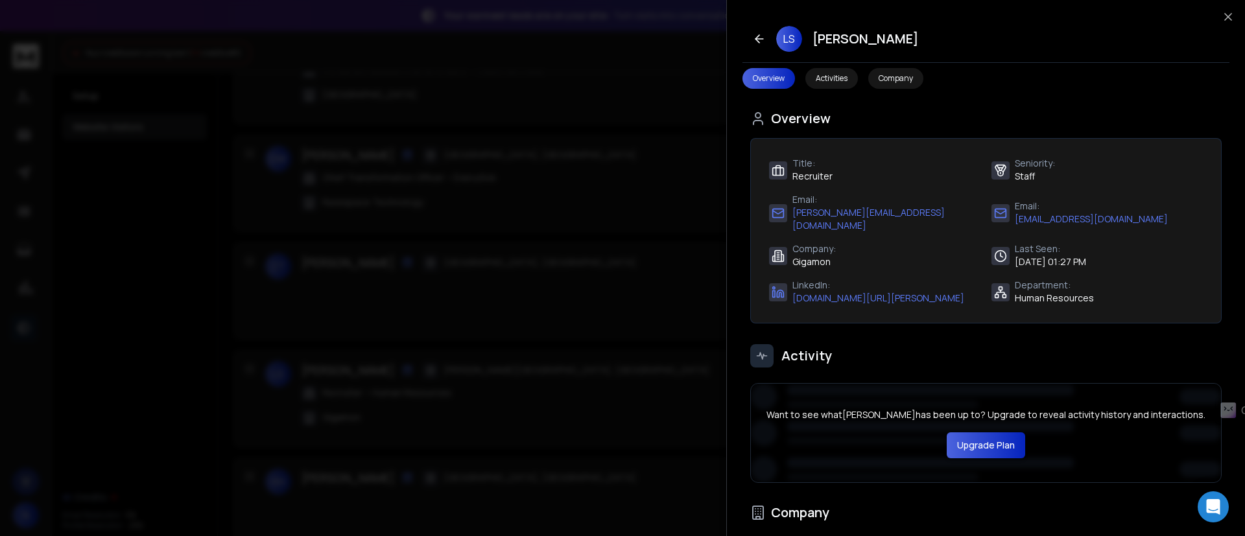
click at [879, 292] on span "linkedin.com/in/ort-laura" at bounding box center [879, 298] width 172 height 13
click at [651, 226] on div at bounding box center [622, 268] width 1245 height 536
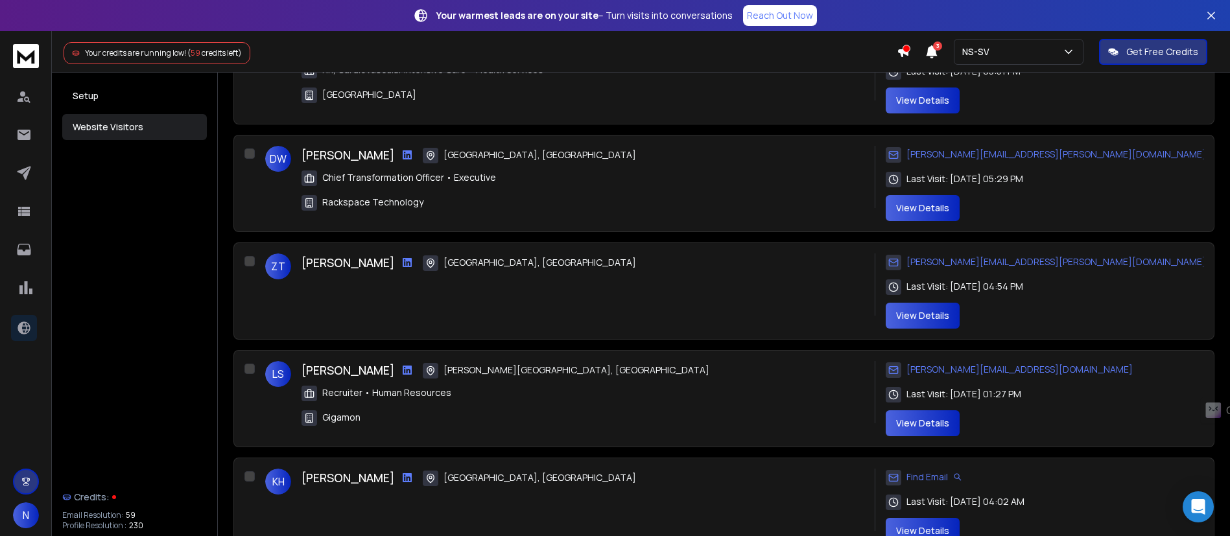
click at [917, 516] on div "Find Email Last Visit: Aug 06, 2025, 04:02 AM View Details" at bounding box center [955, 506] width 139 height 75
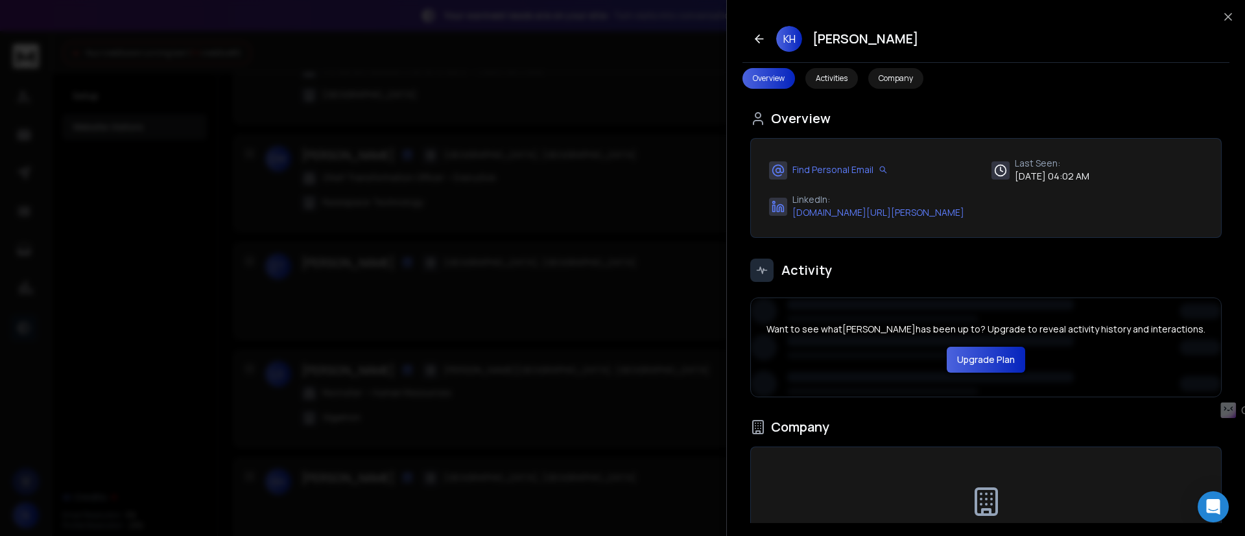
click at [822, 209] on span "linkedin.com/in/ken-hutton-b2671731b" at bounding box center [879, 212] width 172 height 13
click at [642, 226] on div at bounding box center [622, 268] width 1245 height 536
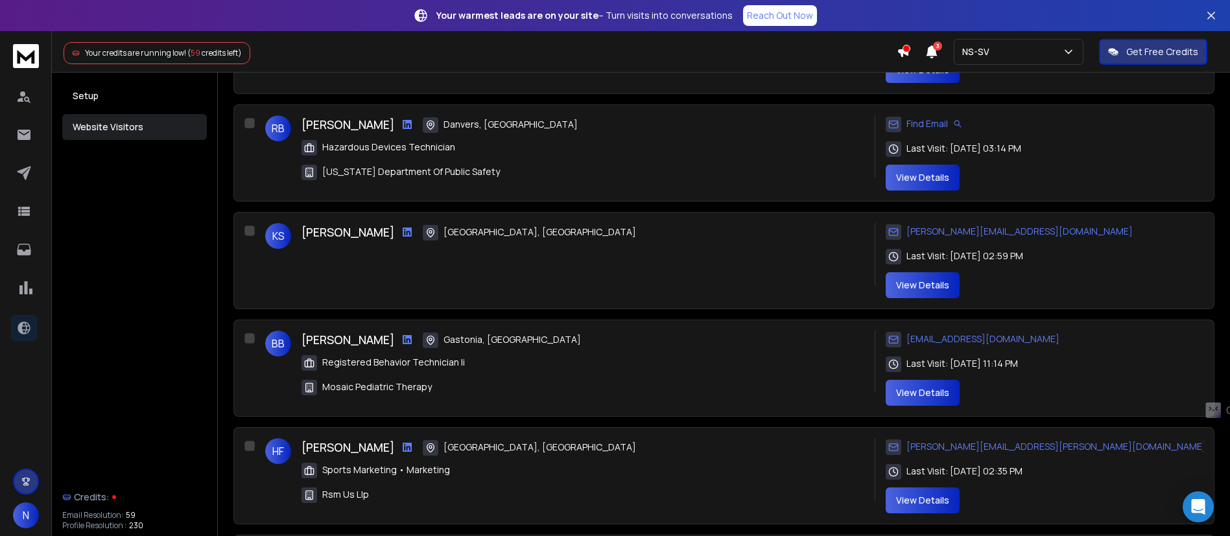
scroll to position [3058, 0]
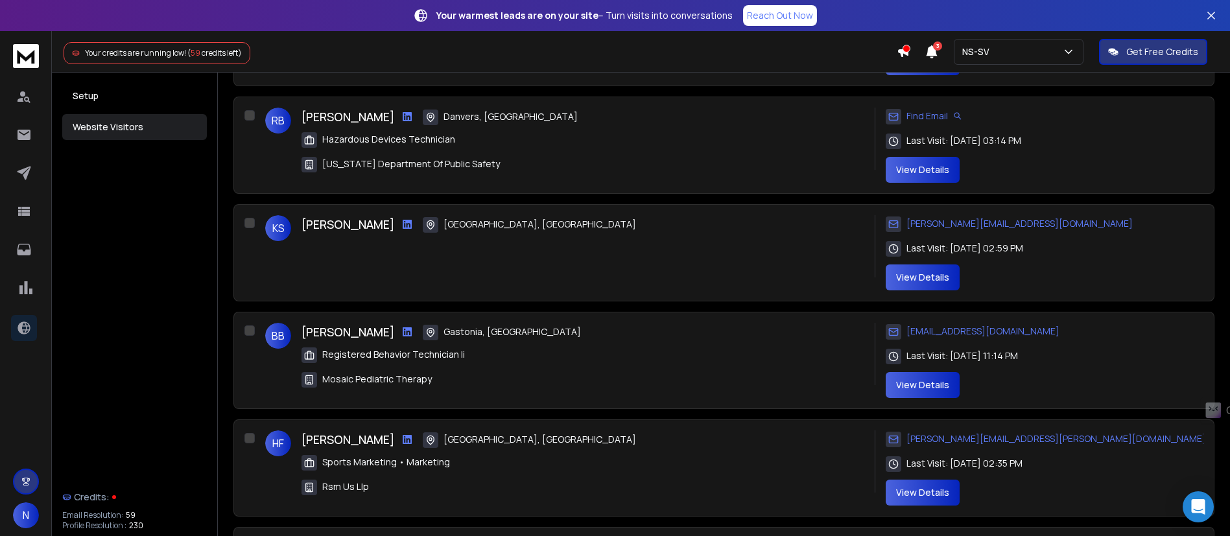
click at [931, 171] on button "View Details" at bounding box center [923, 170] width 74 height 26
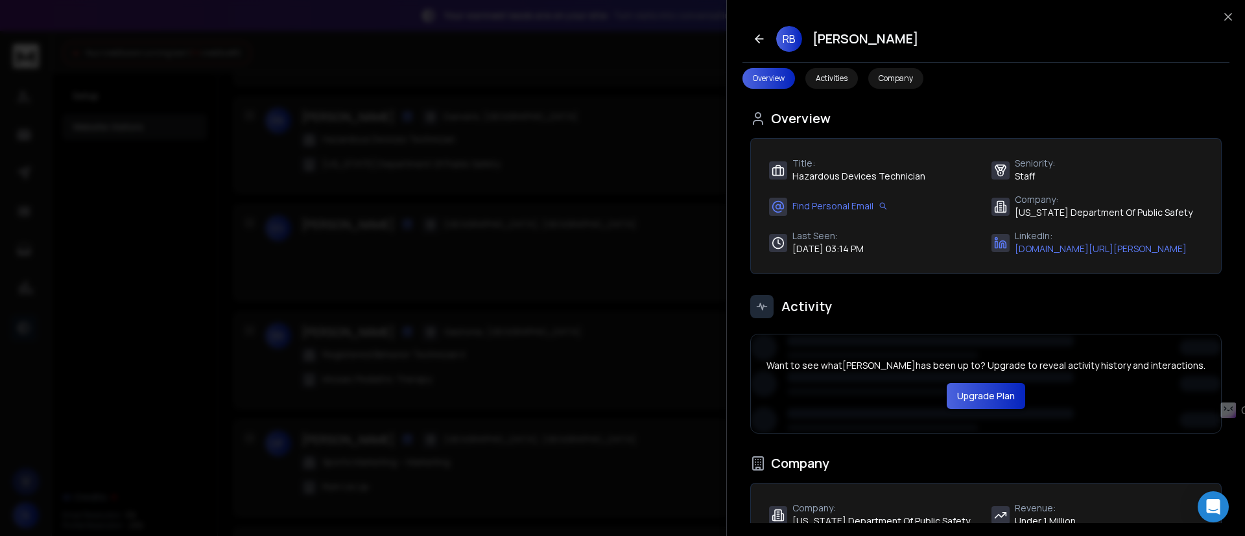
click at [1031, 237] on span "LinkedIn :" at bounding box center [1101, 236] width 172 height 13
click at [715, 245] on div at bounding box center [622, 268] width 1245 height 536
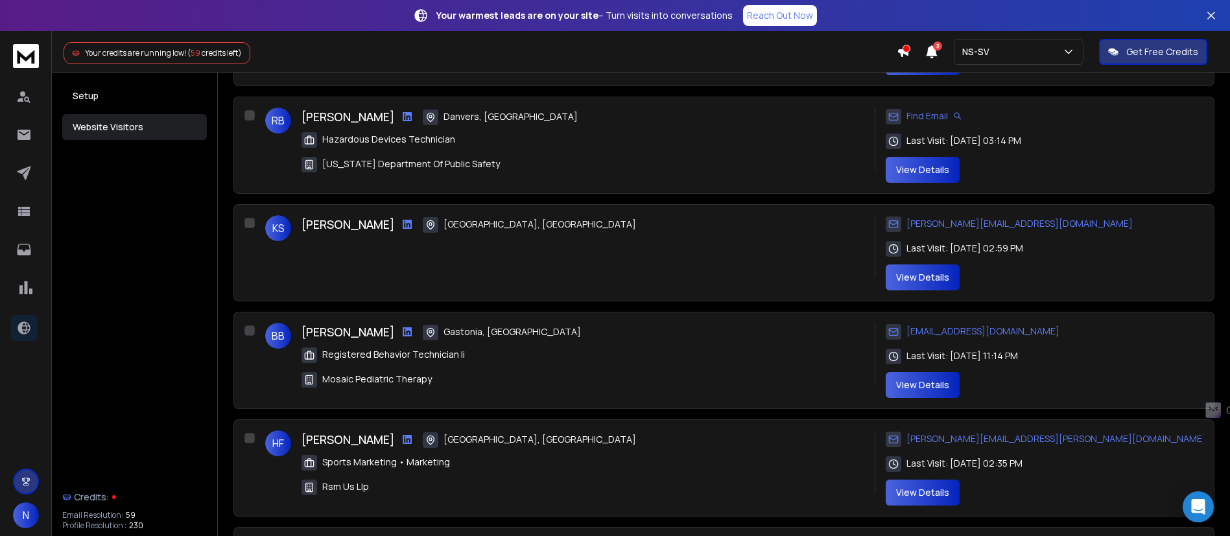
click at [915, 278] on button "View Details" at bounding box center [923, 278] width 74 height 26
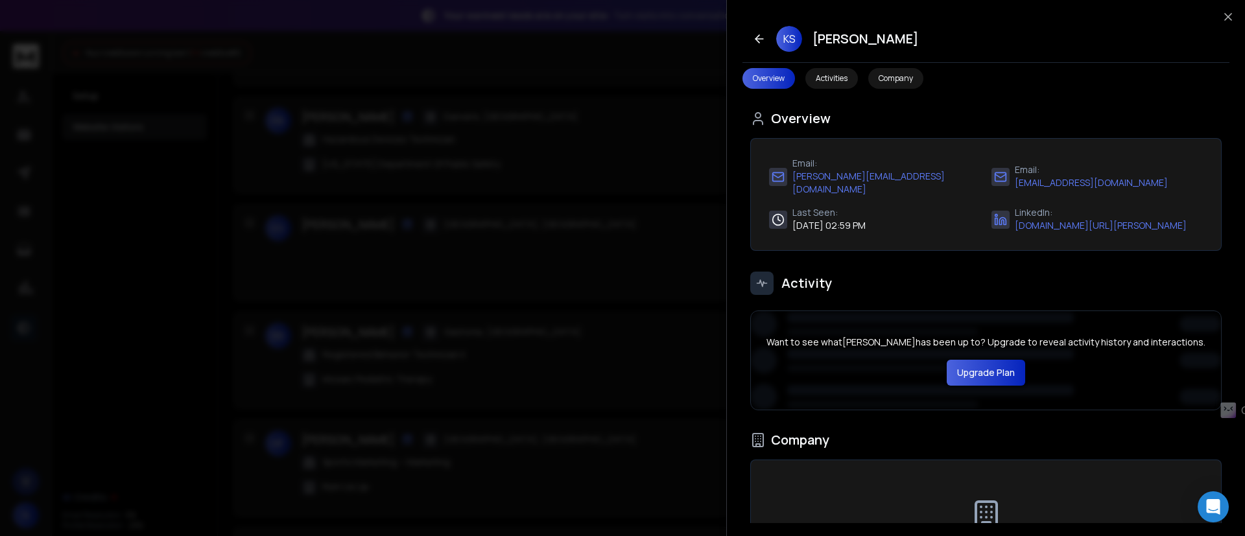
click at [1042, 227] on span "linkedin.com/in/kimberly-squillace-256774127" at bounding box center [1101, 225] width 172 height 13
click at [694, 147] on div at bounding box center [622, 268] width 1245 height 536
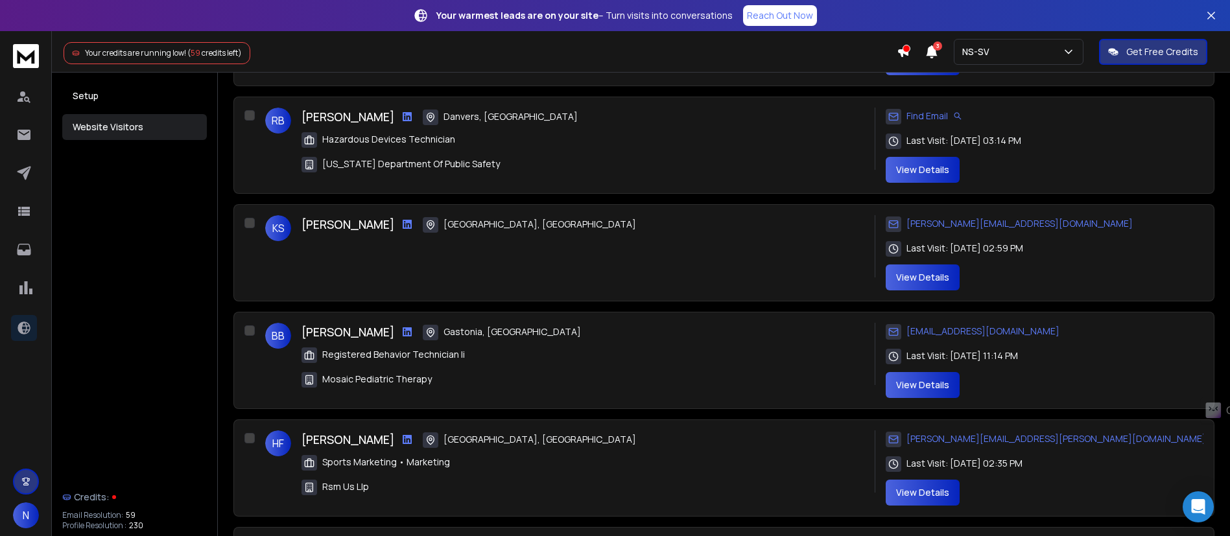
click at [925, 393] on button "View Details" at bounding box center [923, 385] width 74 height 26
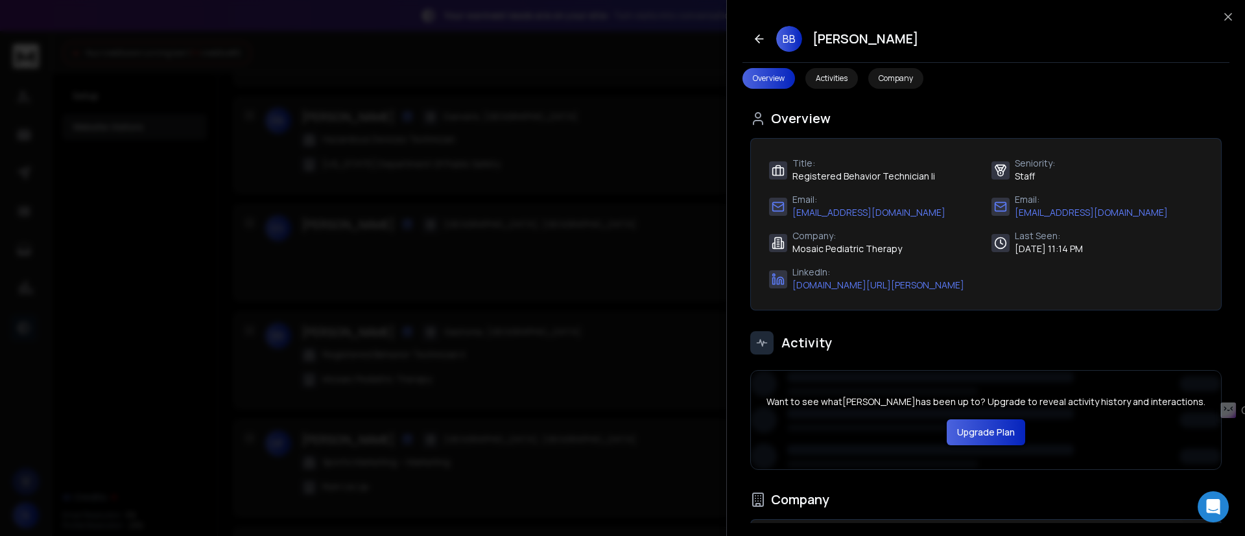
click at [834, 288] on span "linkedin.com/in/hannah-brown-9a2589206" at bounding box center [879, 285] width 172 height 13
click at [577, 184] on div at bounding box center [622, 268] width 1245 height 536
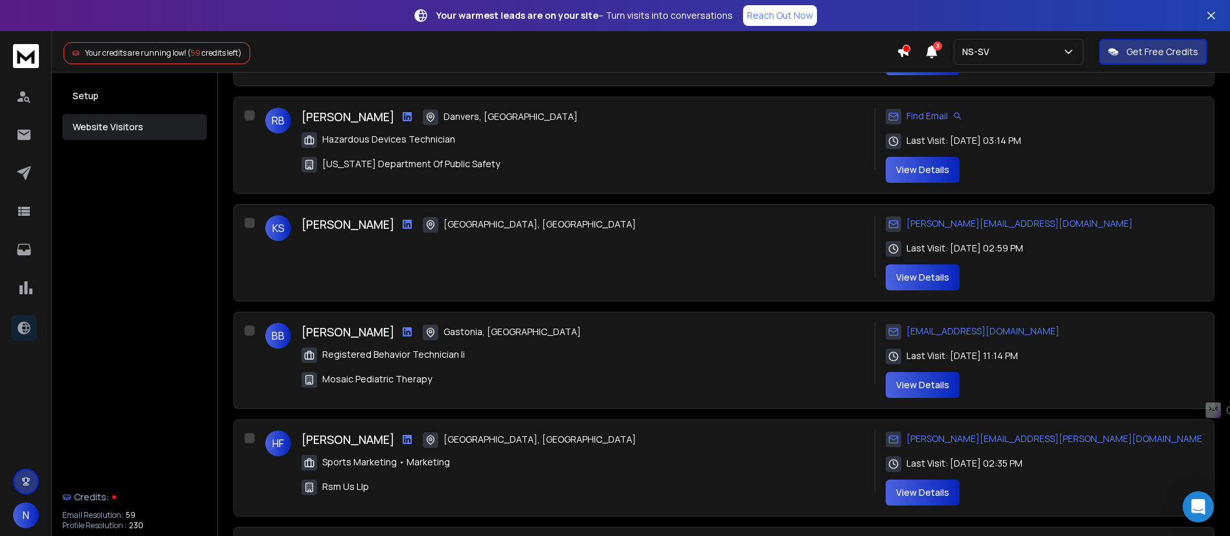
click at [915, 499] on button "View Details" at bounding box center [923, 493] width 74 height 26
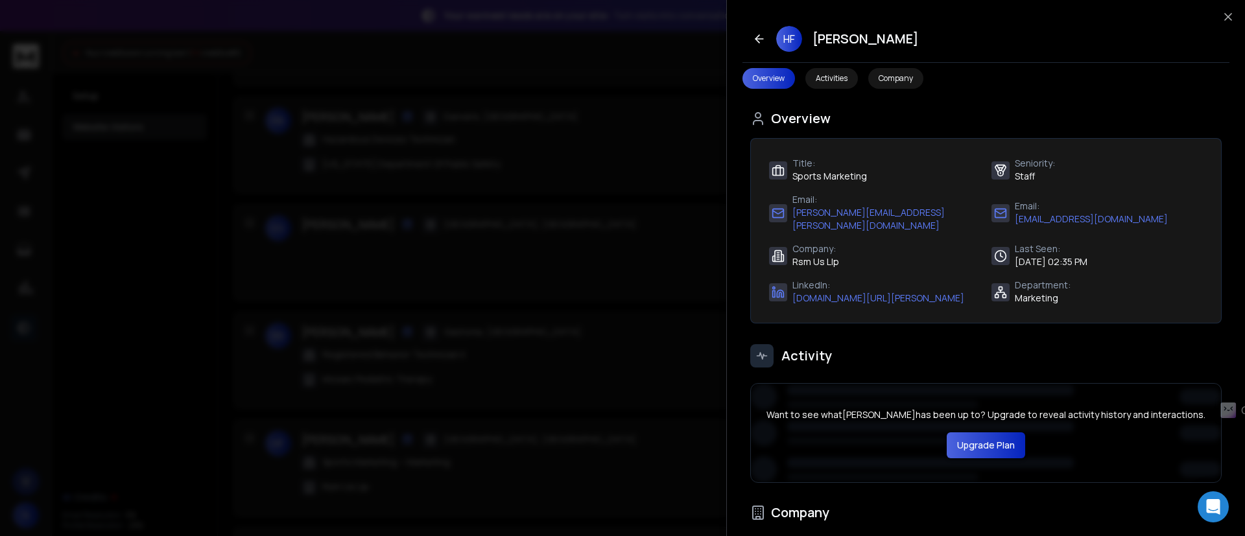
click at [879, 292] on span "linkedin.com/in/heather-fueger-232a358" at bounding box center [879, 298] width 172 height 13
click at [555, 349] on div at bounding box center [622, 268] width 1245 height 536
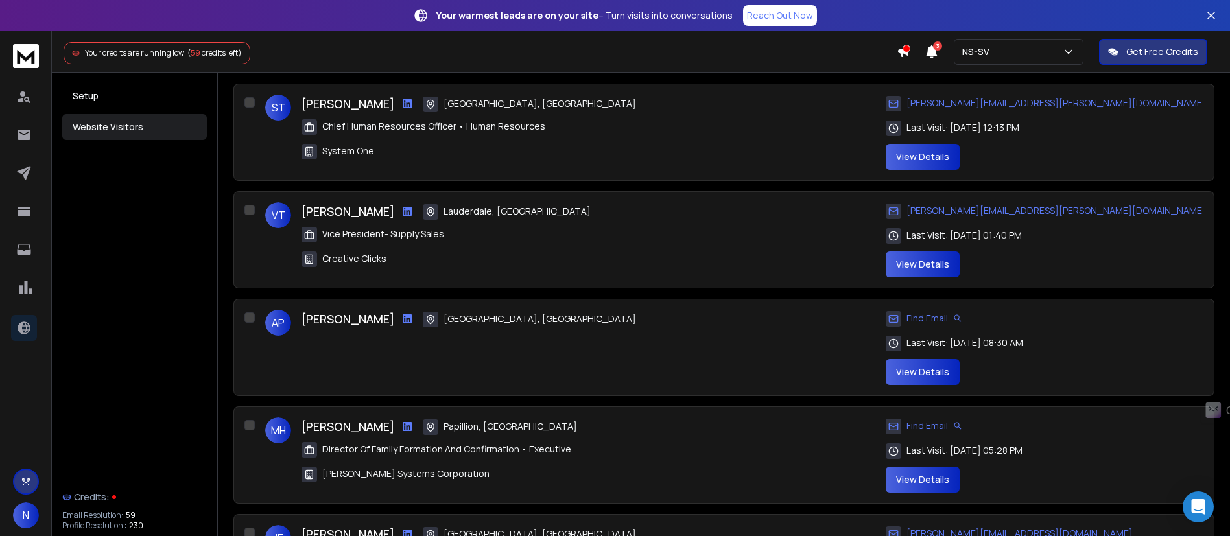
scroll to position [3520, 0]
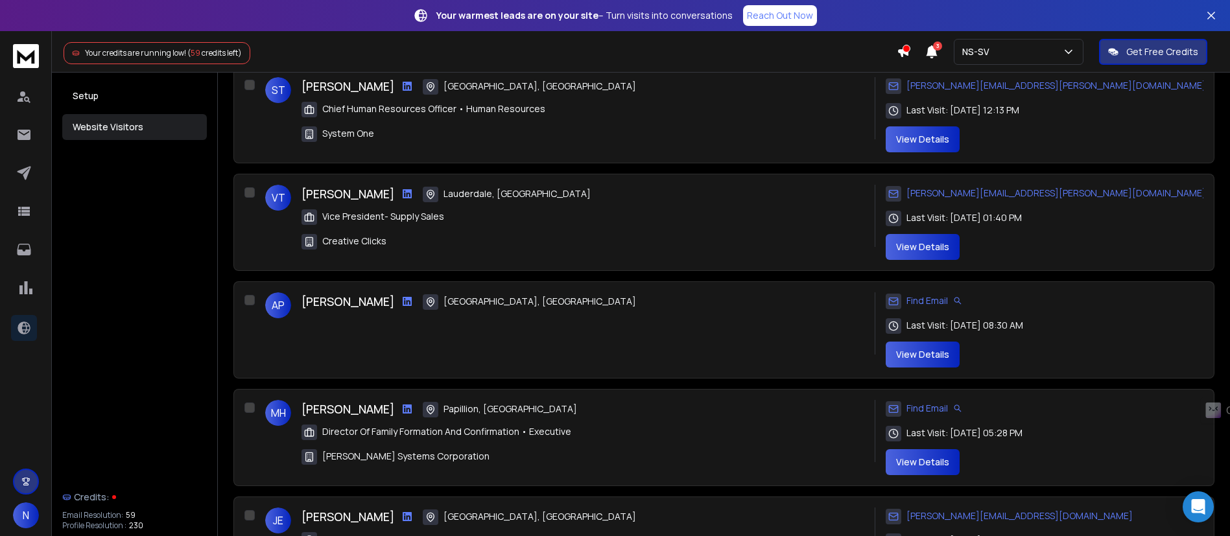
click at [918, 138] on button "View Details" at bounding box center [923, 139] width 74 height 26
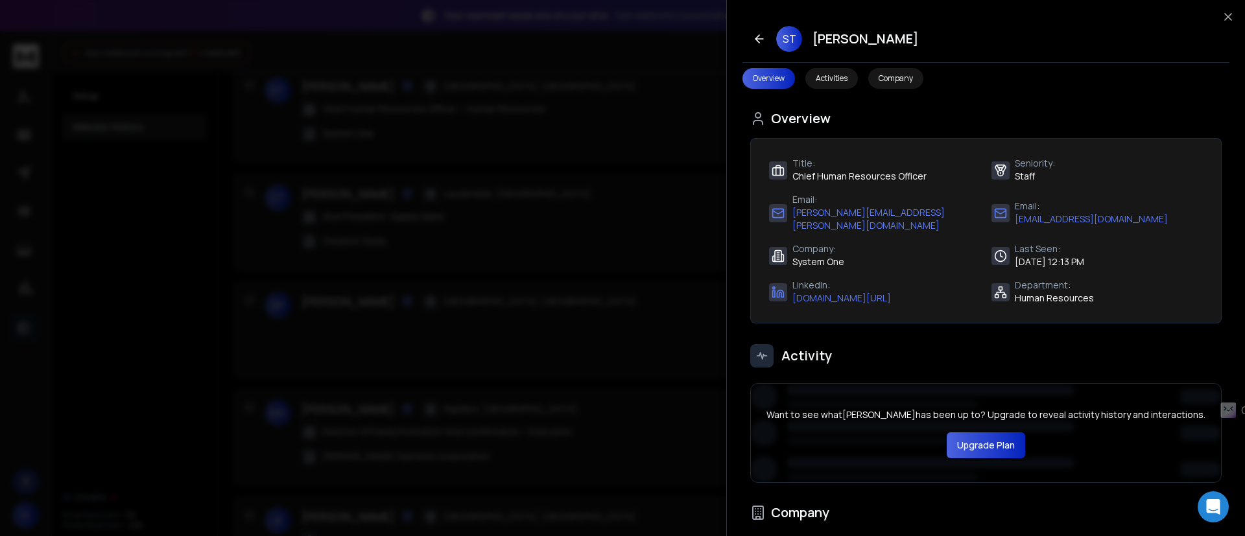
click at [857, 292] on span "linkedin.com/in/susanburgesstencza" at bounding box center [842, 298] width 99 height 13
click at [555, 193] on div at bounding box center [622, 268] width 1245 height 536
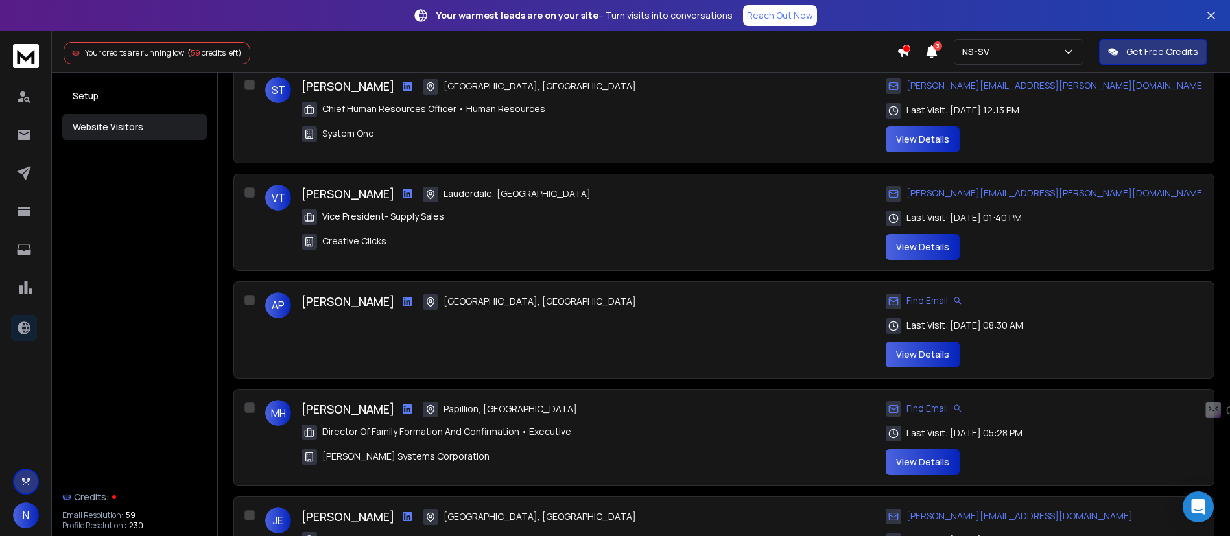
click at [915, 244] on button "View Details" at bounding box center [923, 247] width 74 height 26
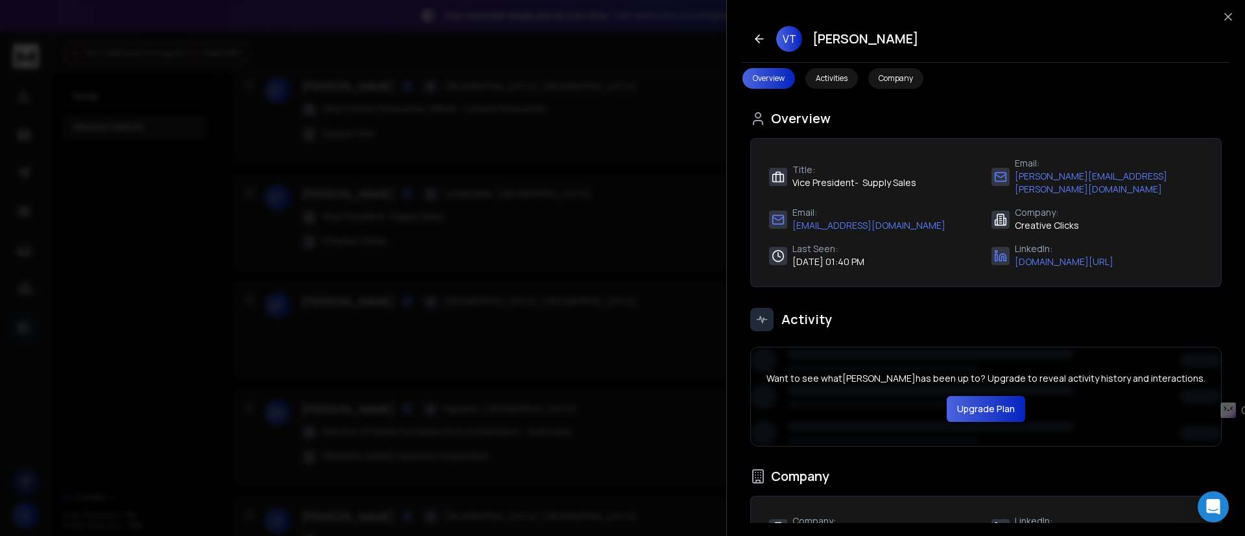
click at [1038, 256] on span "linkedin.com/in/veratodorova" at bounding box center [1064, 262] width 99 height 13
click at [701, 146] on div at bounding box center [622, 268] width 1245 height 536
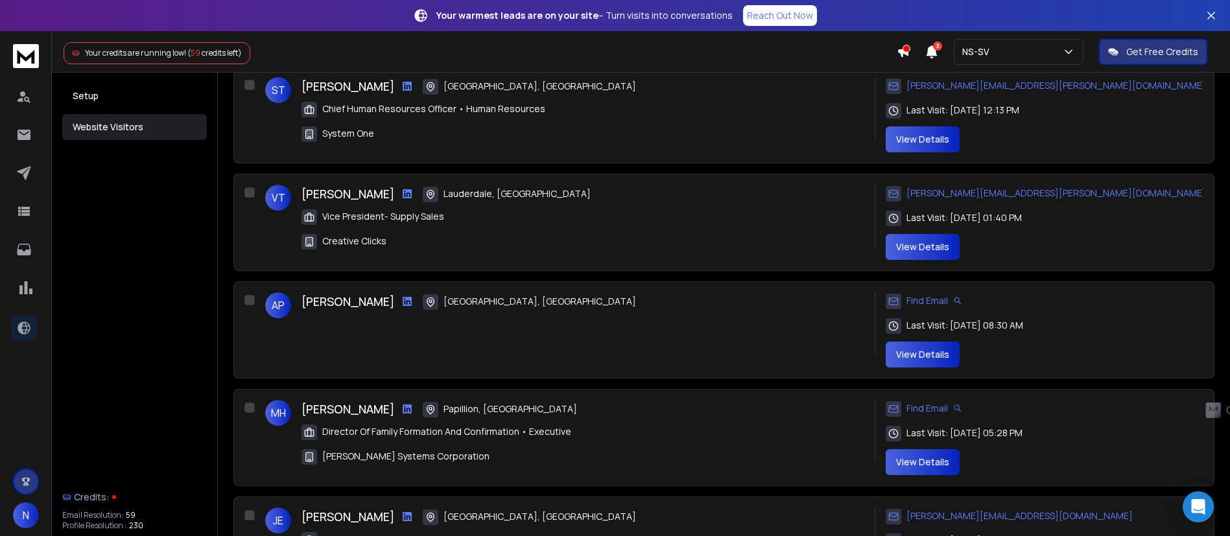
click at [927, 352] on button "View Details" at bounding box center [923, 355] width 74 height 26
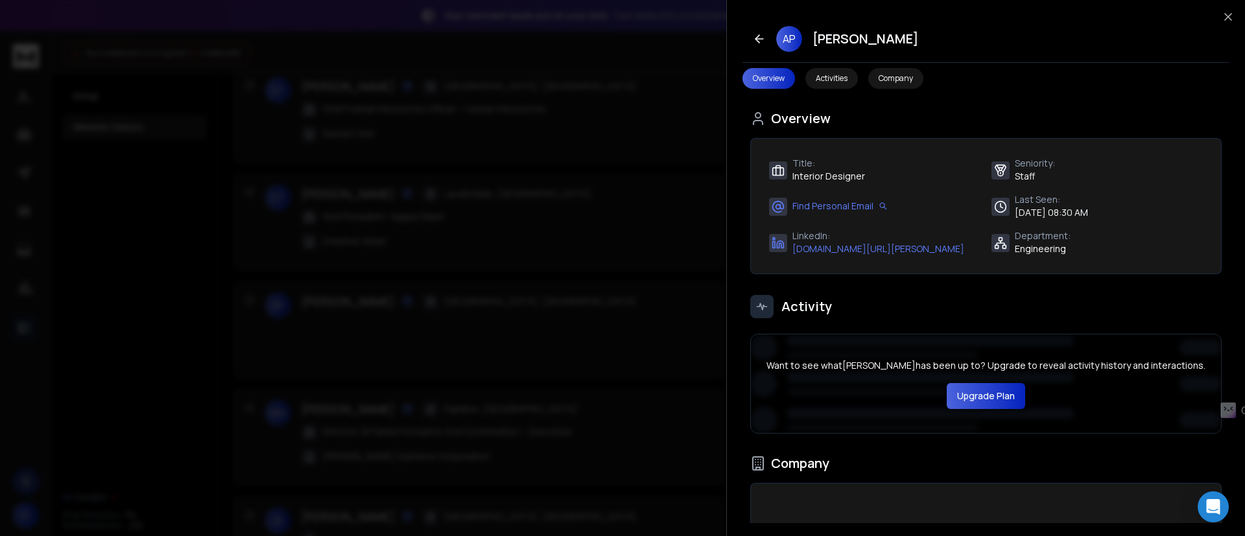
click at [857, 246] on span "linkedin.com/in/angie-persson-40721a36" at bounding box center [879, 249] width 172 height 13
click at [619, 222] on div at bounding box center [622, 268] width 1245 height 536
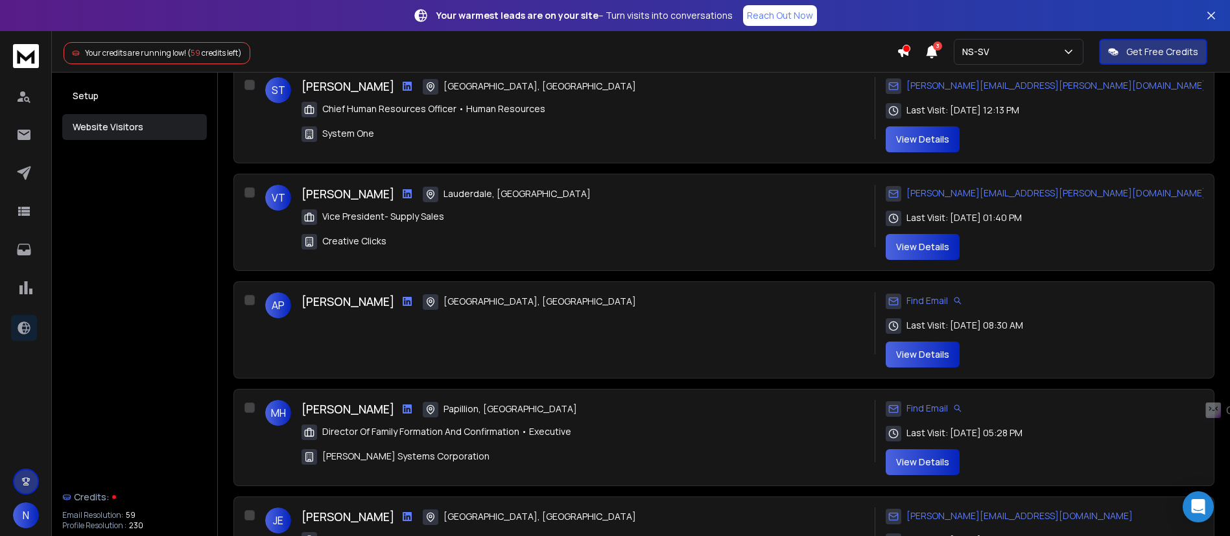
click at [924, 461] on button "View Details" at bounding box center [923, 463] width 74 height 26
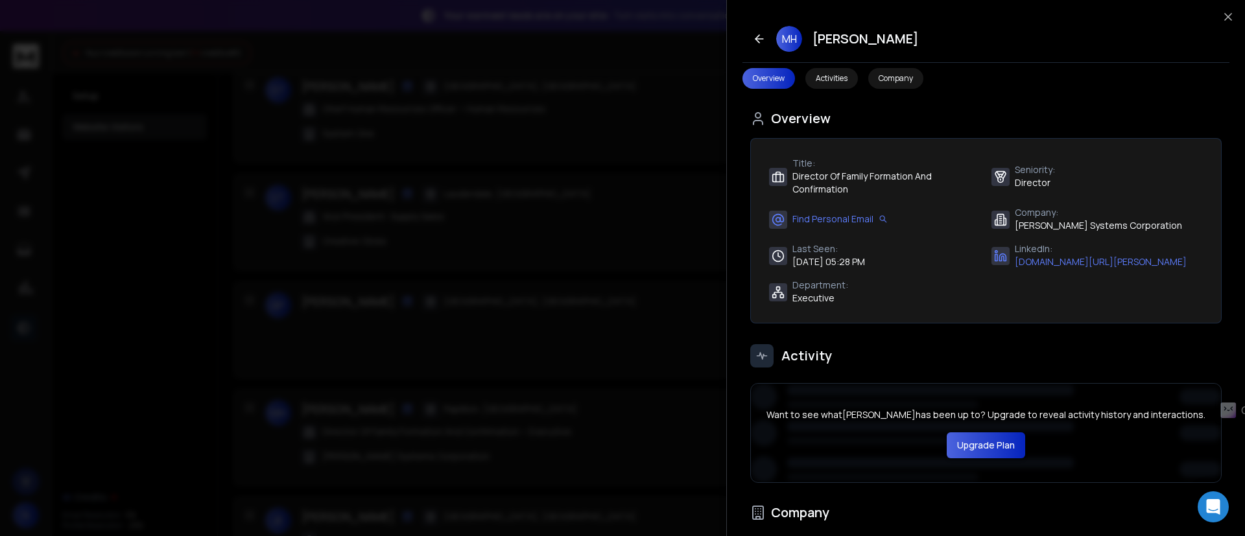
click at [1068, 263] on span "linkedin.com/in/mary-harper-3ba66142" at bounding box center [1101, 262] width 172 height 13
click at [594, 298] on div at bounding box center [622, 268] width 1245 height 536
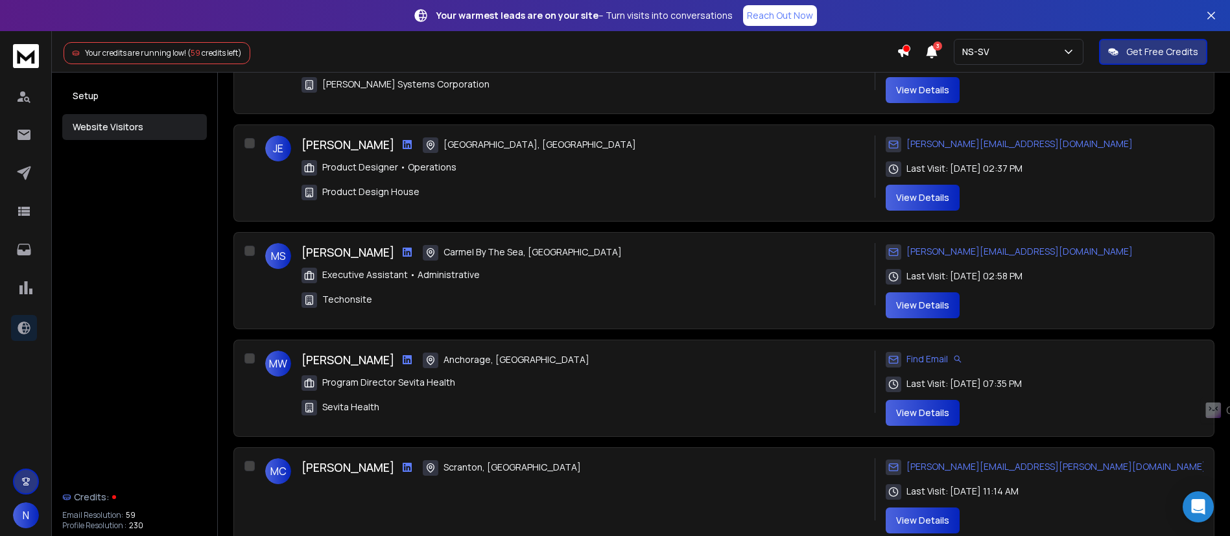
scroll to position [3893, 0]
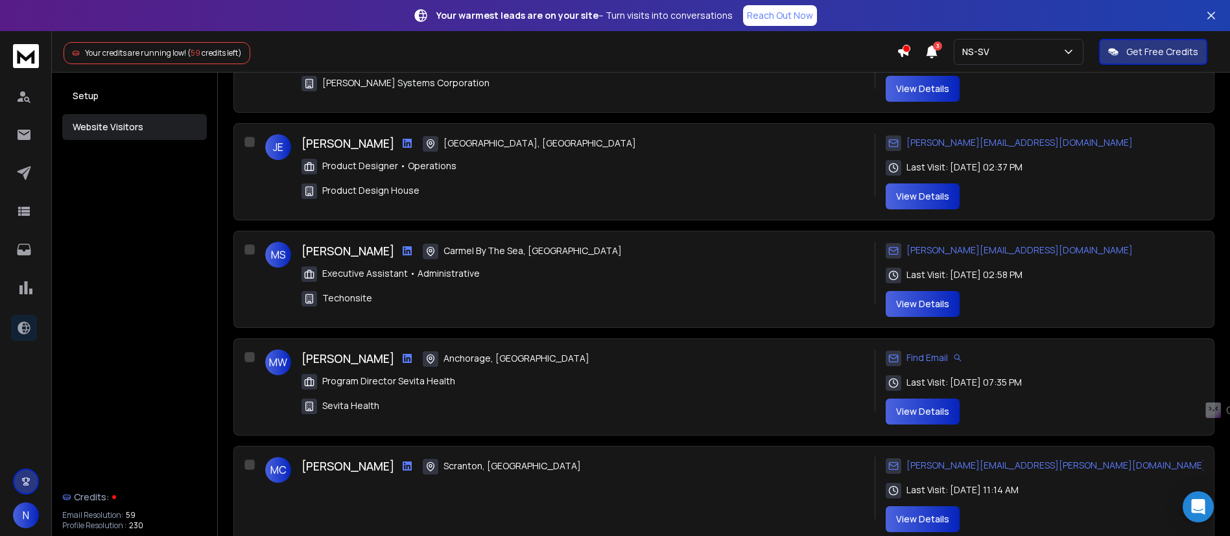
click at [923, 195] on button "View Details" at bounding box center [923, 197] width 74 height 26
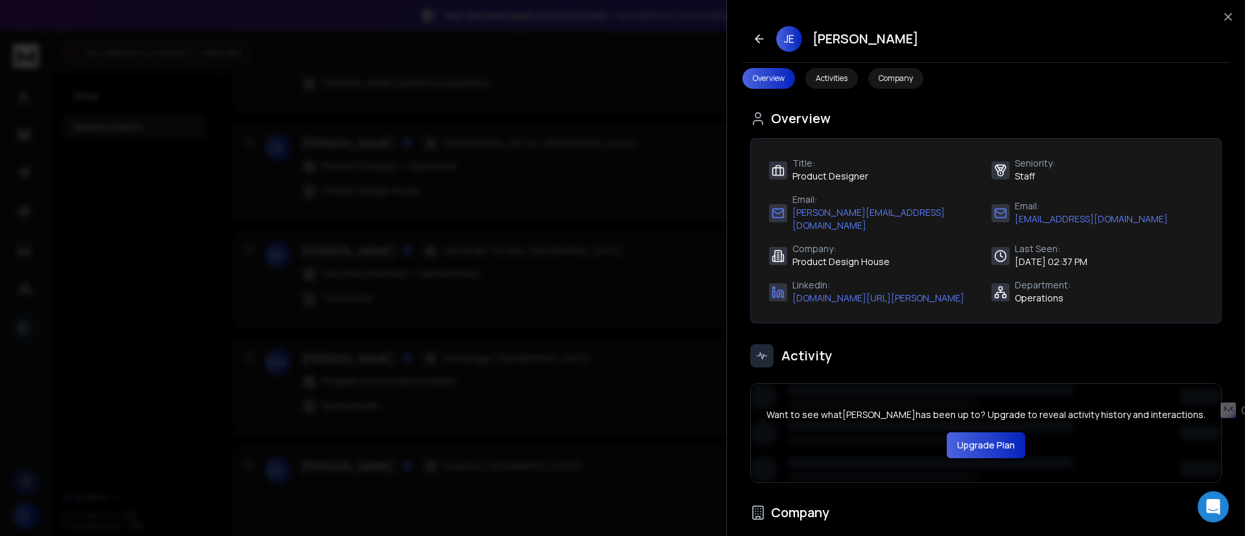
click at [883, 292] on span "linkedin.com/in/joan-eckstein-02289934" at bounding box center [879, 298] width 172 height 13
click at [588, 272] on div at bounding box center [622, 268] width 1245 height 536
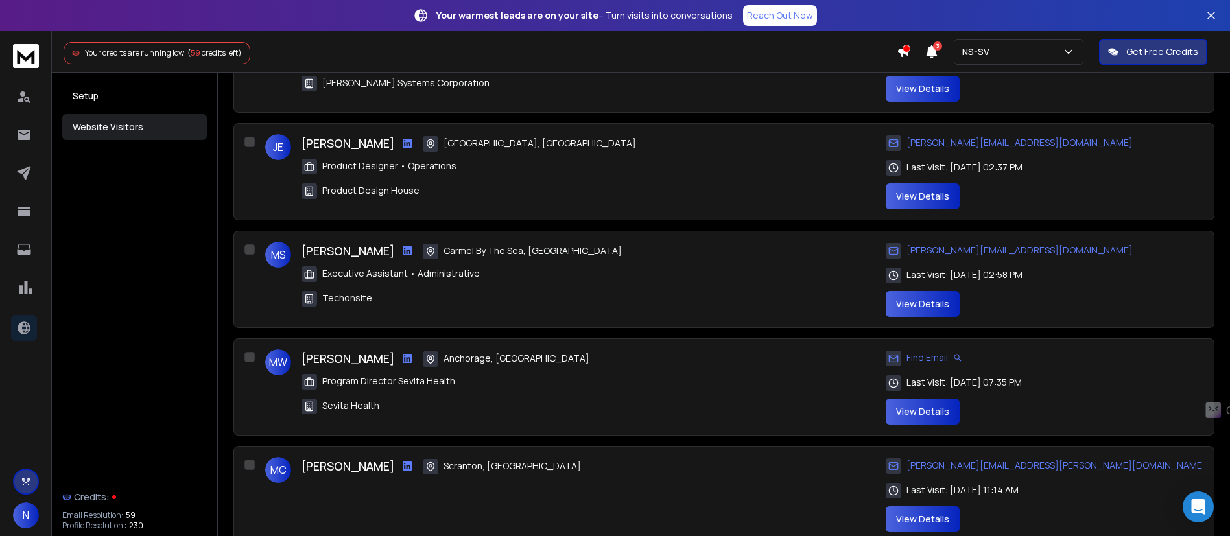
click at [909, 308] on button "View Details" at bounding box center [923, 304] width 74 height 26
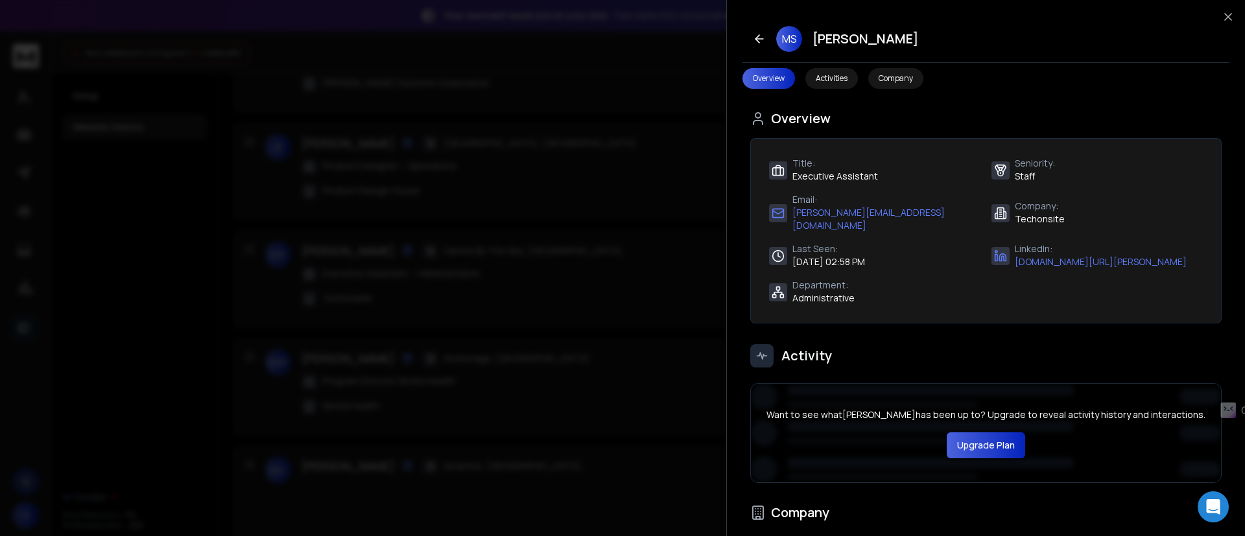
click at [1050, 243] on span "LinkedIn :" at bounding box center [1101, 249] width 172 height 13
click at [618, 186] on div at bounding box center [622, 268] width 1245 height 536
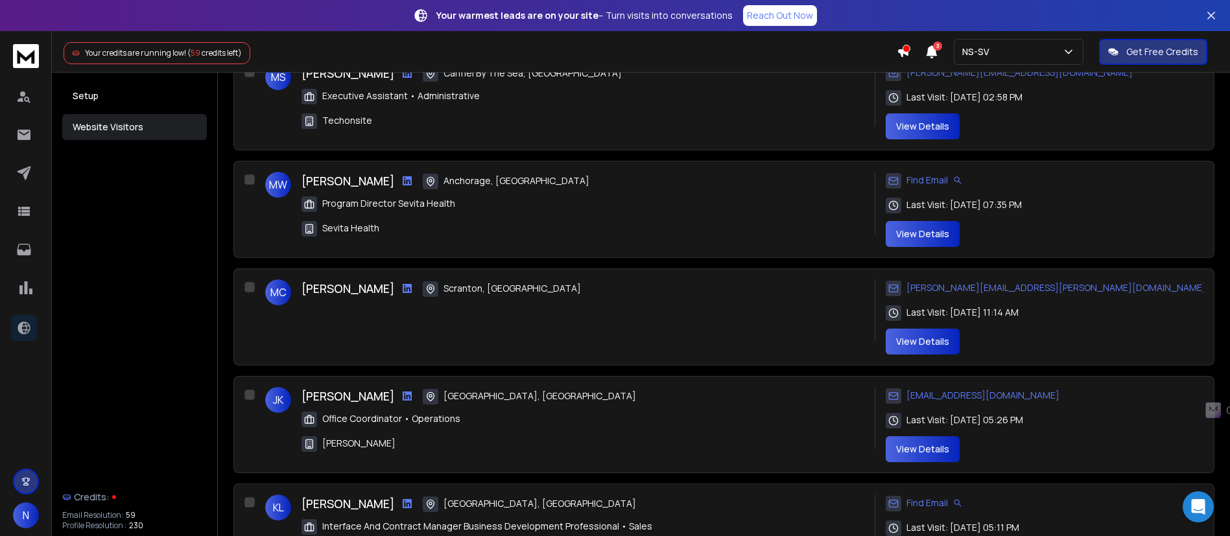
scroll to position [4157, 0]
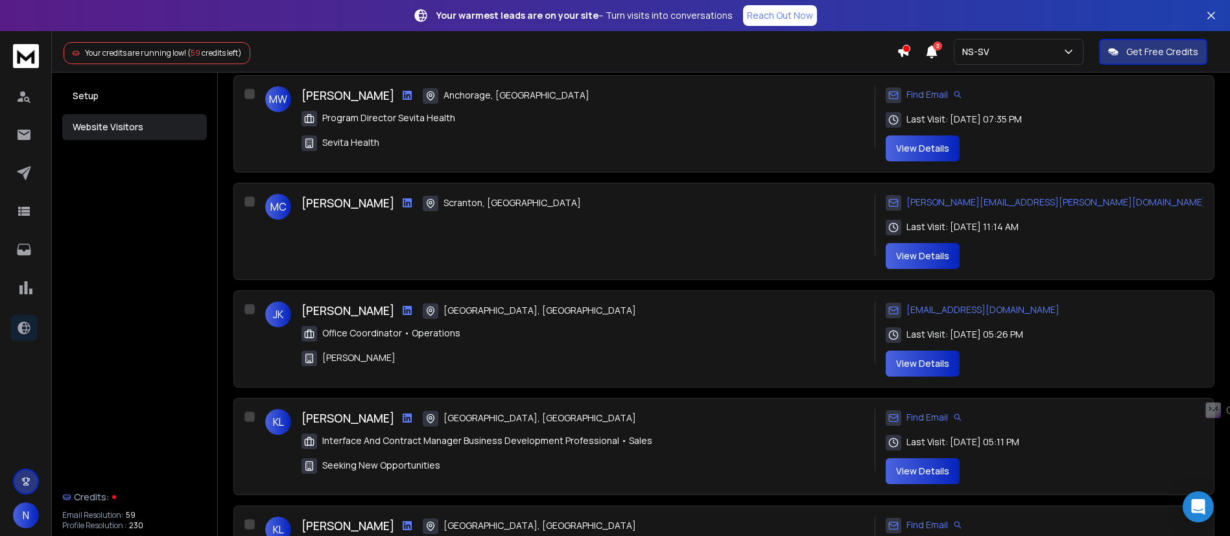
click at [927, 150] on button "View Details" at bounding box center [923, 149] width 74 height 26
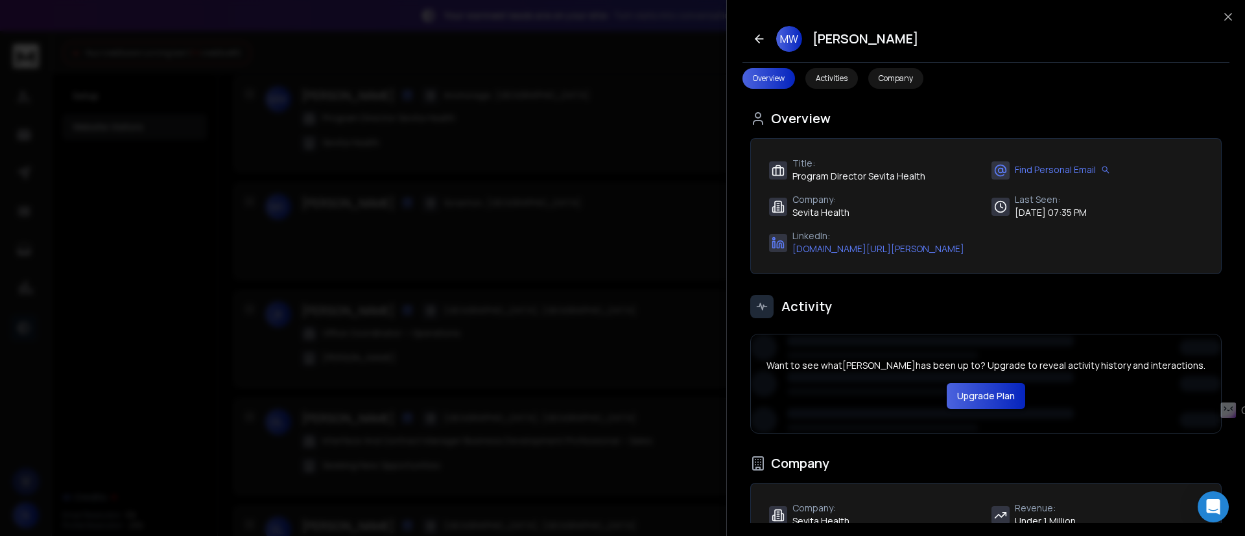
click at [875, 246] on span "linkedin.com/in/marcus-weldy-49934131" at bounding box center [879, 249] width 172 height 13
click at [515, 141] on div at bounding box center [622, 268] width 1245 height 536
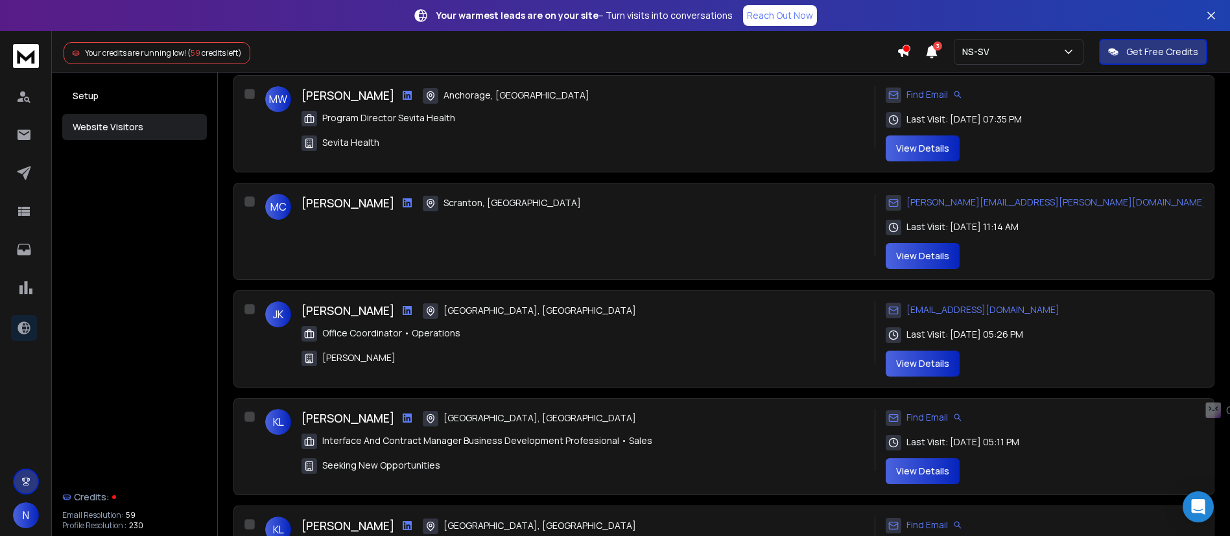
click at [922, 256] on button "View Details" at bounding box center [923, 256] width 74 height 26
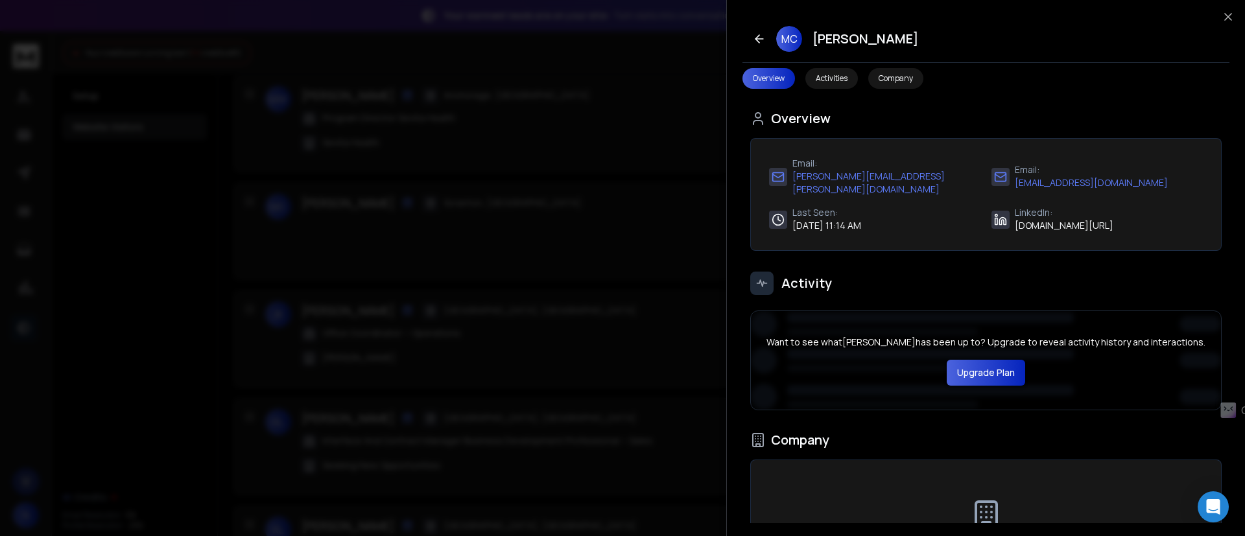
click at [922, 256] on div "Overview Email : michael.cosgrove@mgid.com Email : bhughes405@gmail.com Last Se…" at bounding box center [986, 308] width 487 height 429
click at [1046, 219] on span "linkedin.com/in/michael-cosgrove-b664aa84" at bounding box center [1064, 225] width 99 height 13
click at [560, 176] on div at bounding box center [622, 268] width 1245 height 536
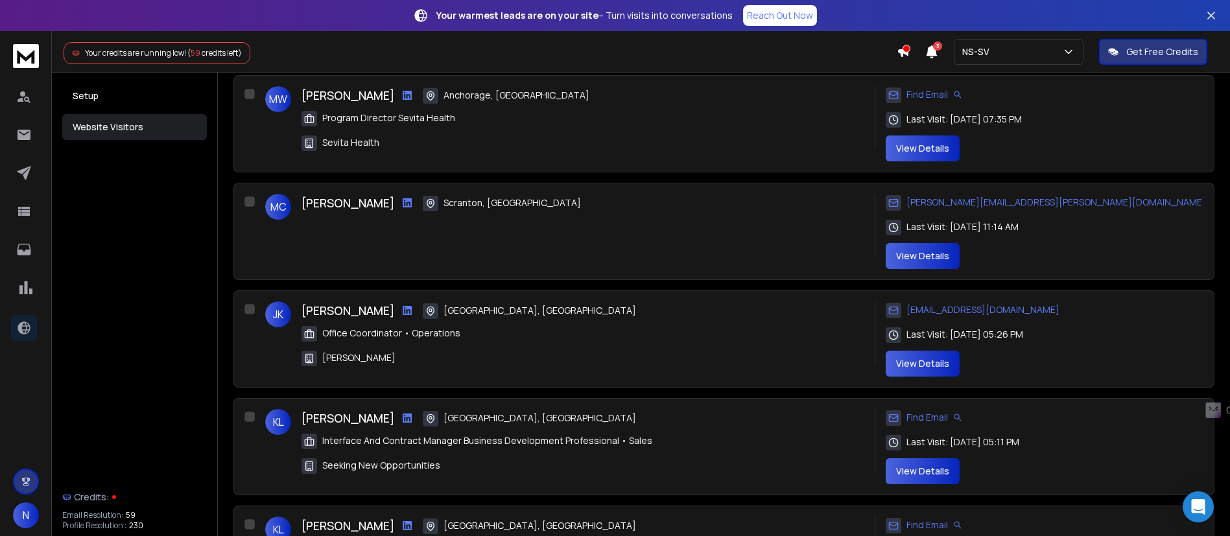
click at [915, 354] on button "View Details" at bounding box center [923, 364] width 74 height 26
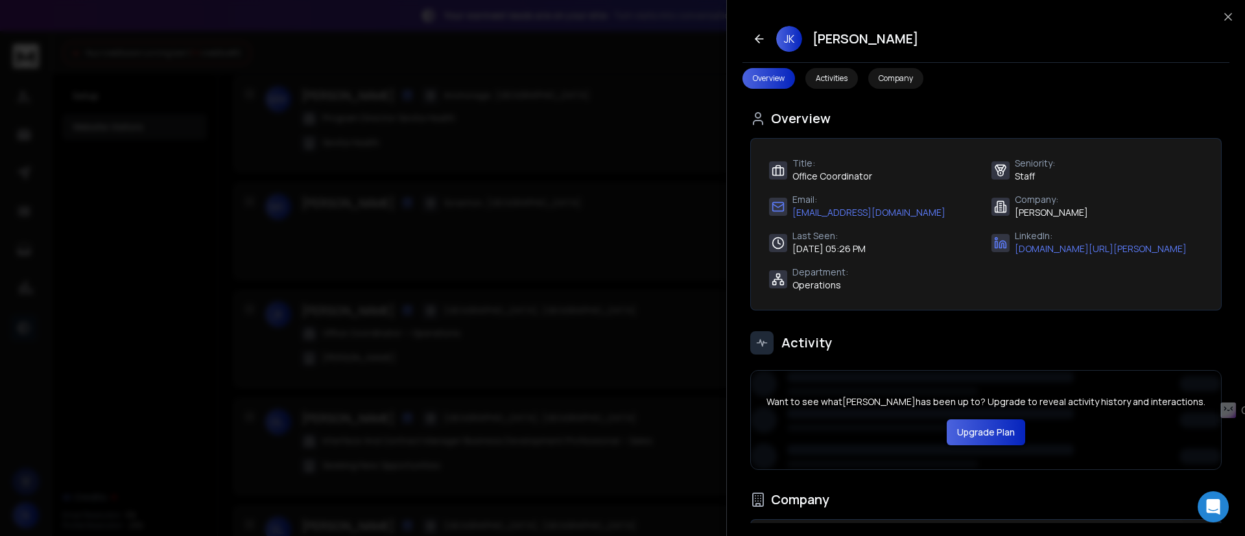
click at [1035, 253] on span "linkedin.com/in/jill-kienz-7091b5290" at bounding box center [1101, 249] width 172 height 13
click at [548, 203] on div at bounding box center [622, 268] width 1245 height 536
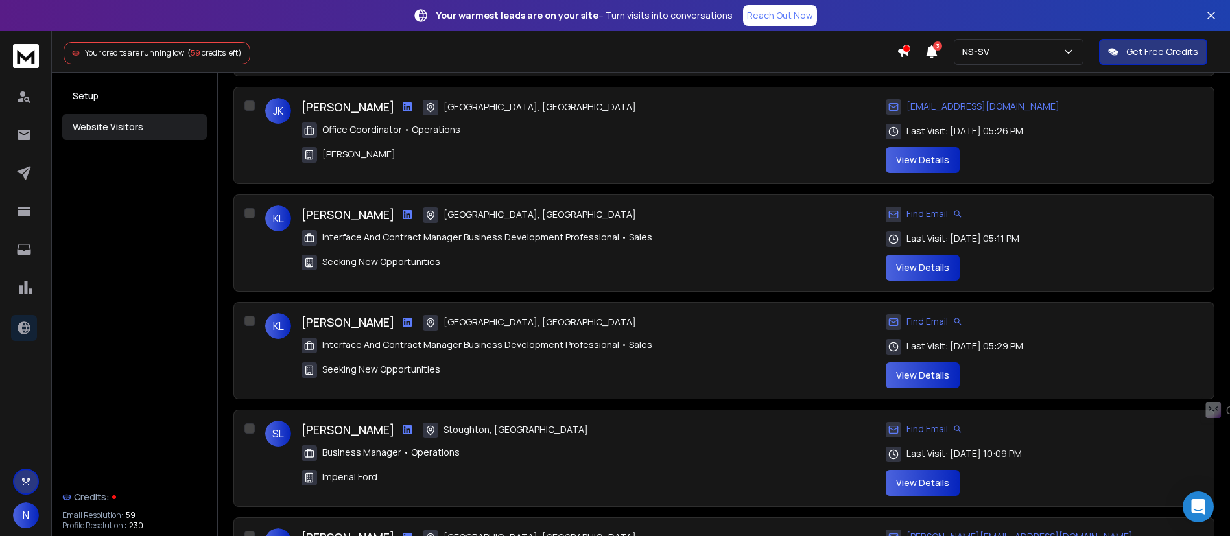
scroll to position [4373, 0]
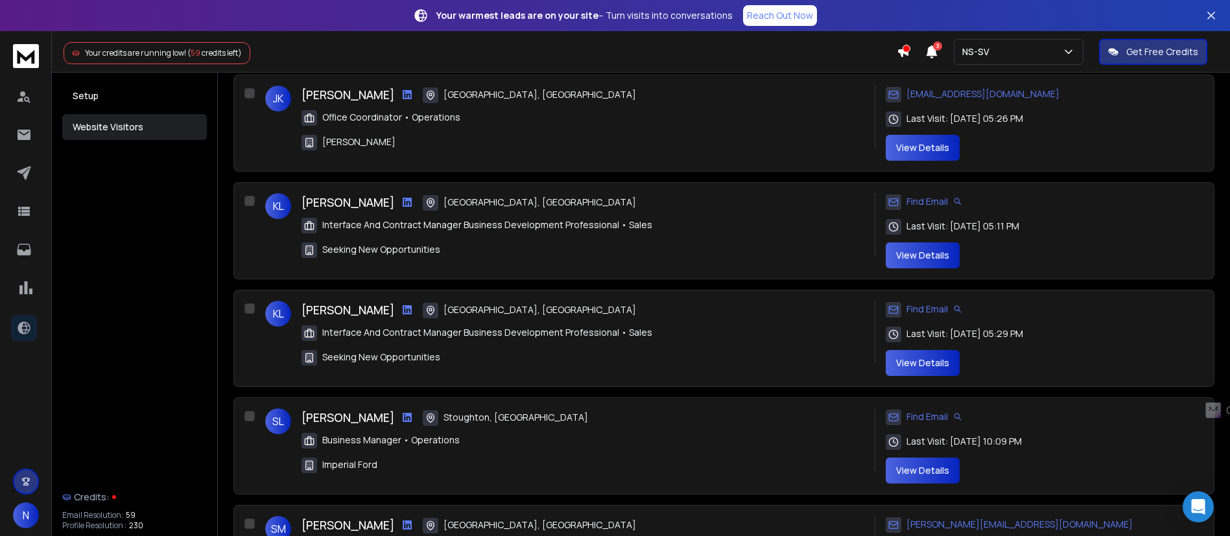
click at [910, 259] on button "View Details" at bounding box center [923, 256] width 74 height 26
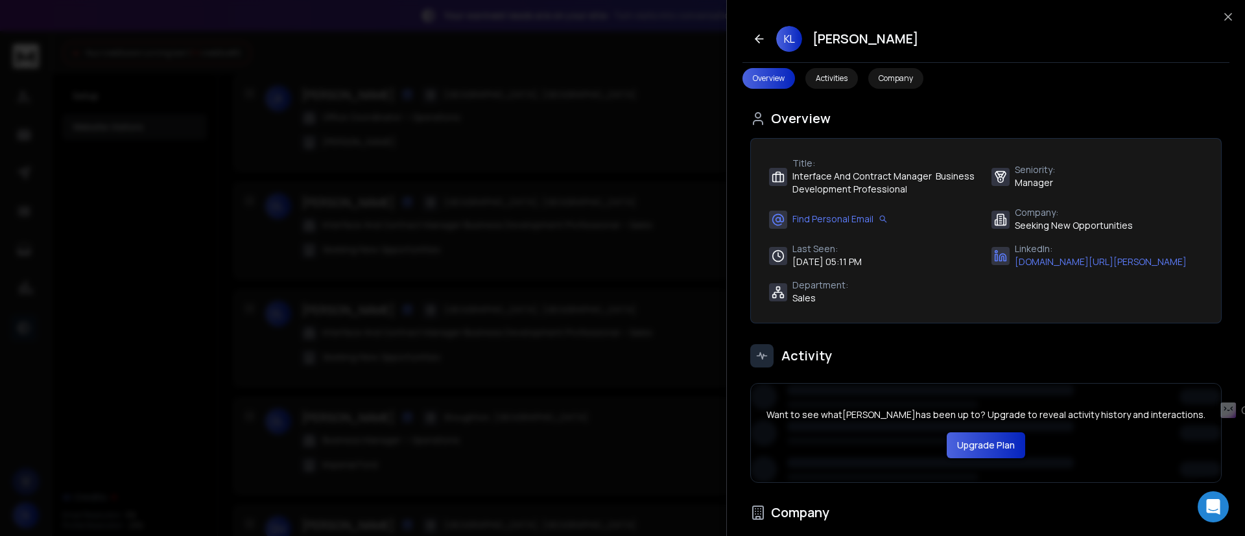
click at [1043, 257] on span "linkedin.com/in/knut-larsen" at bounding box center [1101, 262] width 172 height 13
click at [670, 197] on div at bounding box center [622, 268] width 1245 height 536
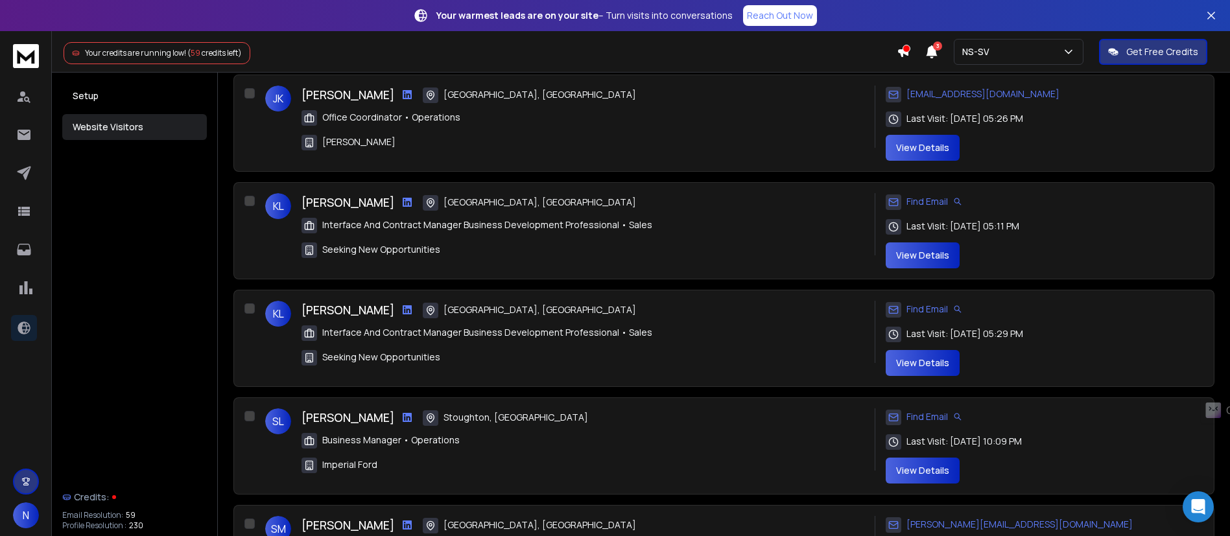
click at [925, 474] on button "View Details" at bounding box center [923, 471] width 74 height 26
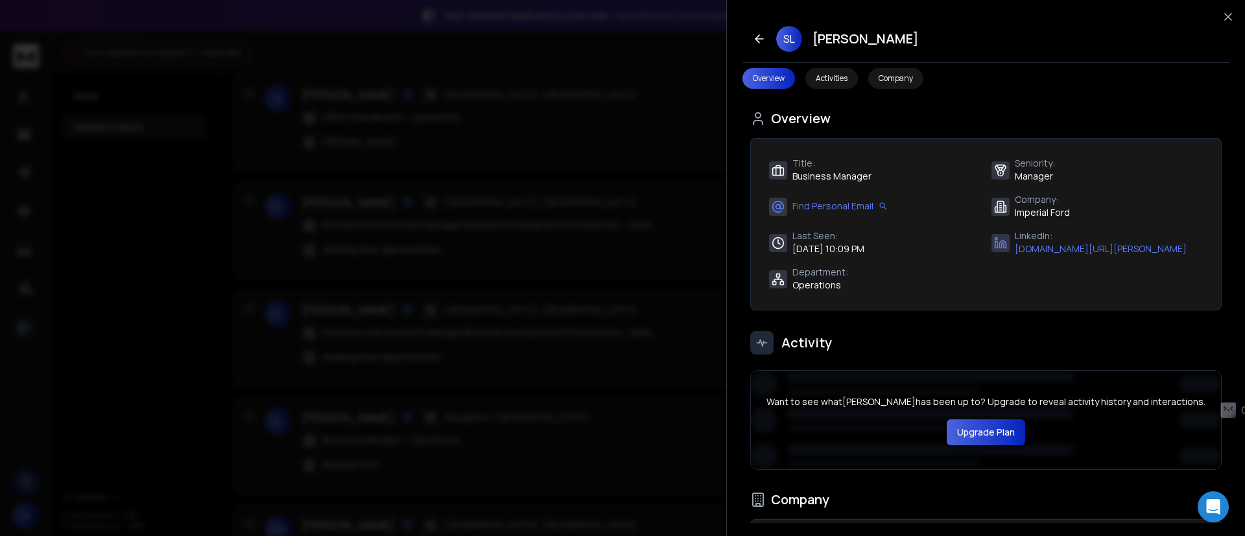
click at [1029, 235] on span "LinkedIn :" at bounding box center [1101, 236] width 172 height 13
click at [686, 88] on div at bounding box center [622, 268] width 1245 height 536
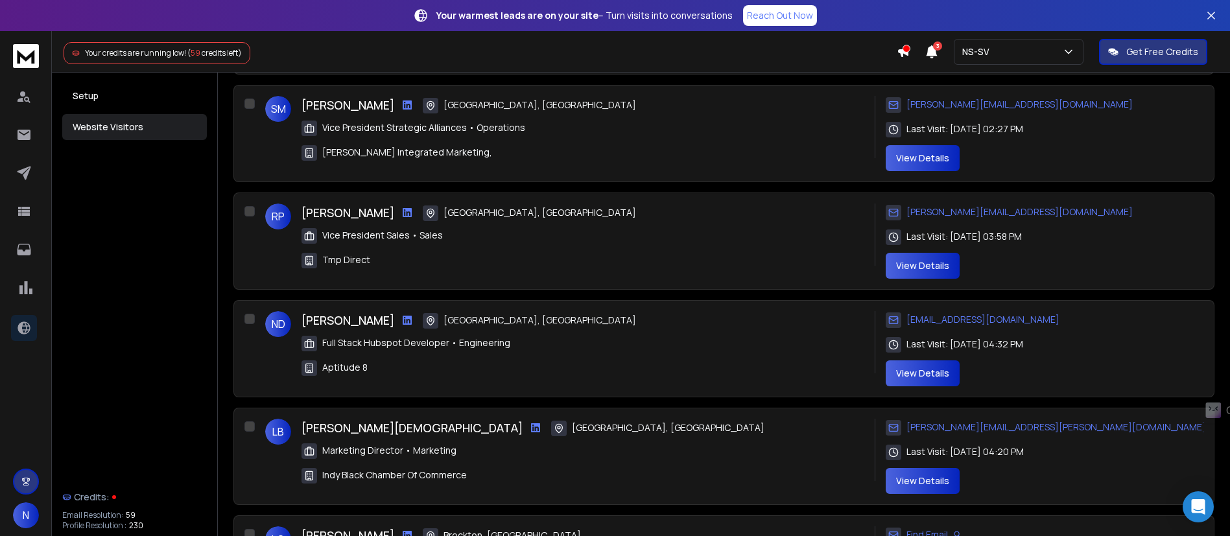
scroll to position [4794, 0]
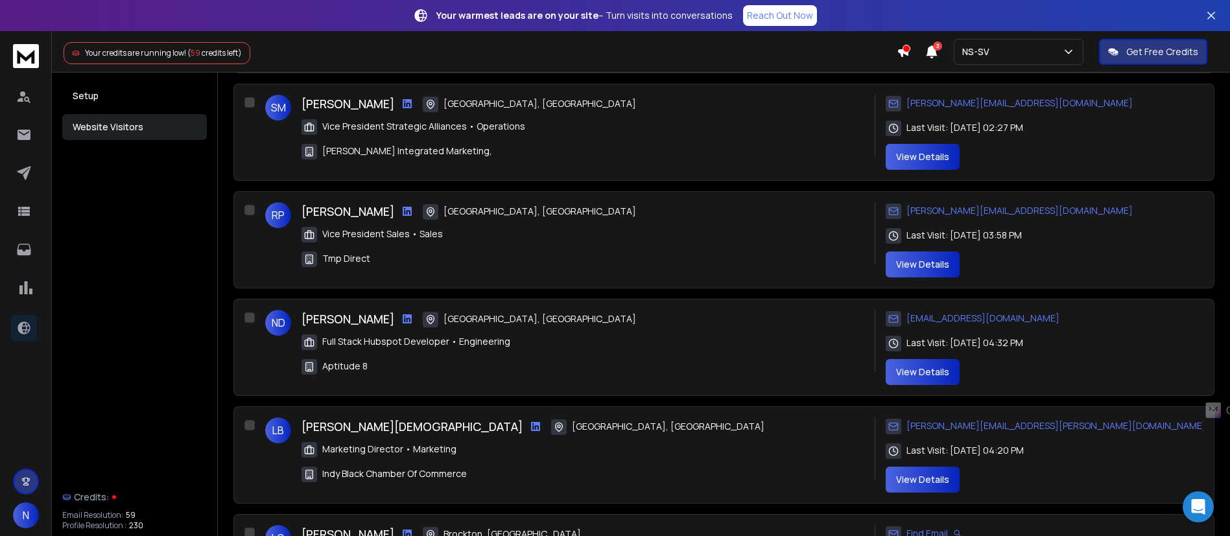
click at [920, 258] on button "View Details" at bounding box center [923, 265] width 74 height 26
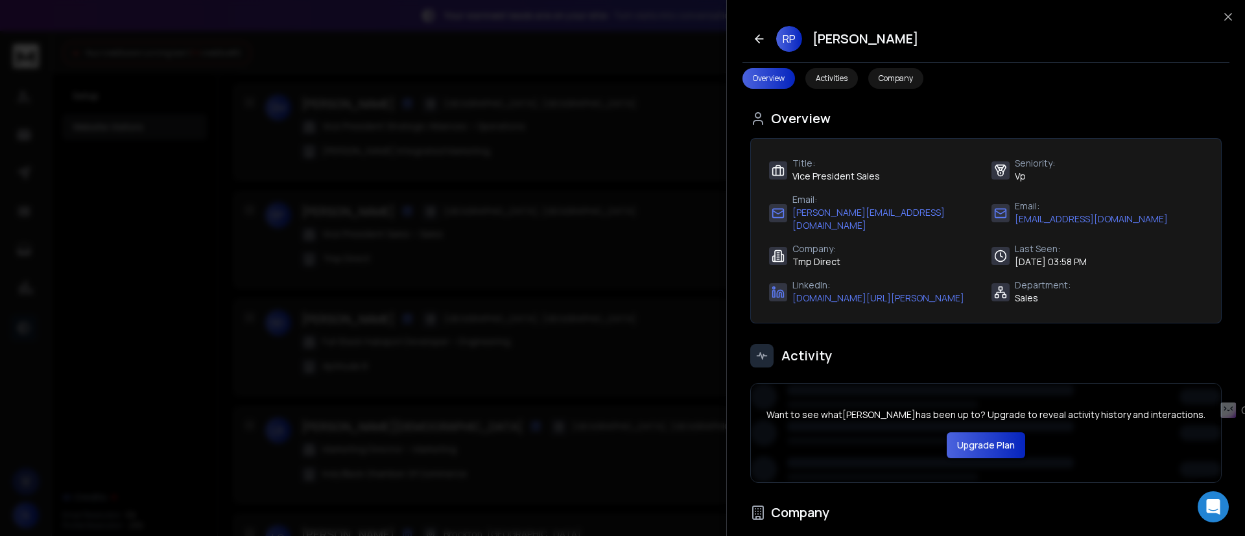
click at [881, 292] on span "linkedin.com/in/ron-pearl-b0a04412" at bounding box center [879, 298] width 172 height 13
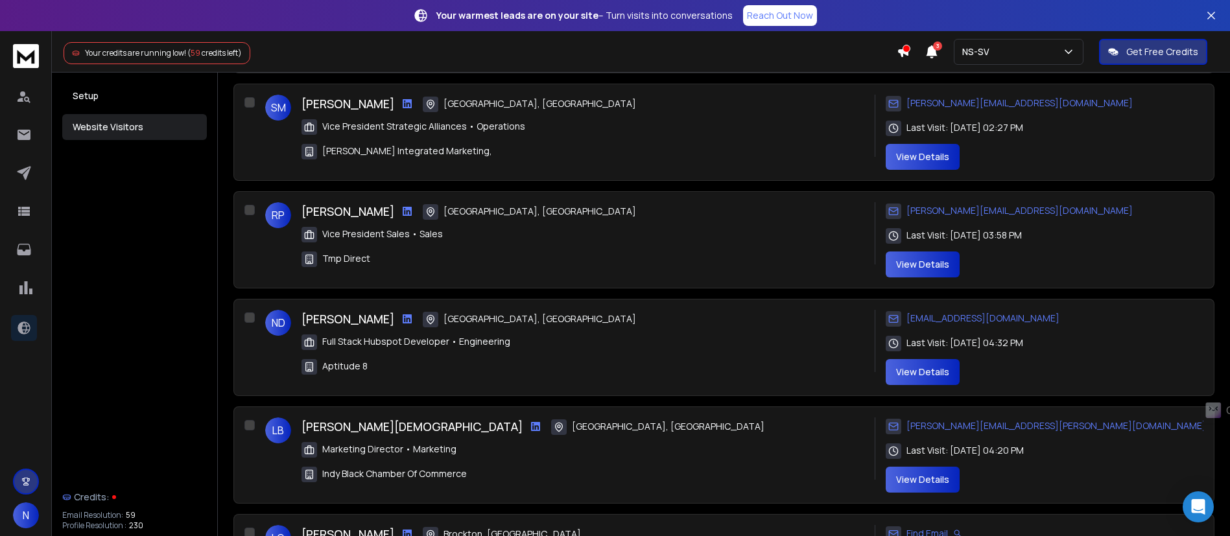
click at [915, 369] on button "View Details" at bounding box center [923, 372] width 74 height 26
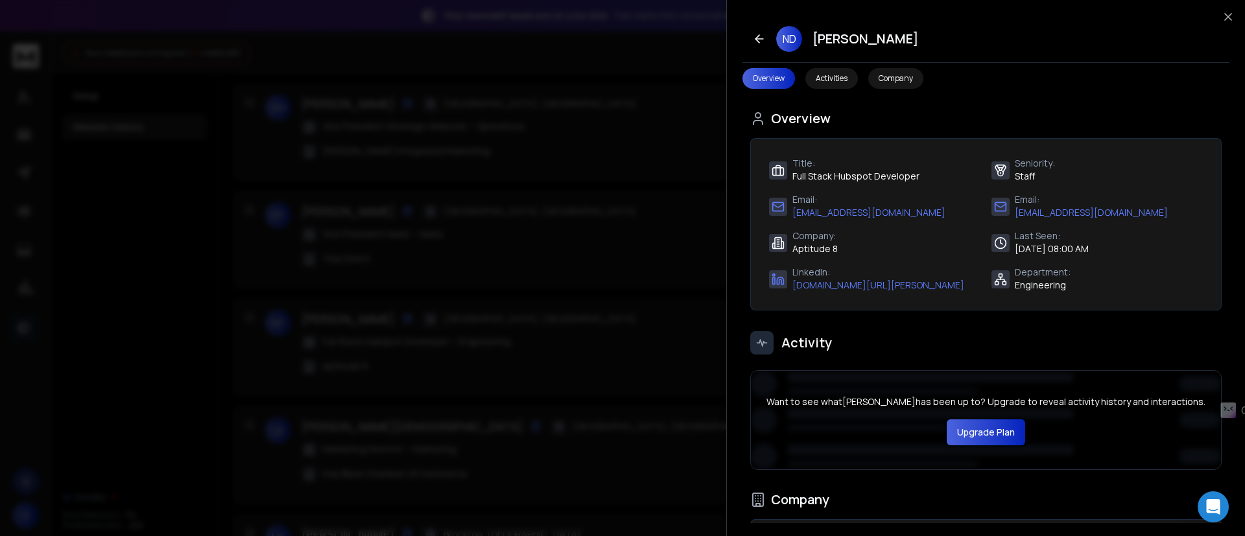
click at [878, 287] on span "linkedin.com/in/niko-dixon-245a67130" at bounding box center [879, 285] width 172 height 13
click at [579, 226] on div at bounding box center [622, 268] width 1245 height 536
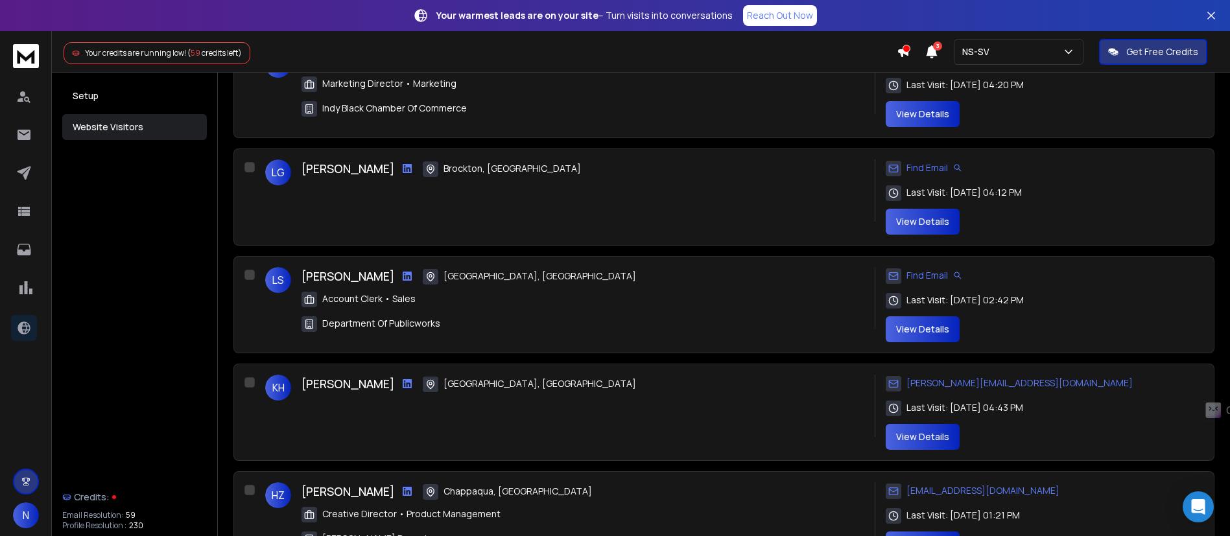
scroll to position [5158, 0]
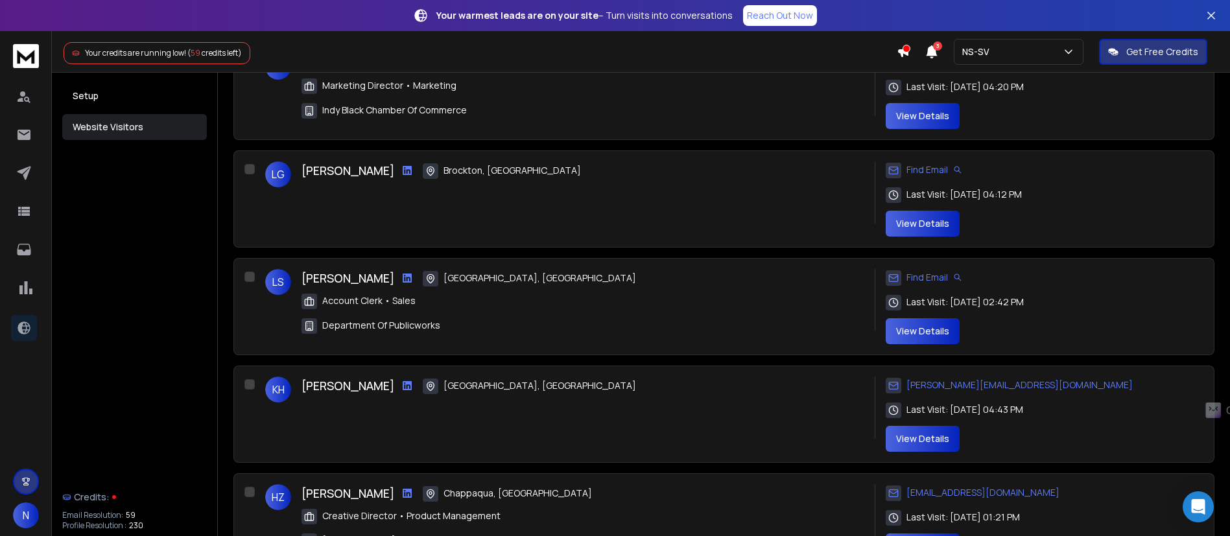
click at [908, 119] on button "View Details" at bounding box center [923, 116] width 74 height 26
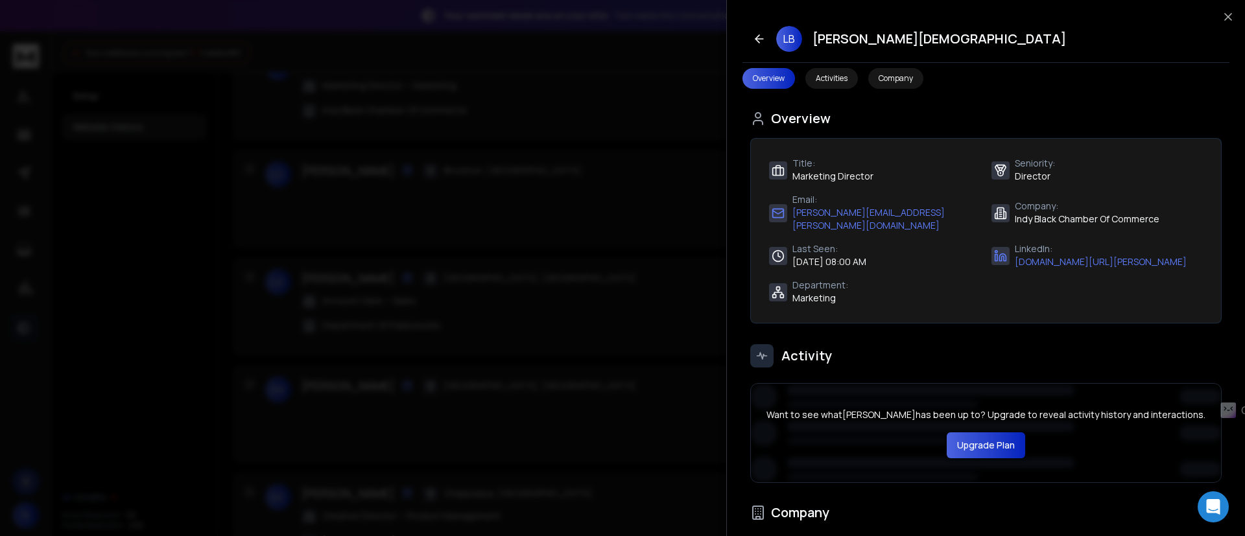
click at [1018, 256] on span "linkedin.com/in/leland-baptist" at bounding box center [1101, 262] width 172 height 13
click at [575, 106] on div at bounding box center [622, 268] width 1245 height 536
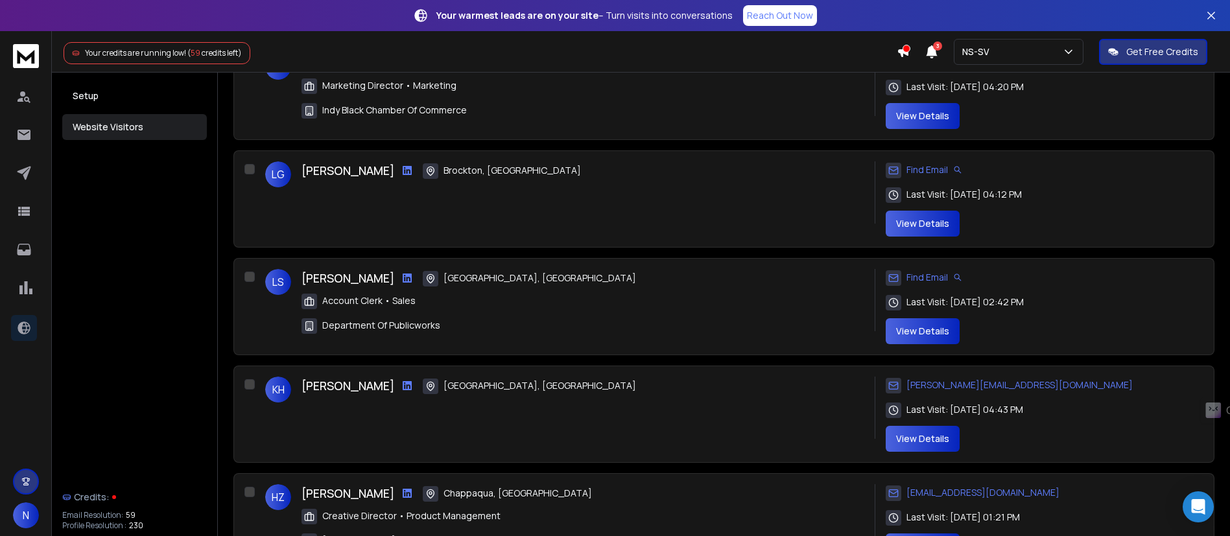
click at [913, 219] on button "View Details" at bounding box center [923, 224] width 74 height 26
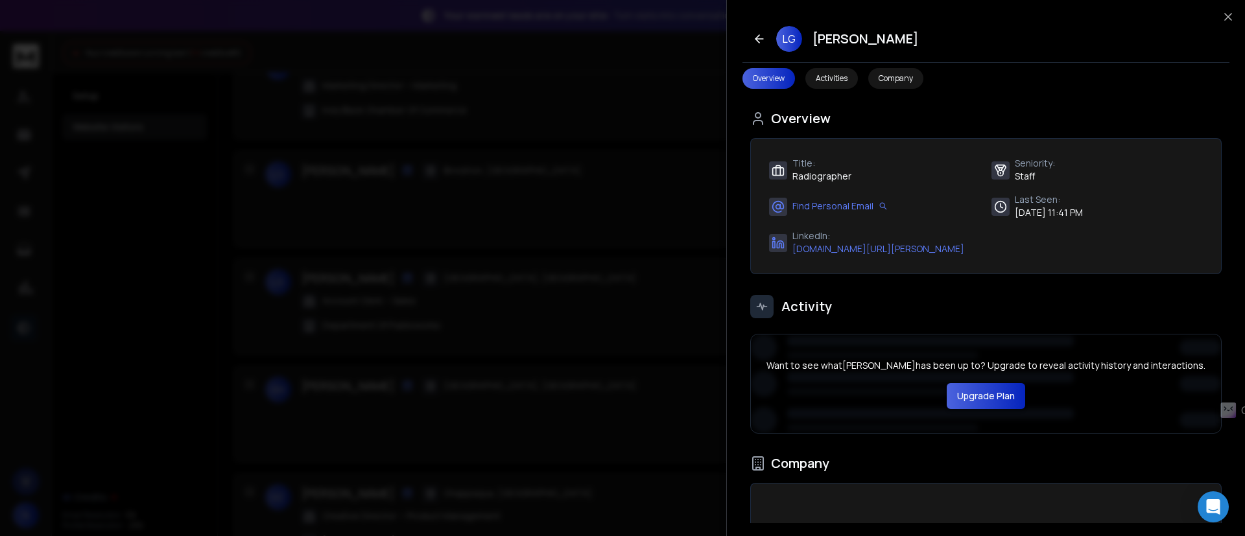
click at [861, 250] on span "linkedin.com/in/lora-gareri-39a84a47" at bounding box center [879, 249] width 172 height 13
click at [645, 200] on div at bounding box center [622, 268] width 1245 height 536
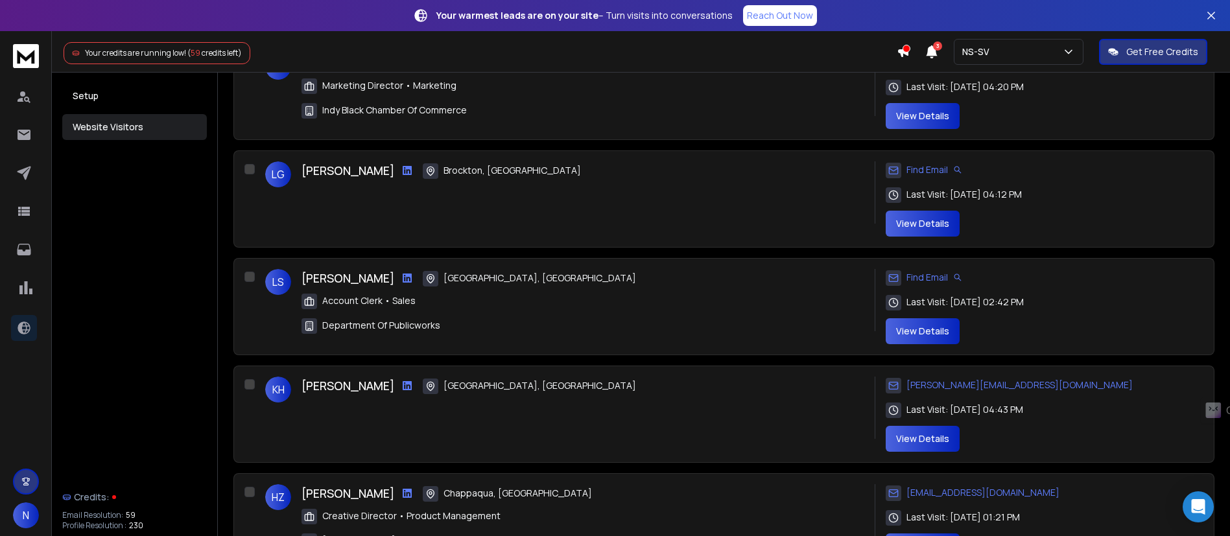
click at [911, 335] on button "View Details" at bounding box center [923, 331] width 74 height 26
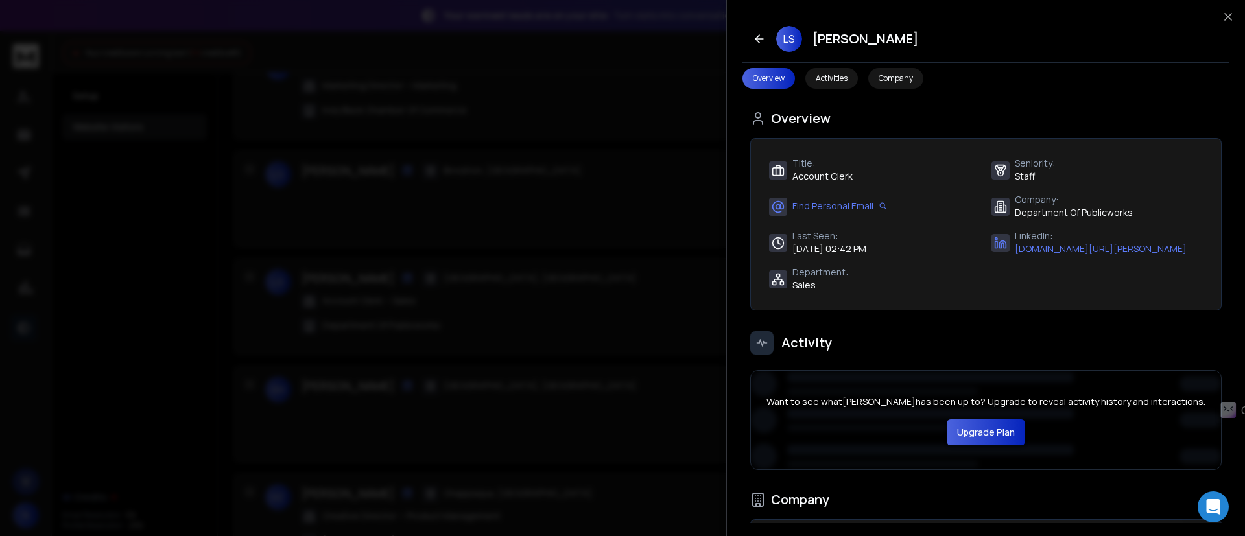
click at [1037, 240] on span "LinkedIn :" at bounding box center [1101, 236] width 172 height 13
click at [642, 151] on div at bounding box center [622, 268] width 1245 height 536
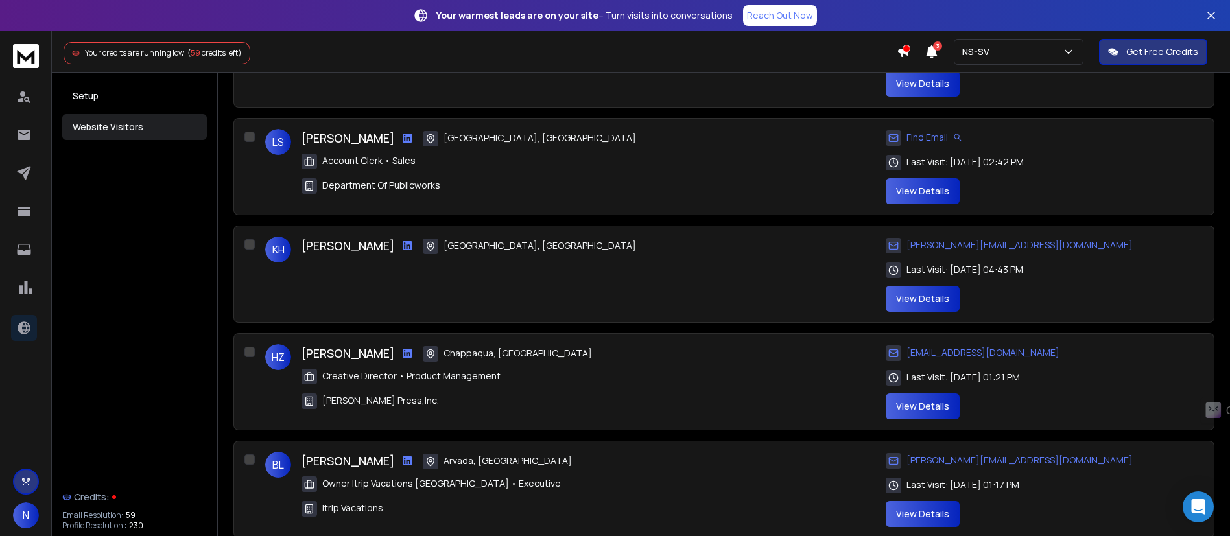
scroll to position [5300, 0]
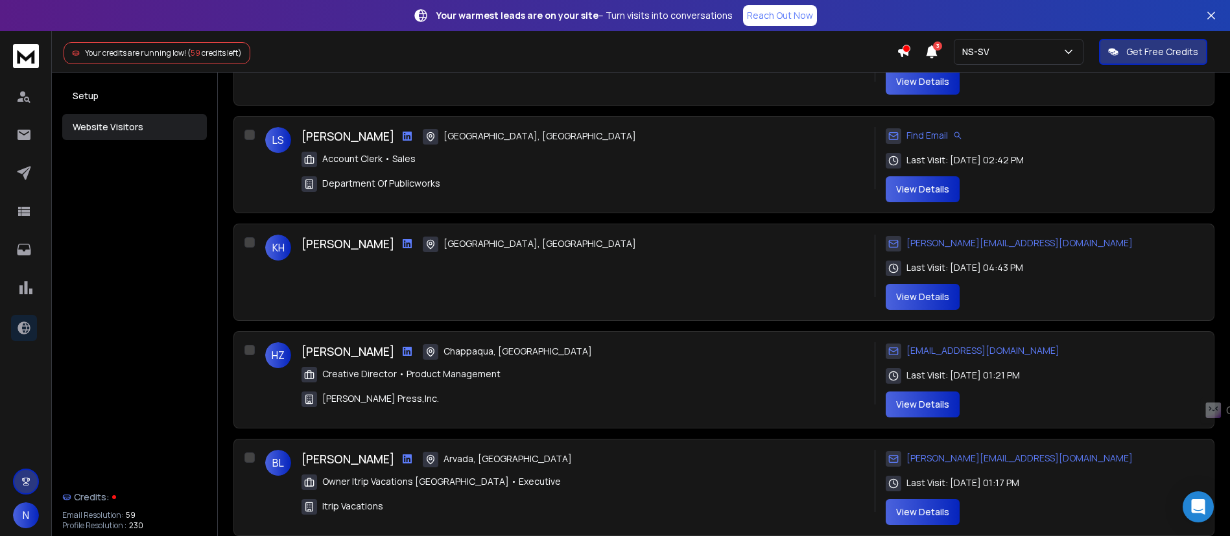
click at [915, 298] on button "View Details" at bounding box center [923, 297] width 74 height 26
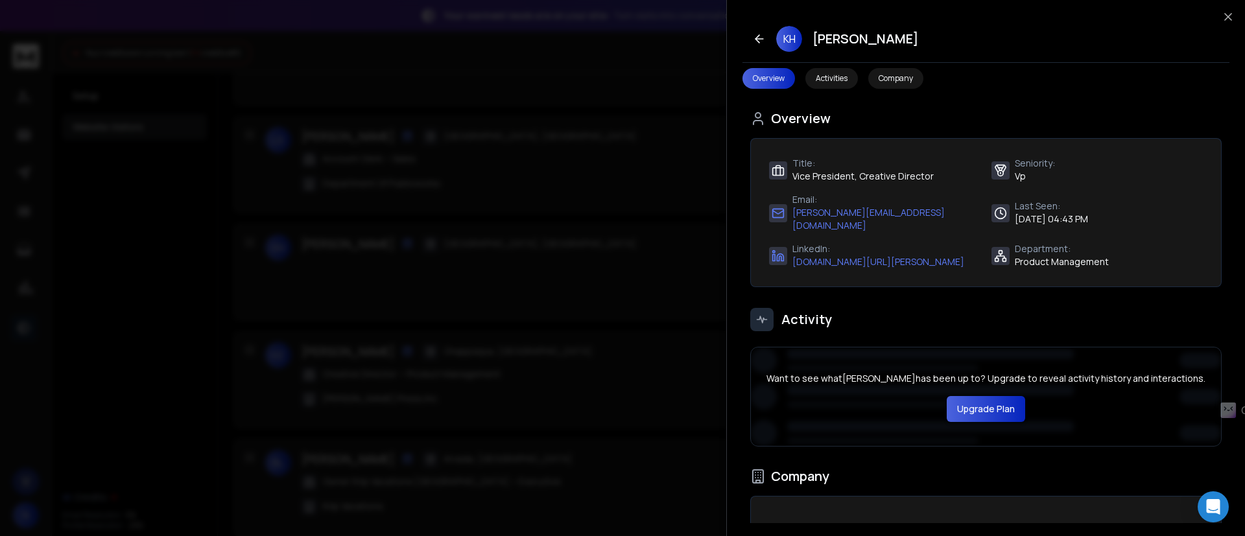
click at [888, 256] on span "linkedin.com/in/kathy-hirata-9841231" at bounding box center [879, 262] width 172 height 13
click at [508, 66] on div at bounding box center [622, 268] width 1245 height 536
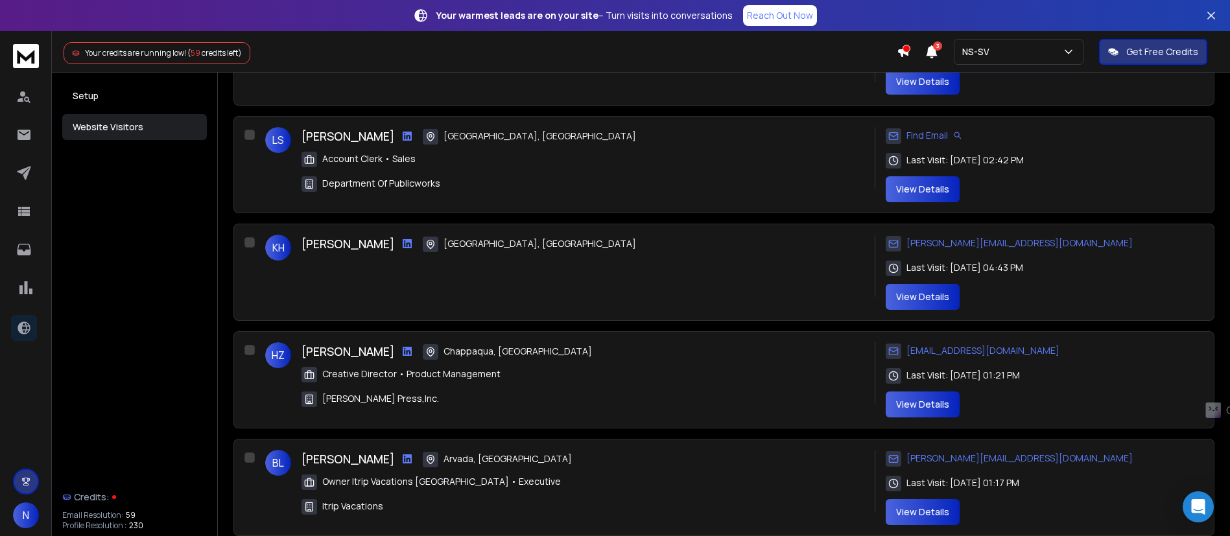
click at [913, 405] on button "View Details" at bounding box center [923, 405] width 74 height 26
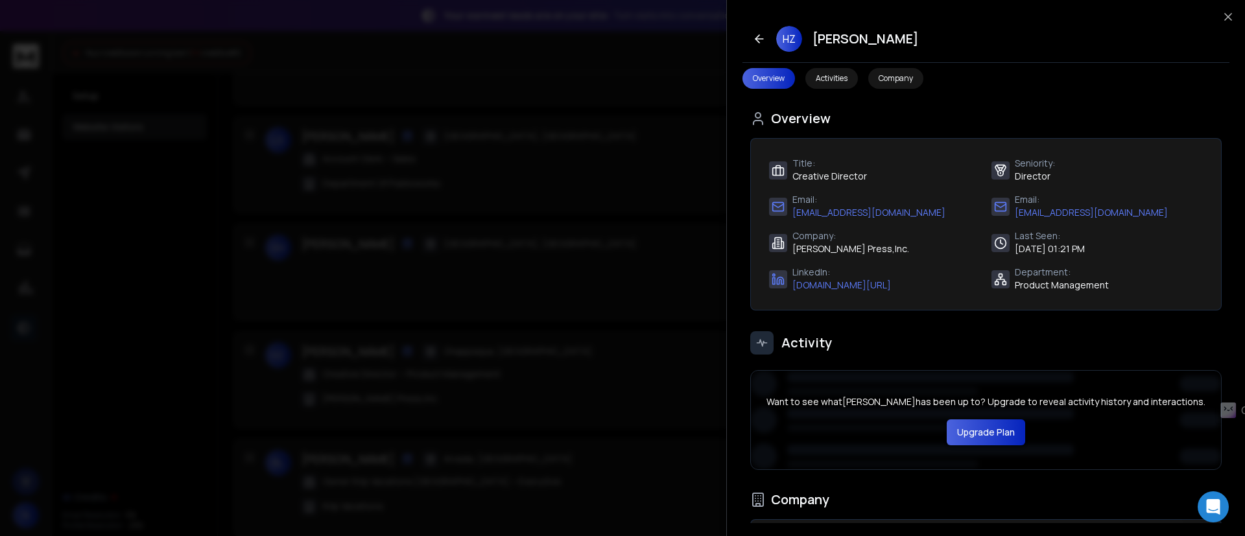
click at [872, 284] on span "linkedin.com/in/heather-zschock-221034a" at bounding box center [842, 285] width 99 height 13
click at [592, 210] on div at bounding box center [622, 268] width 1245 height 536
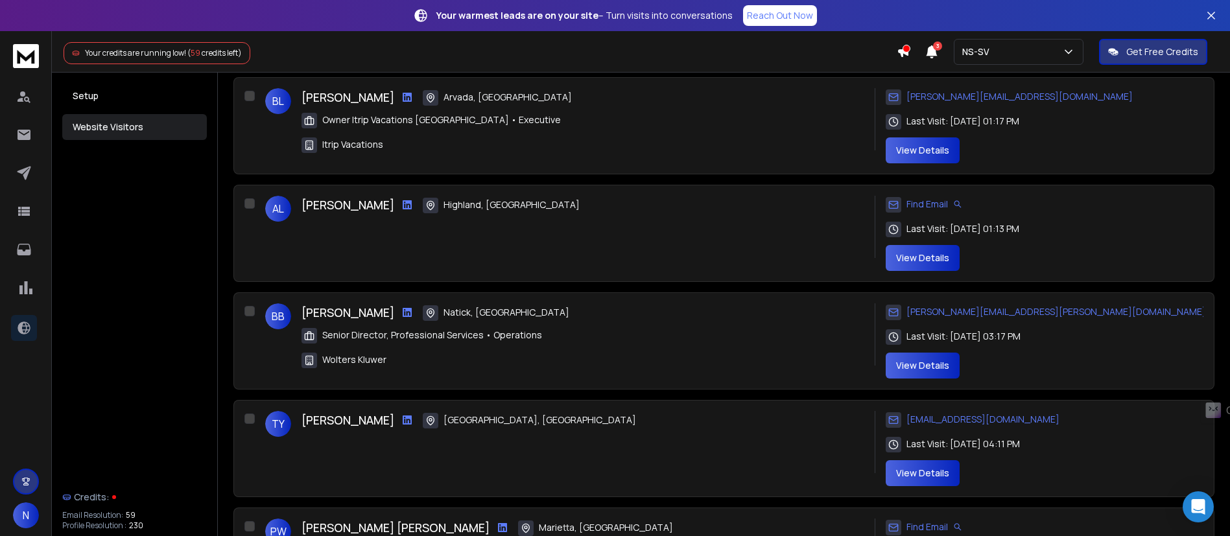
scroll to position [5664, 0]
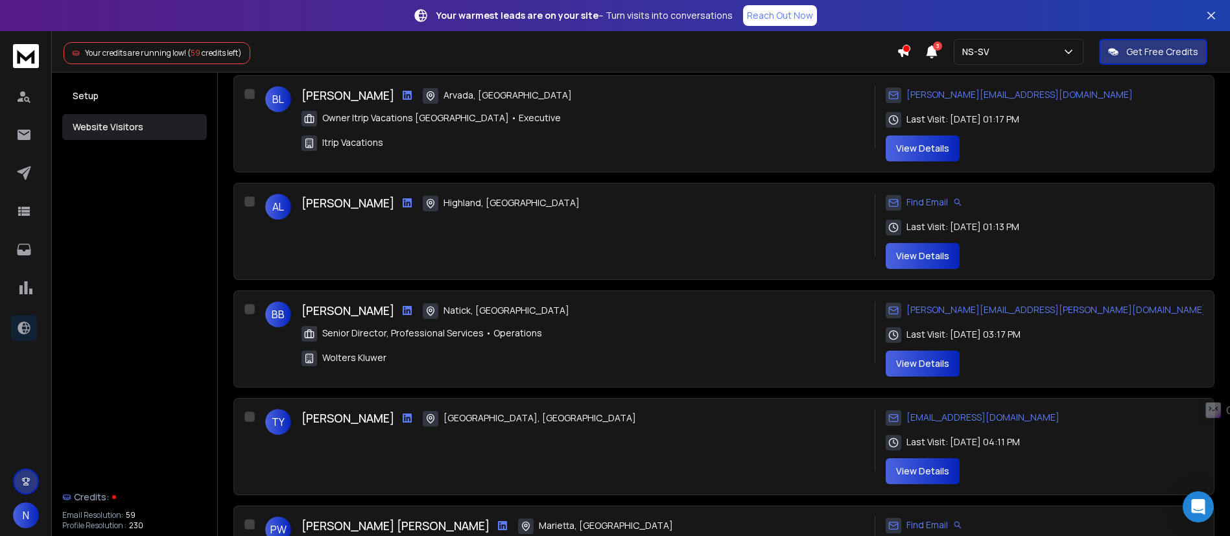
click at [918, 145] on button "View Details" at bounding box center [923, 149] width 74 height 26
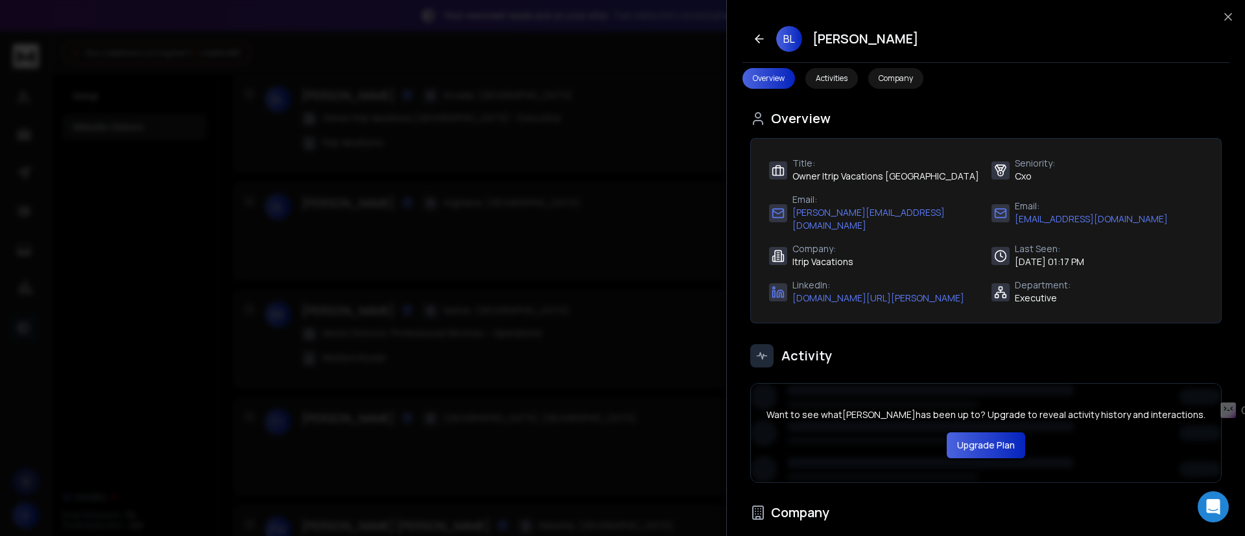
click at [855, 279] on span "LinkedIn :" at bounding box center [879, 285] width 172 height 13
click at [616, 185] on div at bounding box center [622, 268] width 1245 height 536
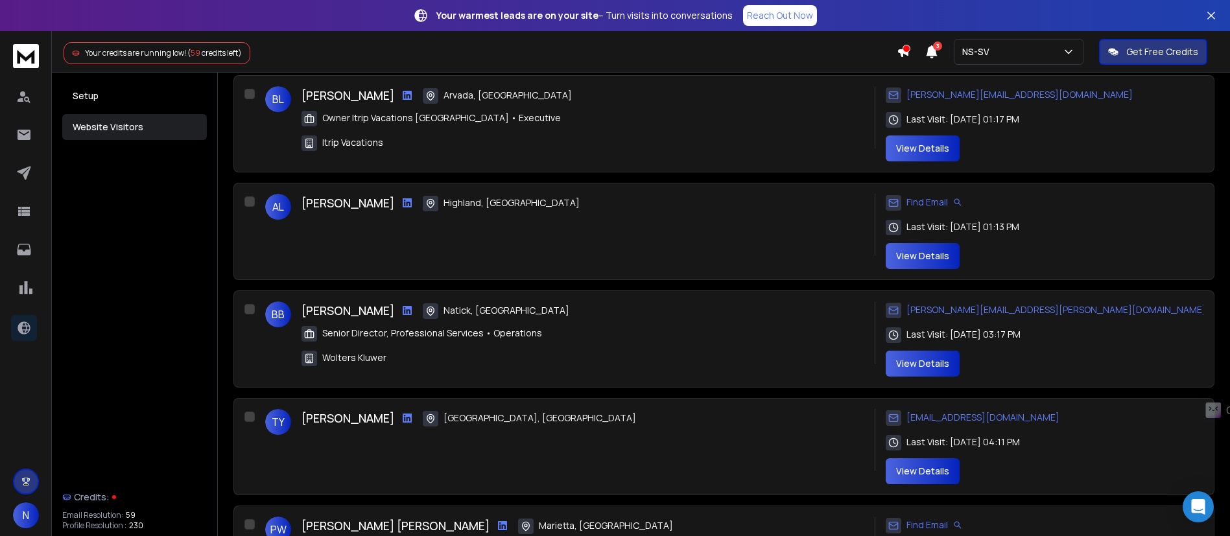
click at [926, 254] on button "View Details" at bounding box center [923, 256] width 74 height 26
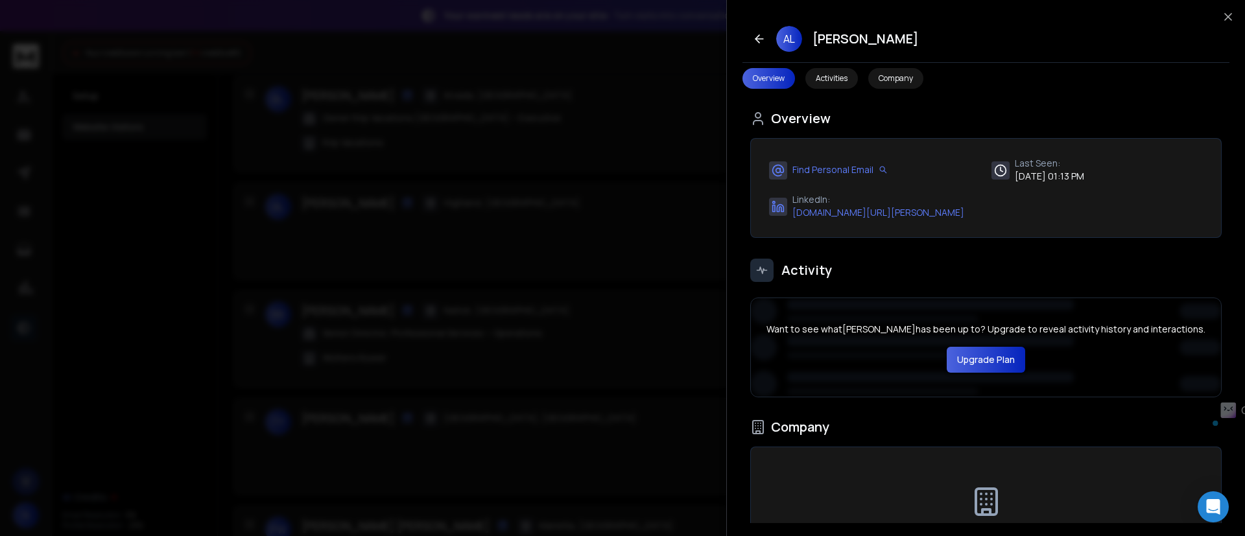
click at [875, 211] on span "linkedin.com/in/andrew-lerma-59b76b40" at bounding box center [879, 212] width 172 height 13
click at [702, 81] on div at bounding box center [622, 268] width 1245 height 536
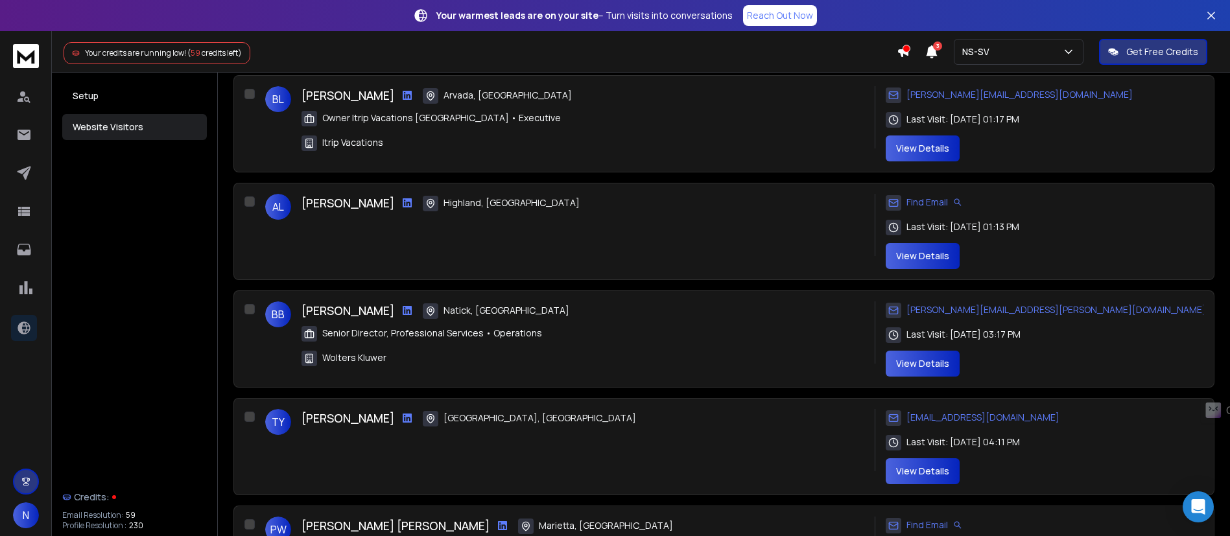
click at [928, 360] on button "View Details" at bounding box center [923, 364] width 74 height 26
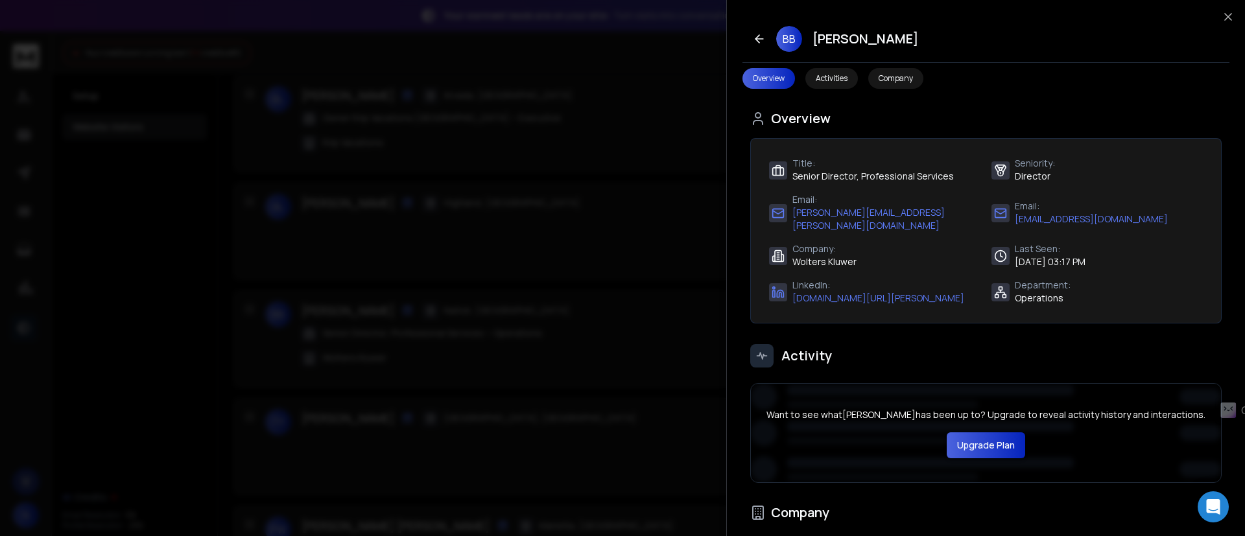
click at [872, 292] on span "linkedin.com/in/brendan-blair-2993939" at bounding box center [879, 298] width 172 height 13
click at [553, 126] on div at bounding box center [622, 268] width 1245 height 536
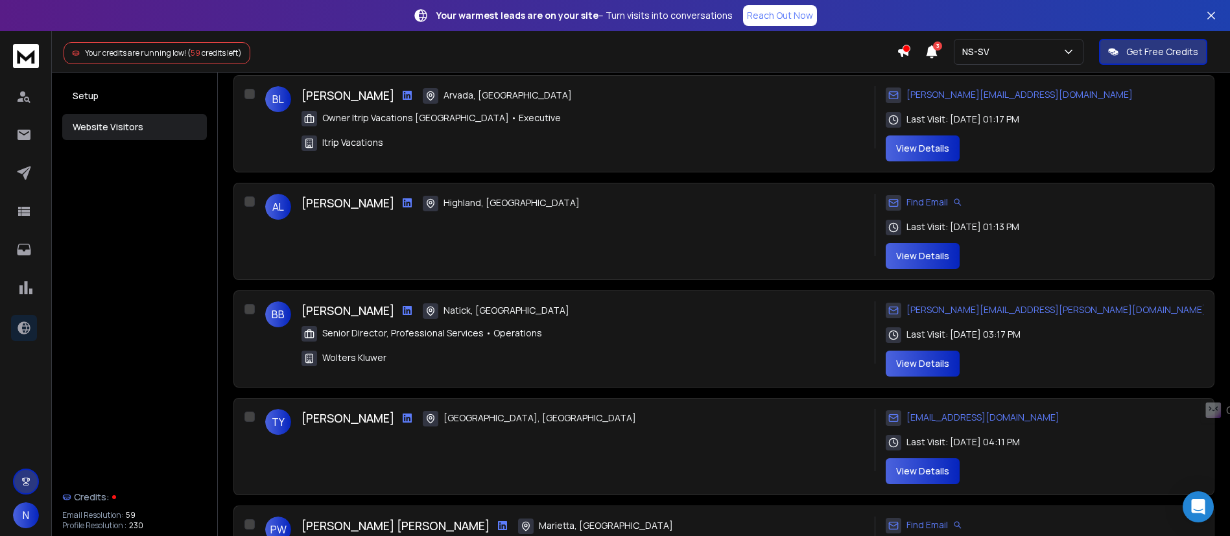
click at [933, 469] on button "View Details" at bounding box center [923, 472] width 74 height 26
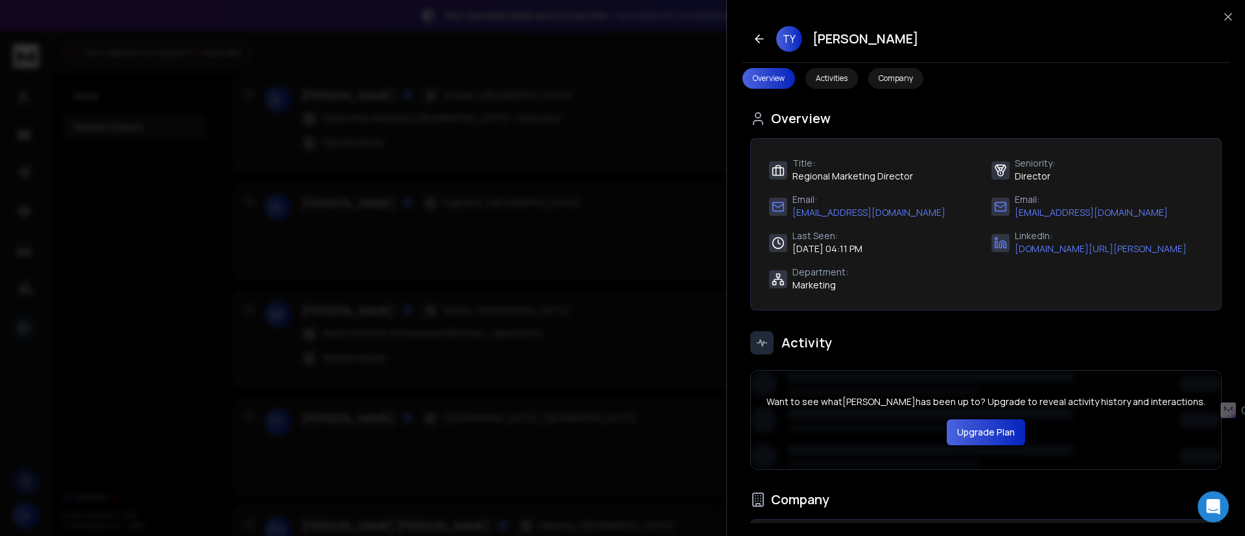
click at [1034, 247] on span "linkedin.com/in/tabatha-yang-54102441" at bounding box center [1101, 249] width 172 height 13
click at [695, 181] on div at bounding box center [622, 268] width 1245 height 536
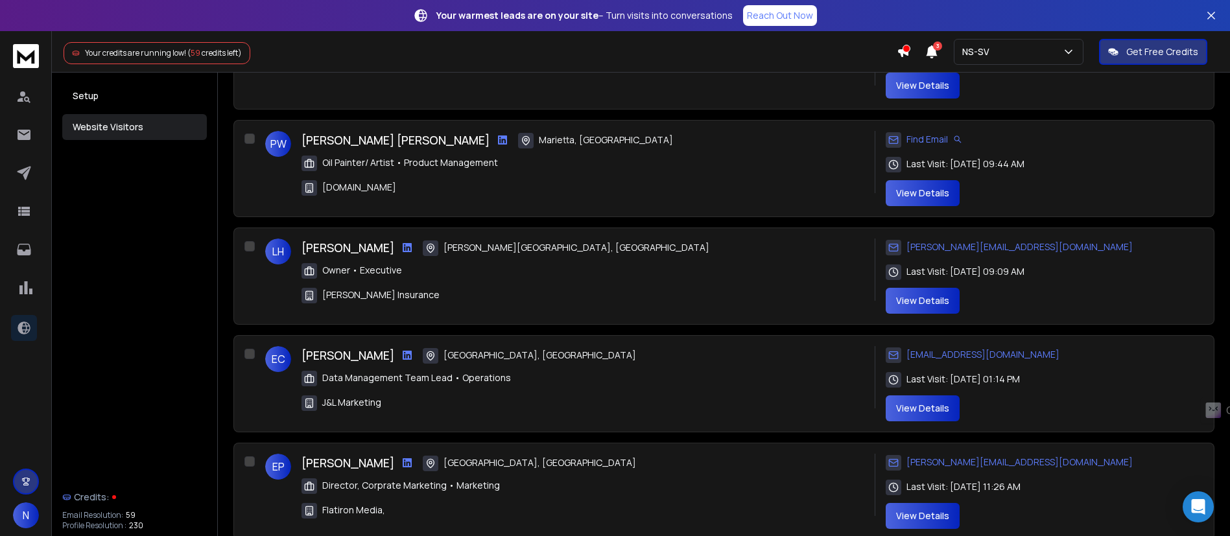
scroll to position [6051, 0]
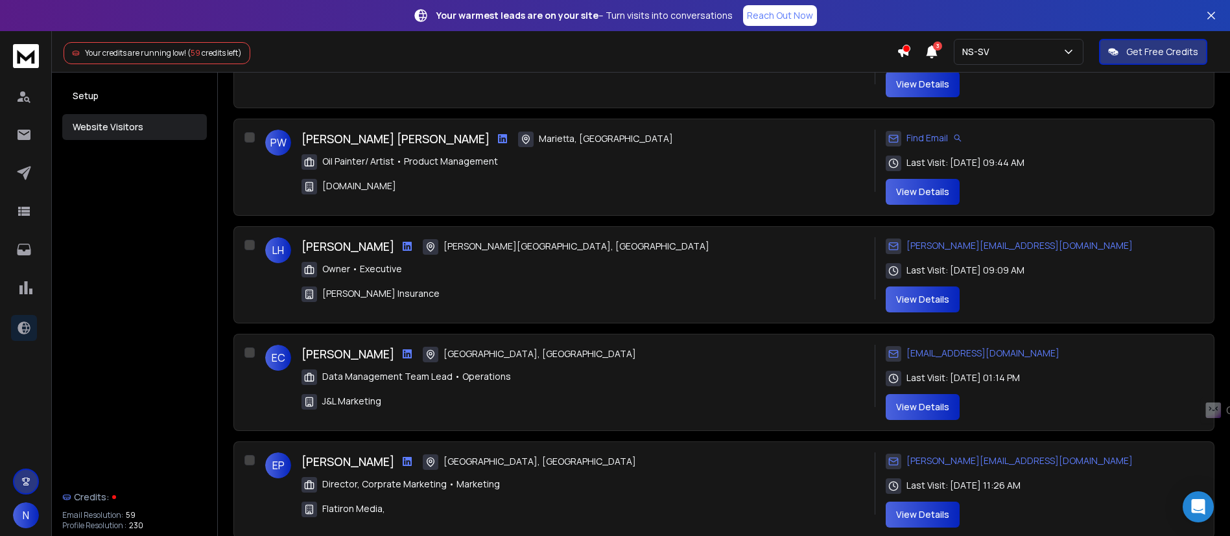
click at [924, 193] on button "View Details" at bounding box center [923, 192] width 74 height 26
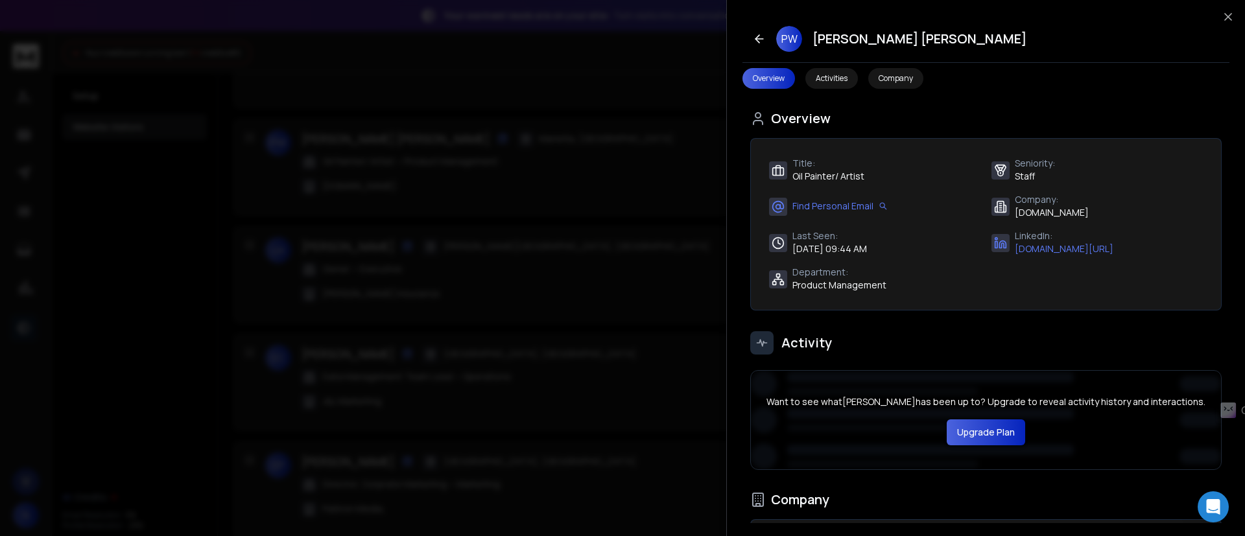
click at [1026, 245] on span "linkedin.com/in/patewoolverton" at bounding box center [1064, 249] width 99 height 13
click at [564, 204] on div at bounding box center [622, 268] width 1245 height 536
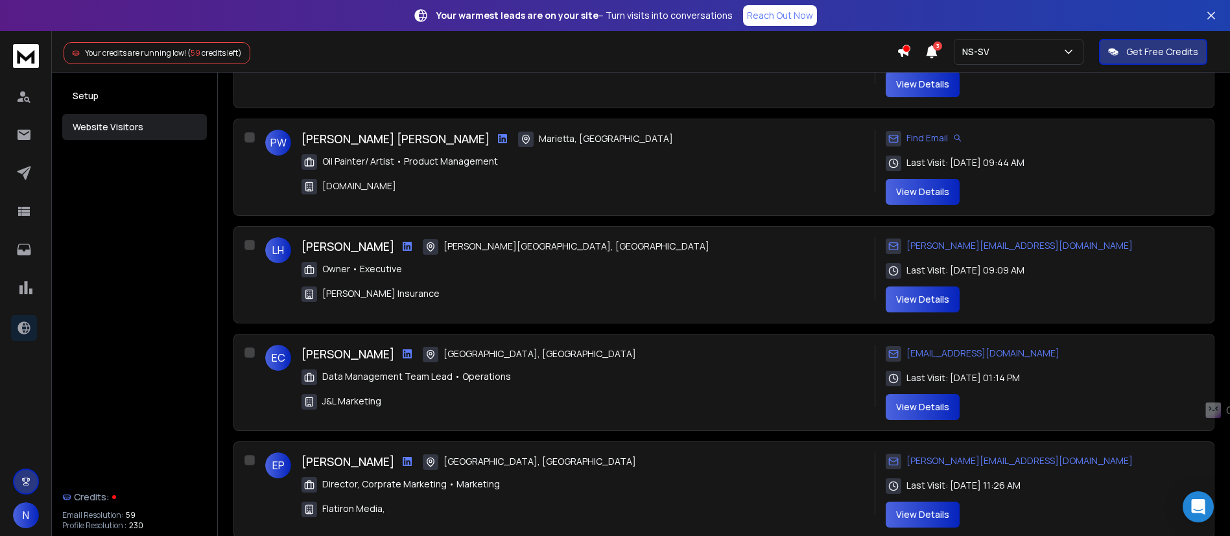
click at [920, 310] on button "View Details" at bounding box center [923, 300] width 74 height 26
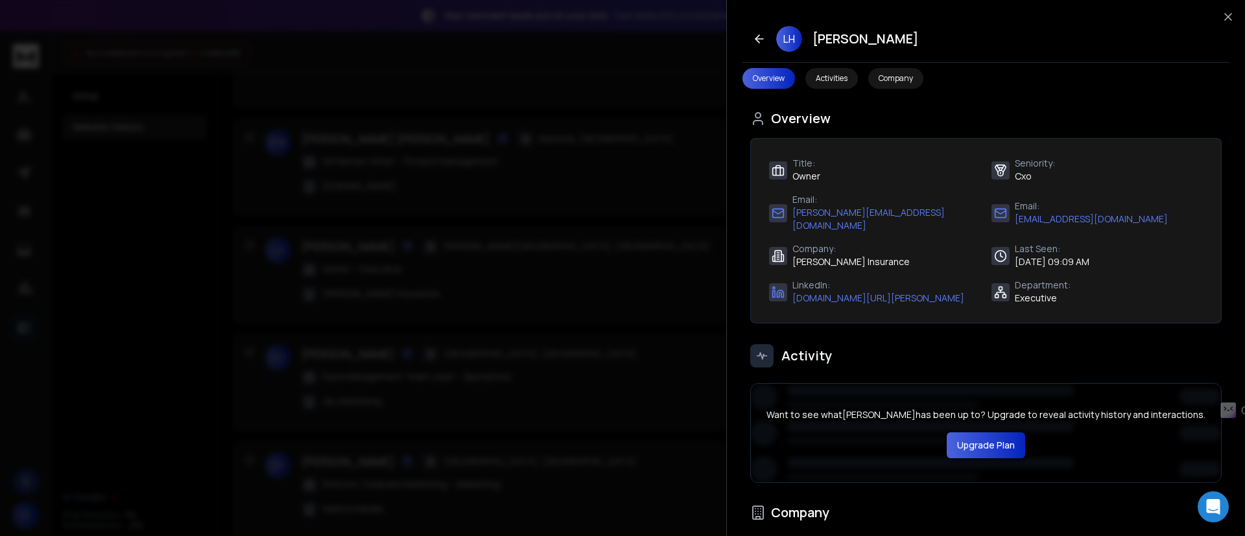
click at [845, 292] on span "linkedin.com/in/linda-hanlon-aa777029" at bounding box center [879, 298] width 172 height 13
click at [470, 163] on div at bounding box center [622, 268] width 1245 height 536
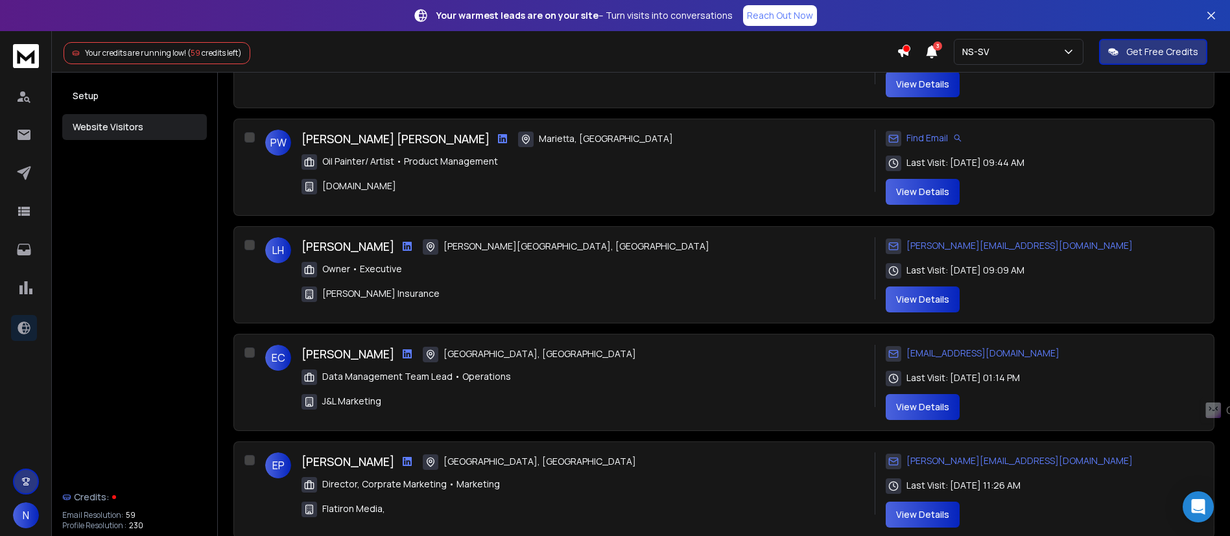
click at [916, 406] on button "View Details" at bounding box center [923, 407] width 74 height 26
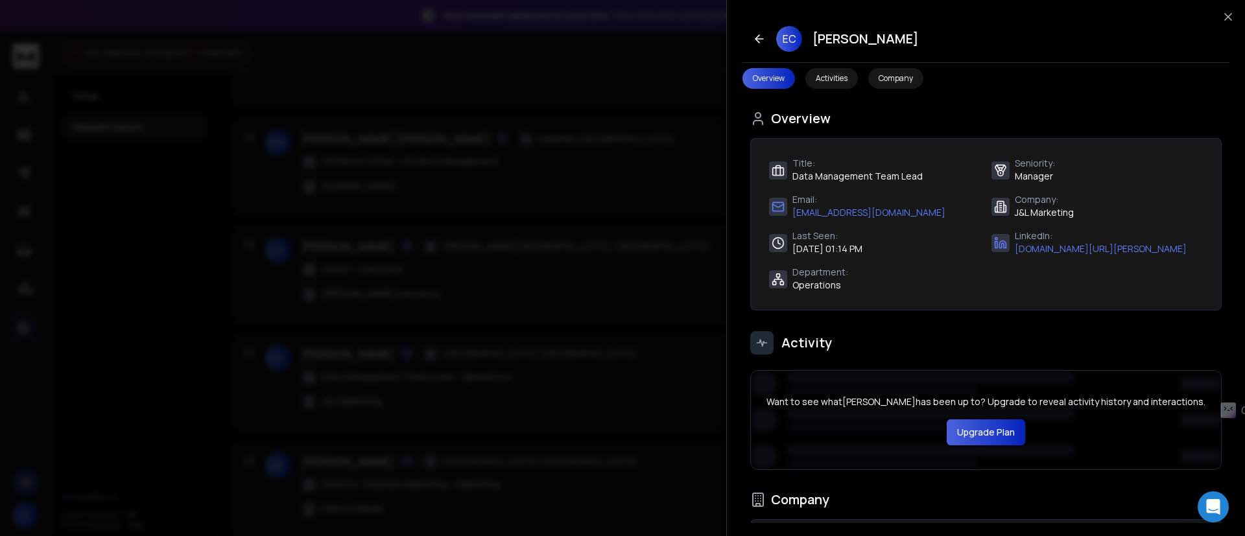
click at [1058, 241] on span "LinkedIn :" at bounding box center [1101, 236] width 172 height 13
click at [520, 124] on div at bounding box center [622, 268] width 1245 height 536
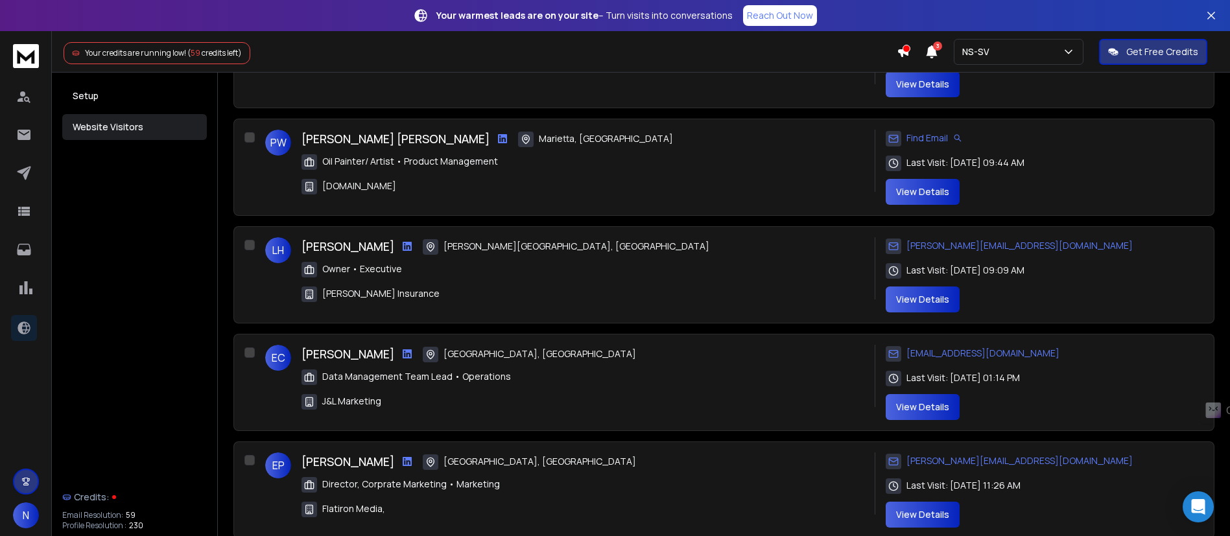
click at [919, 513] on button "View Details" at bounding box center [923, 515] width 74 height 26
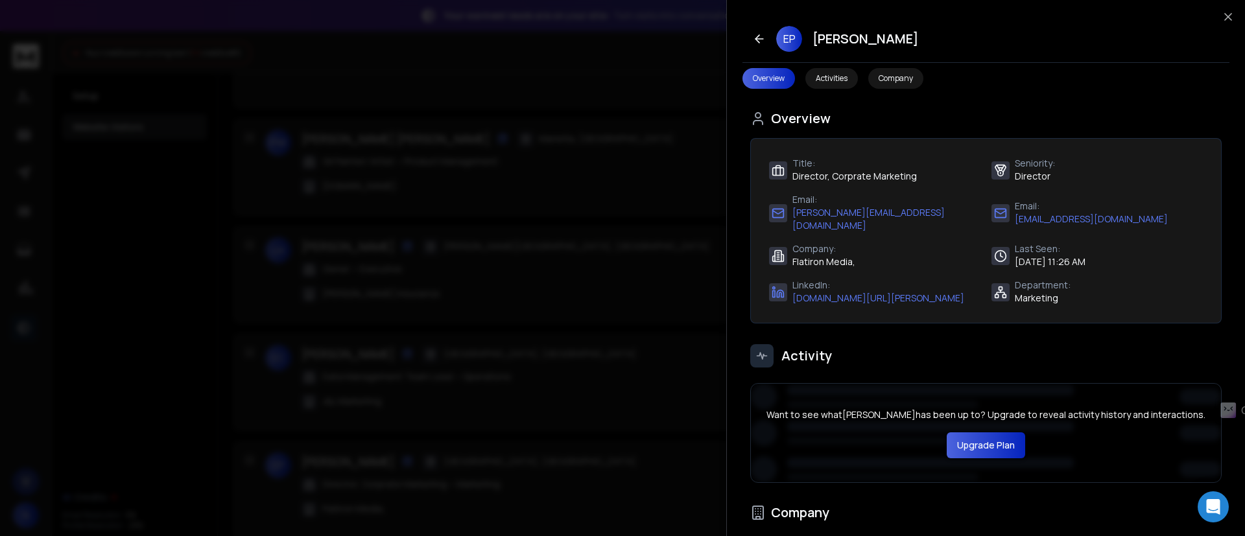
click at [898, 292] on span "linkedin.com/in/elizabeth-peggs-8746263" at bounding box center [879, 298] width 172 height 13
click at [531, 221] on div at bounding box center [622, 268] width 1245 height 536
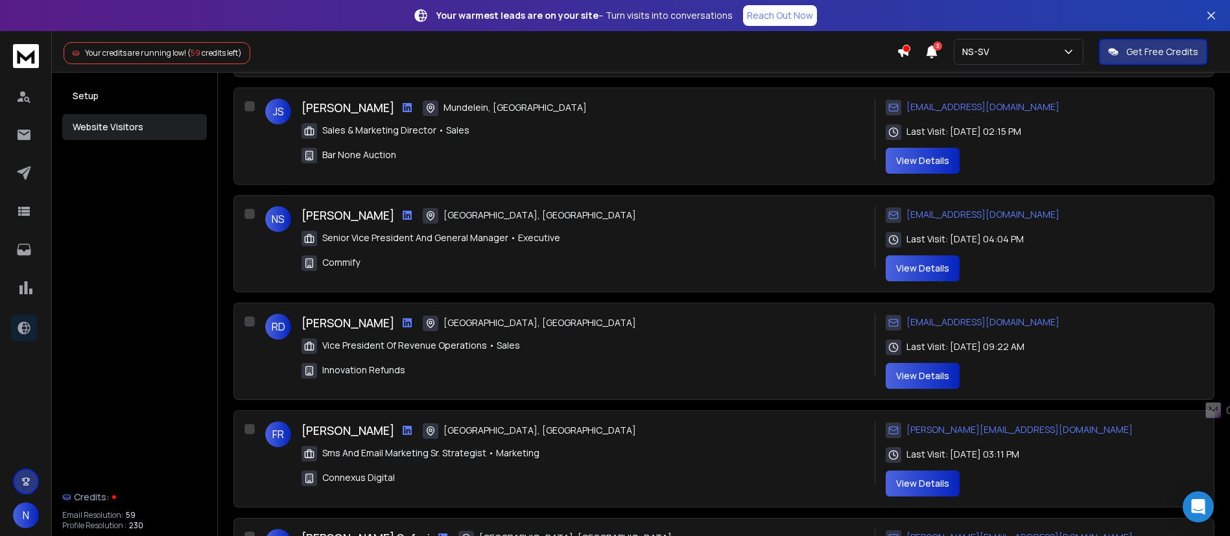
scroll to position [6521, 0]
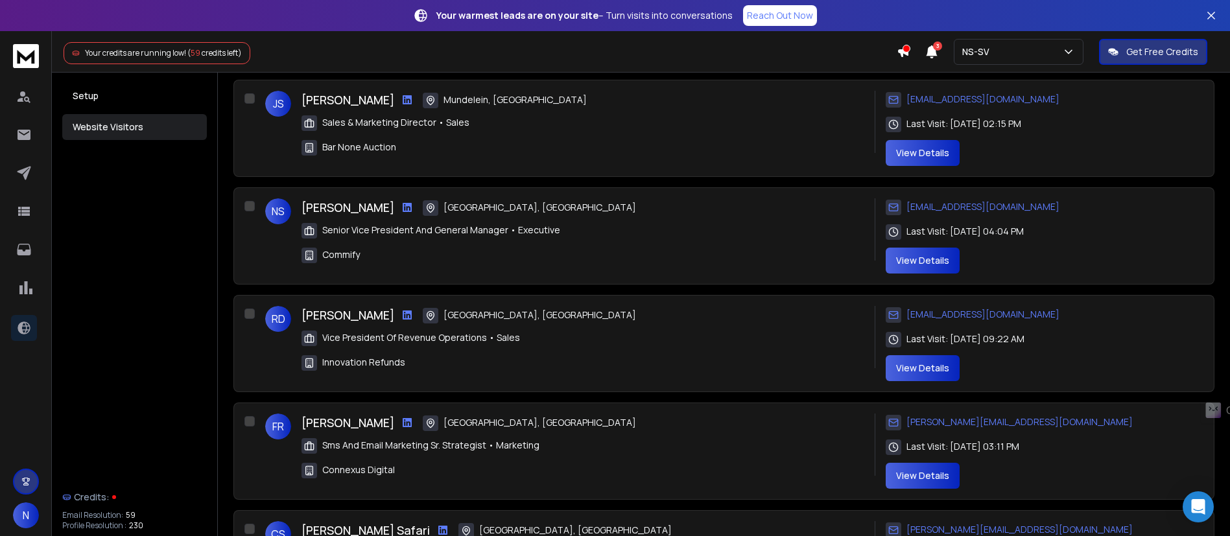
click at [920, 149] on button "View Details" at bounding box center [923, 153] width 74 height 26
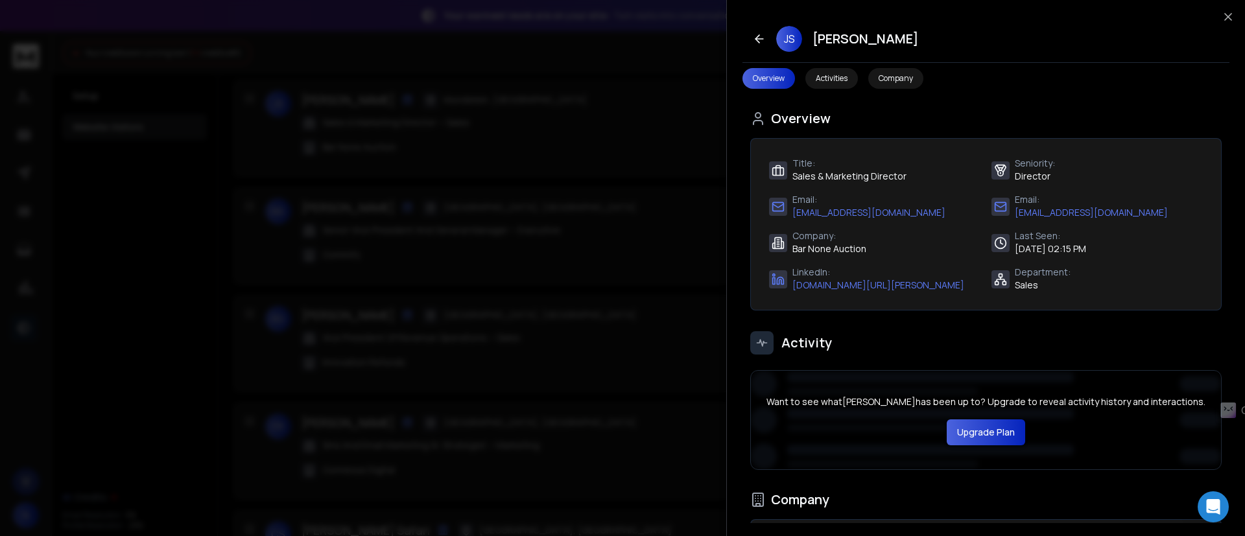
click at [857, 285] on span "linkedin.com/in/josh-w-seidel-07094668" at bounding box center [879, 285] width 172 height 13
drag, startPoint x: 972, startPoint y: 285, endPoint x: 793, endPoint y: 288, distance: 178.4
click at [793, 288] on div "LinkedIn : linkedin.com/in/josh-w-seidel-07094668" at bounding box center [875, 279] width 212 height 26
drag, startPoint x: 806, startPoint y: 277, endPoint x: 569, endPoint y: 390, distance: 262.6
click at [569, 390] on div at bounding box center [622, 268] width 1245 height 536
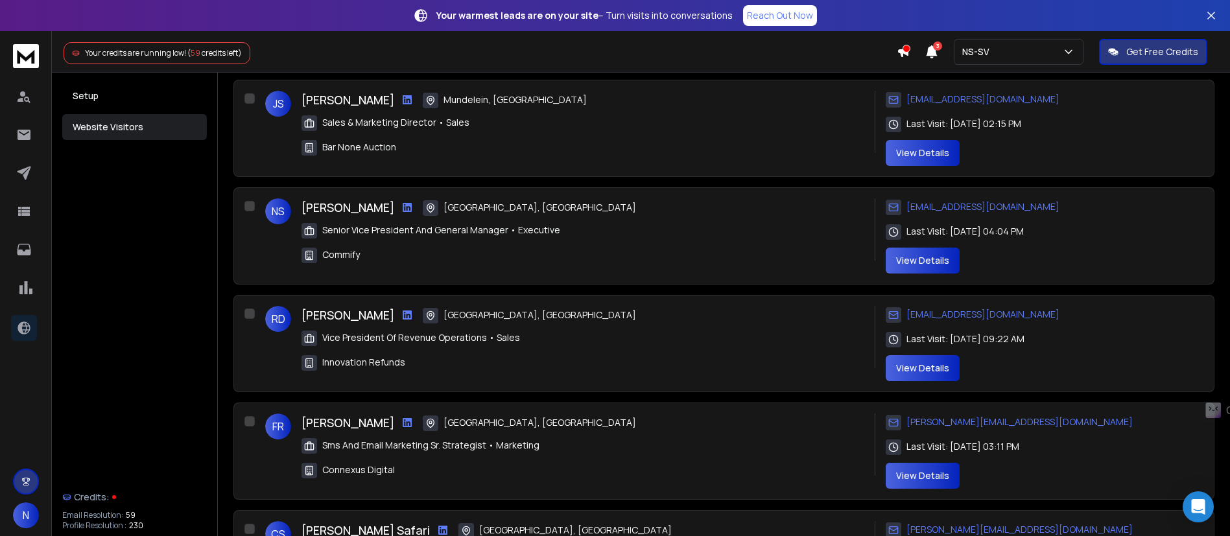
drag, startPoint x: 379, startPoint y: 102, endPoint x: 932, endPoint y: 139, distance: 553.9
click at [932, 139] on div "jseidel@barnoneauction.com Last Visit: May 23, 2025, 02:15 PM View Details" at bounding box center [973, 128] width 174 height 75
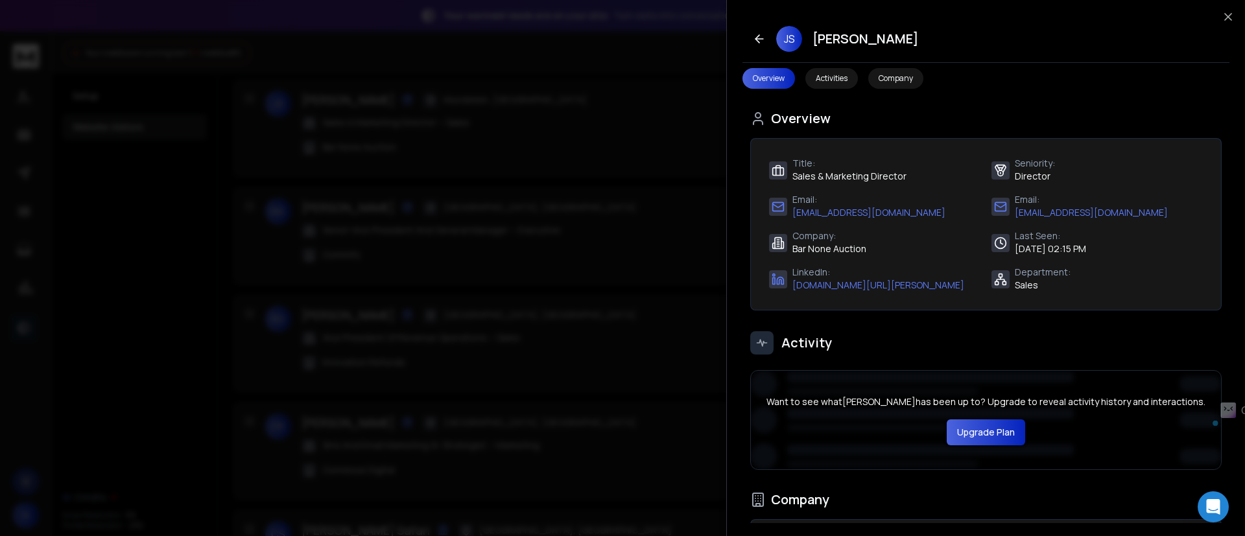
drag, startPoint x: 979, startPoint y: 288, endPoint x: 791, endPoint y: 291, distance: 188.8
click at [791, 291] on div "LinkedIn : linkedin.com/in/josh-w-seidel-07094668" at bounding box center [875, 279] width 212 height 26
click at [660, 195] on div at bounding box center [622, 268] width 1245 height 536
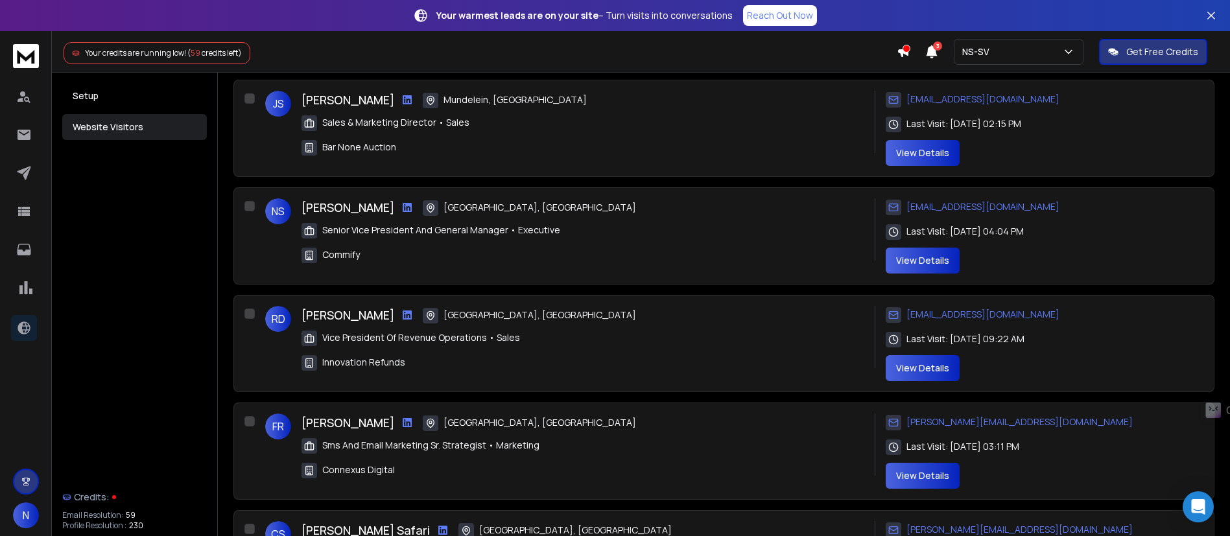
click at [927, 261] on button "View Details" at bounding box center [923, 261] width 74 height 26
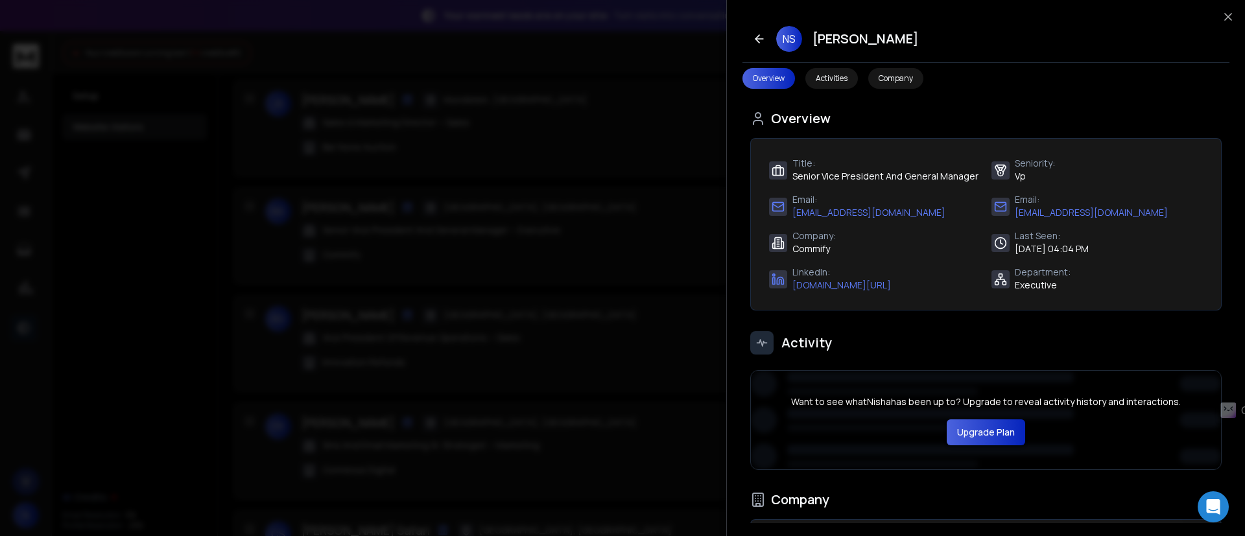
click at [868, 281] on span "linkedin.com/in/nishalambasingh" at bounding box center [842, 285] width 99 height 13
click at [645, 332] on div at bounding box center [622, 268] width 1245 height 536
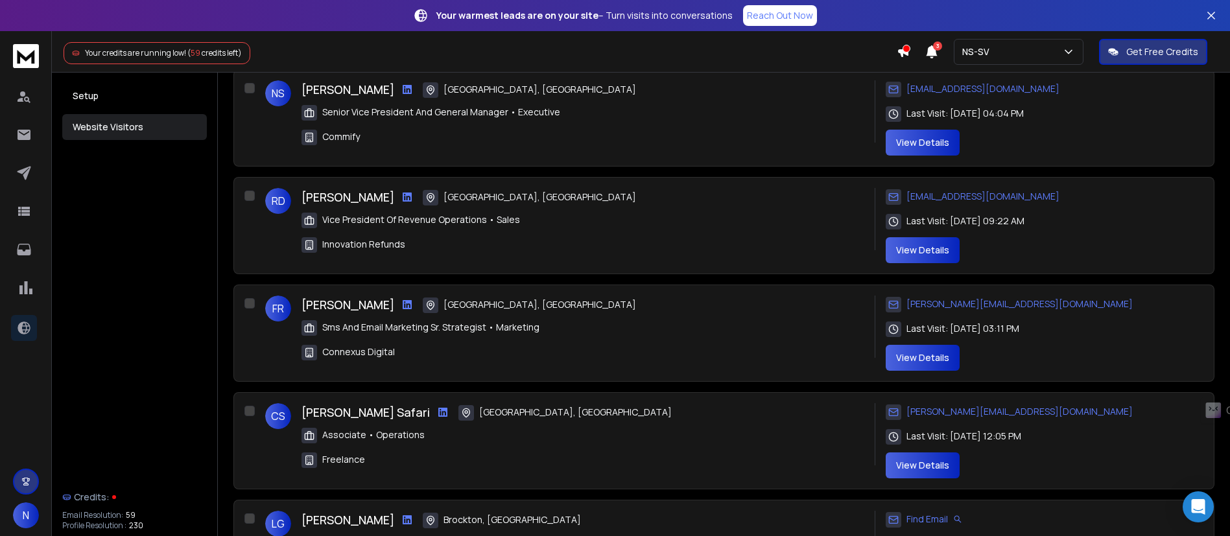
scroll to position [6672, 0]
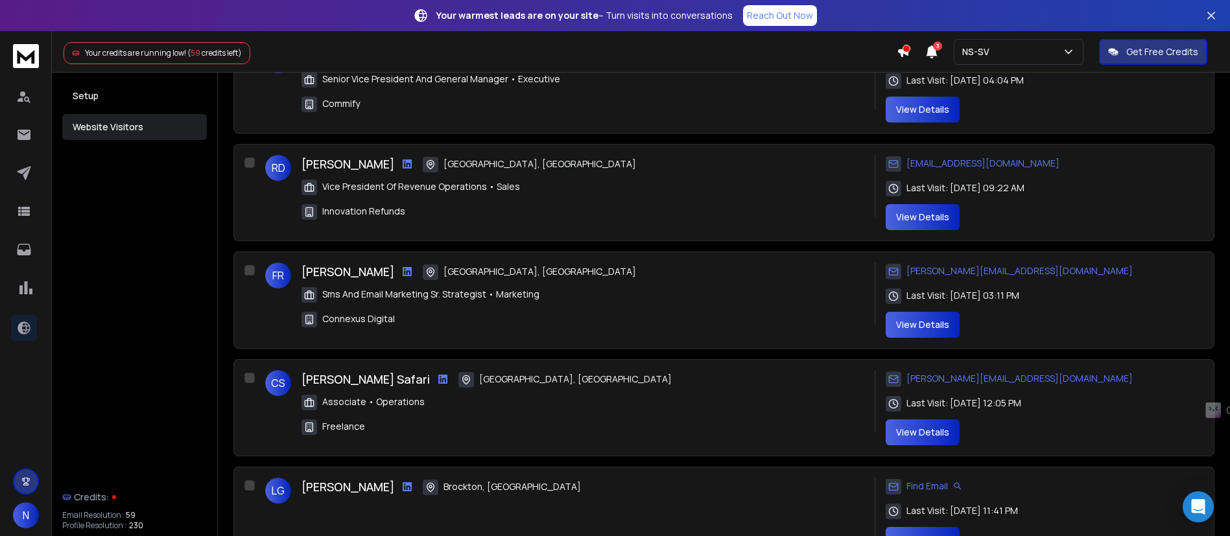
click at [923, 318] on button "View Details" at bounding box center [923, 325] width 74 height 26
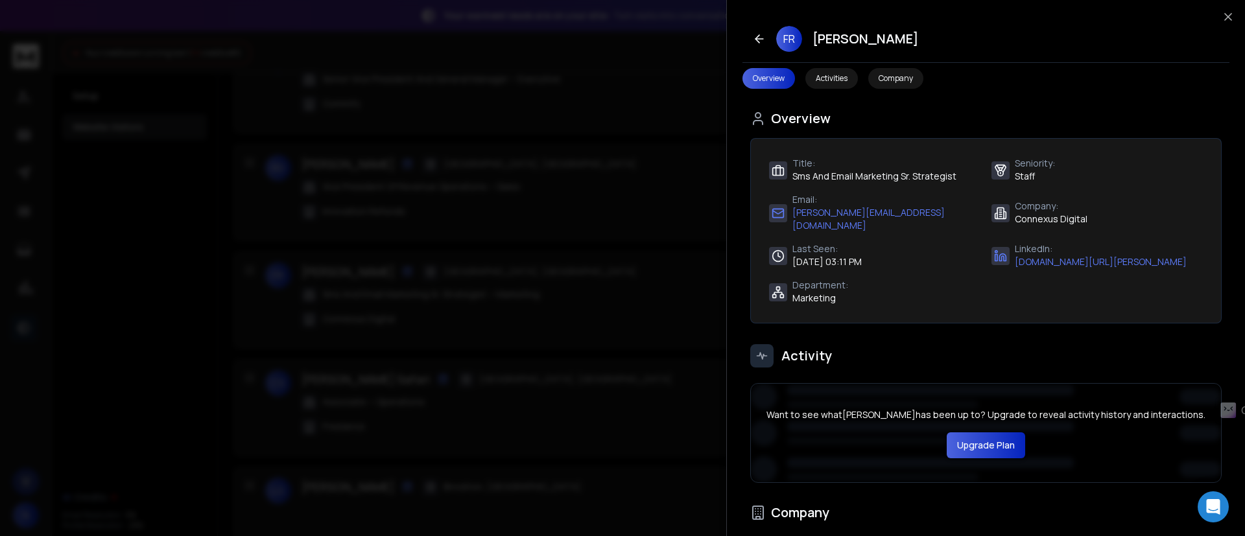
click at [1062, 256] on span "linkedin.com/in/fabio-raimundo-2023791a" at bounding box center [1101, 262] width 172 height 13
click at [546, 134] on div at bounding box center [622, 268] width 1245 height 536
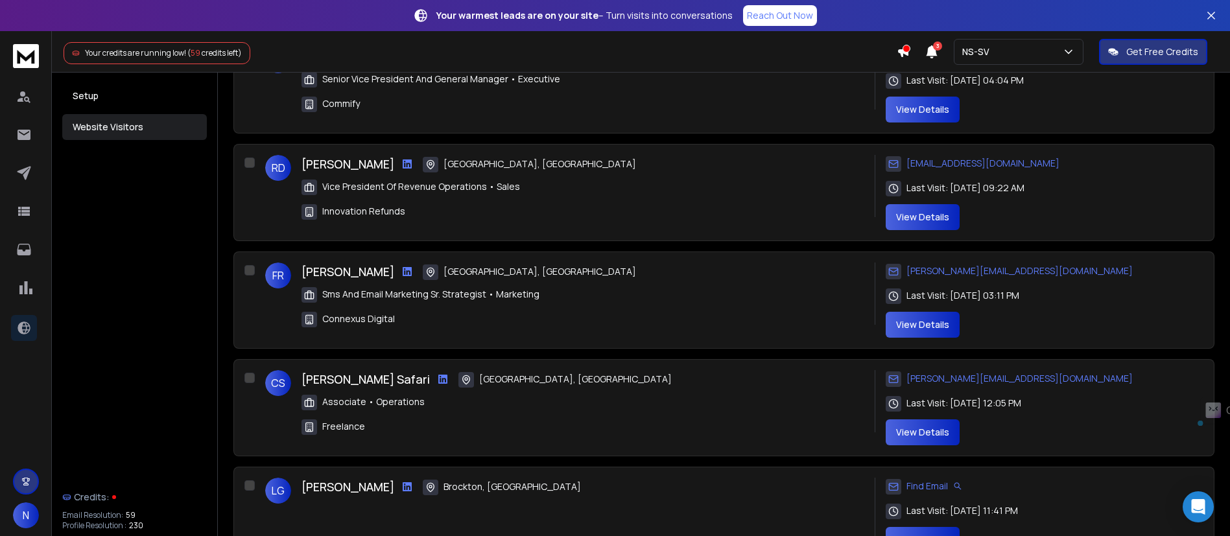
click at [925, 427] on button "View Details" at bounding box center [923, 433] width 74 height 26
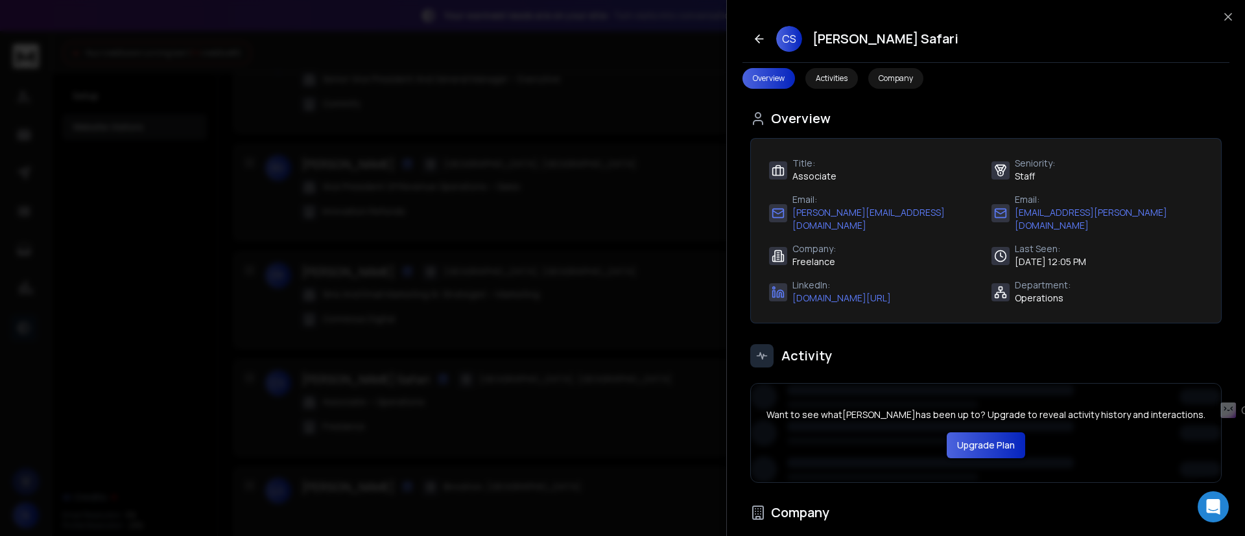
click at [870, 292] on span "linkedin.com/in/ciarasafari" at bounding box center [842, 298] width 99 height 13
click at [630, 99] on div at bounding box center [622, 268] width 1245 height 536
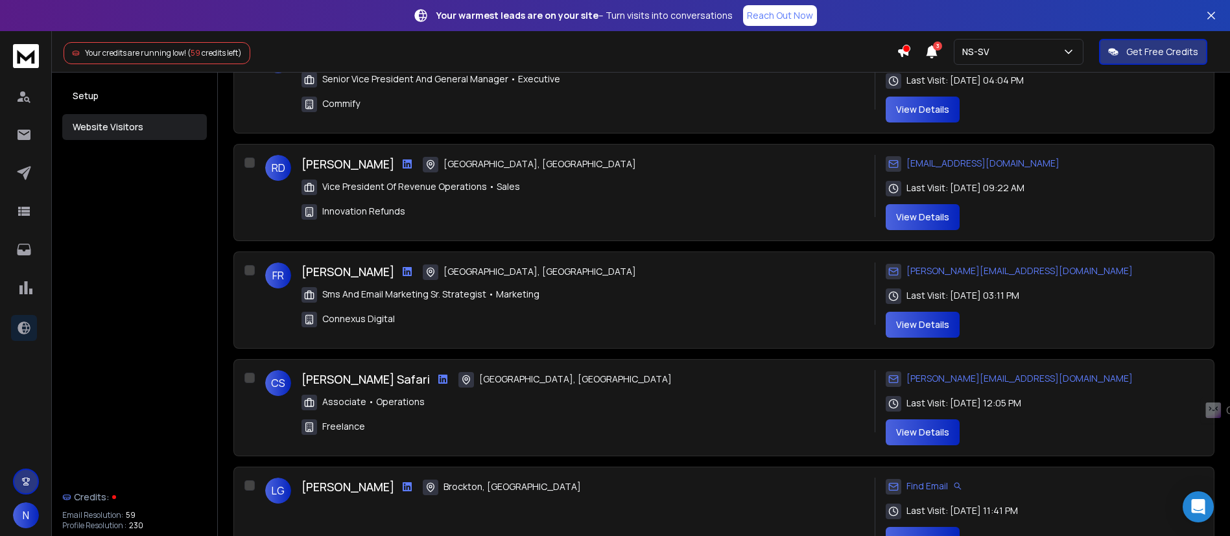
click at [925, 318] on button "View Details" at bounding box center [923, 325] width 74 height 26
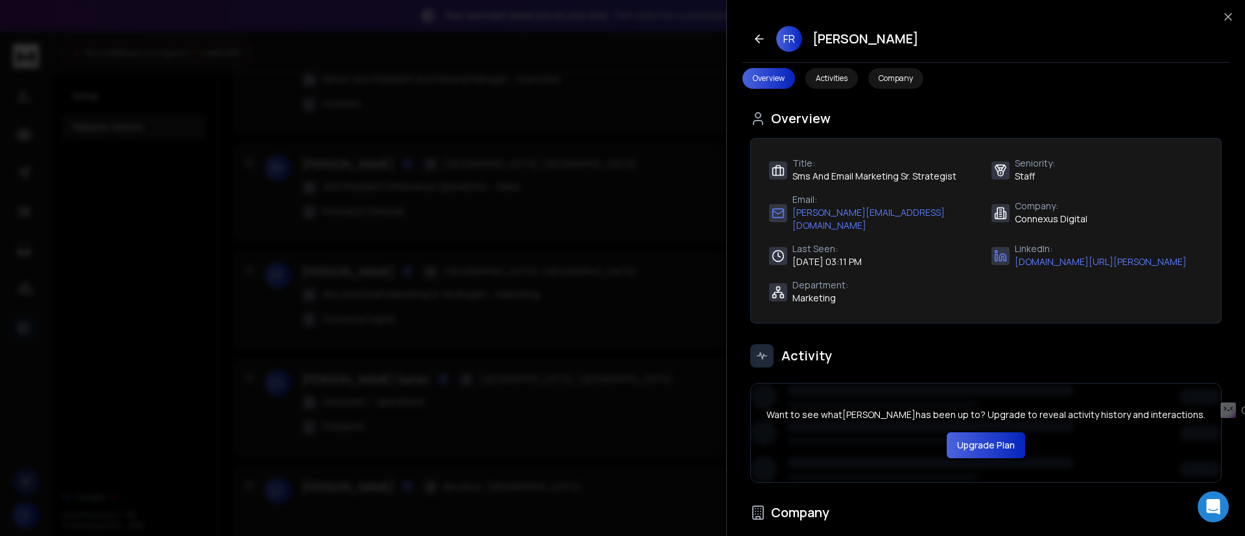
click at [1020, 256] on span "linkedin.com/in/fabio-raimundo-2023791a" at bounding box center [1101, 262] width 172 height 13
click at [557, 88] on div at bounding box center [622, 268] width 1245 height 536
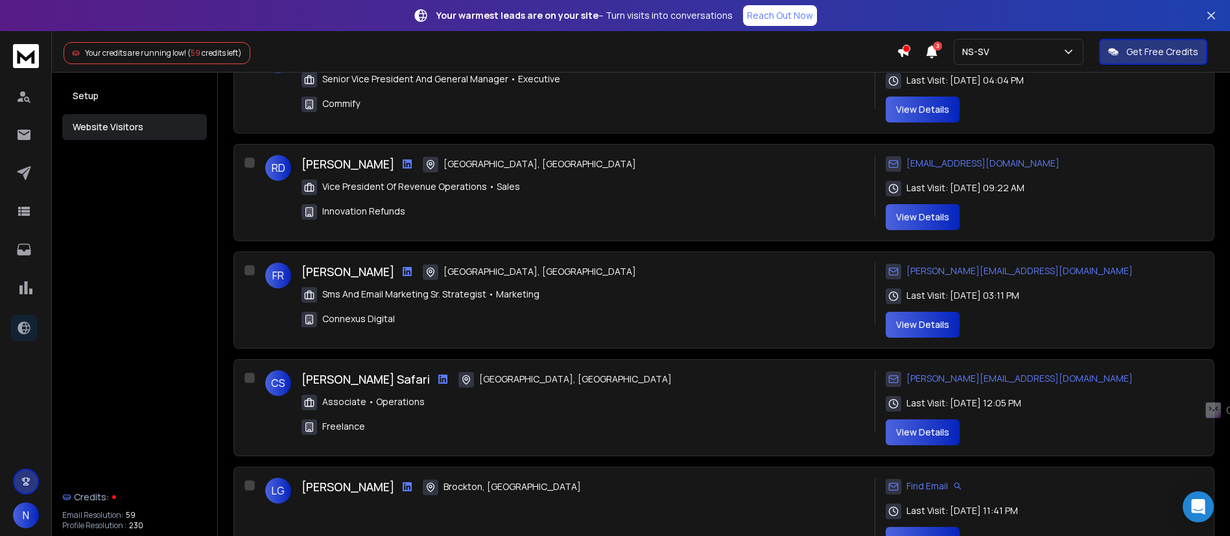
click at [402, 163] on icon at bounding box center [407, 164] width 10 height 10
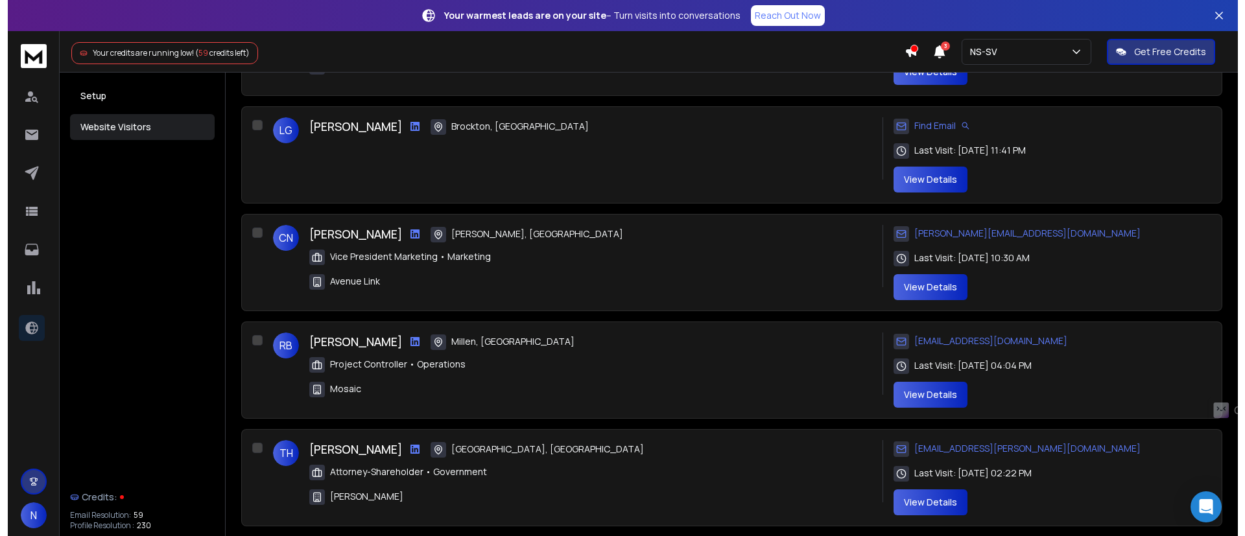
scroll to position [7032, 0]
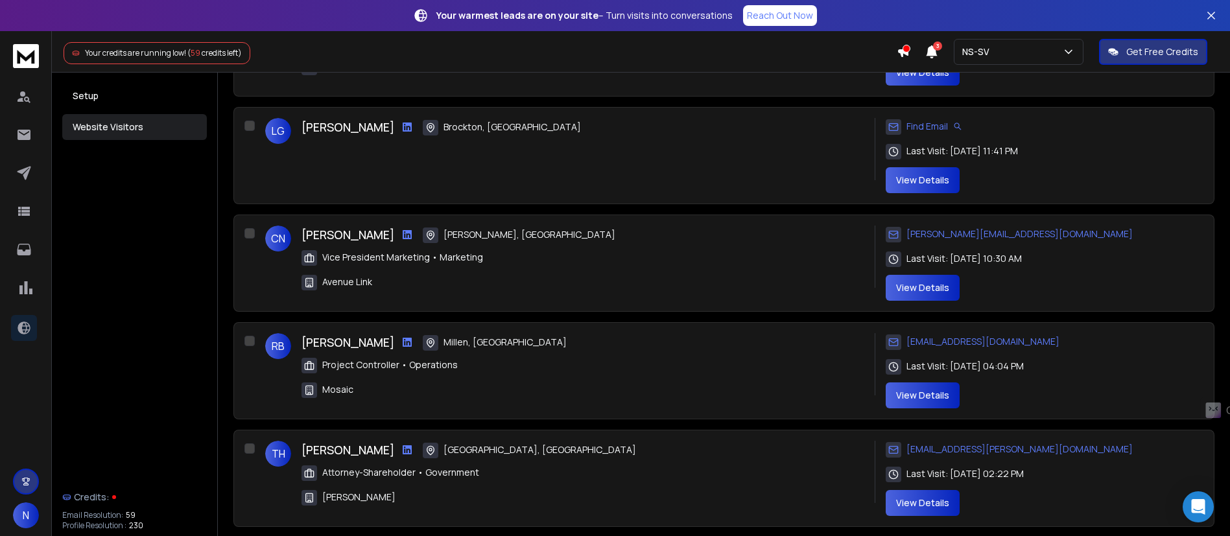
click at [933, 182] on button "View Details" at bounding box center [923, 180] width 74 height 26
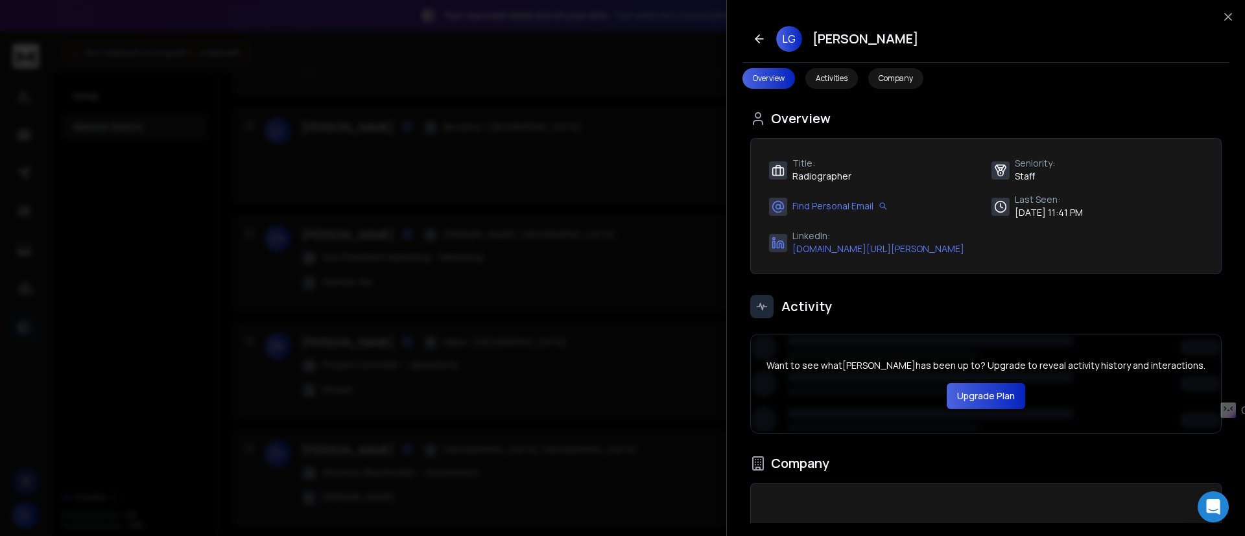
click at [874, 248] on span "linkedin.com/in/lora-gareri-39a84a47" at bounding box center [879, 249] width 172 height 13
click at [616, 352] on div at bounding box center [622, 268] width 1245 height 536
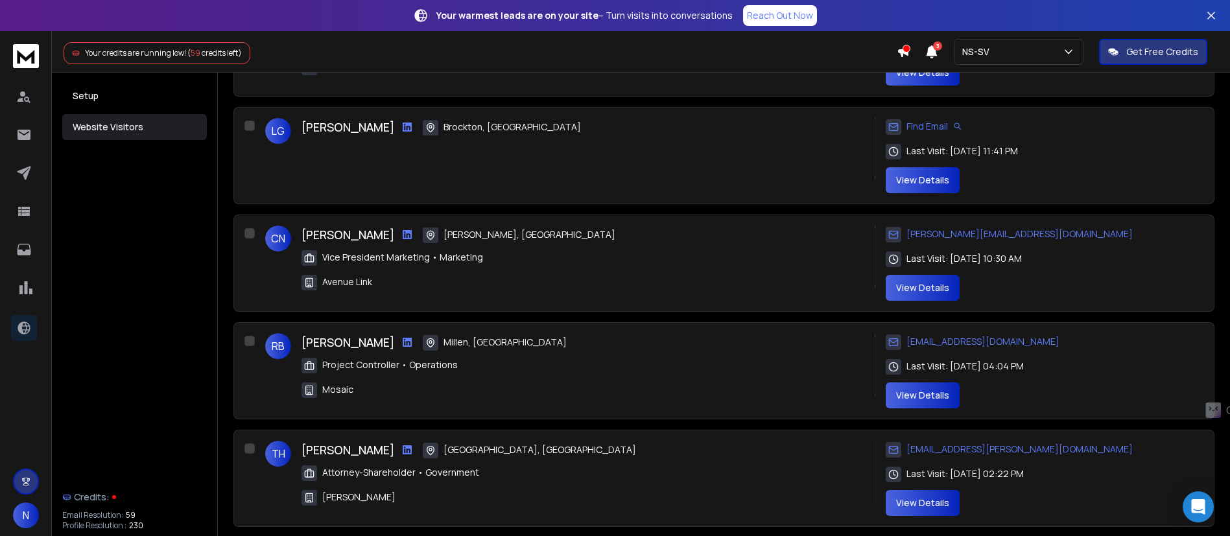
click at [923, 284] on button "View Details" at bounding box center [923, 288] width 74 height 26
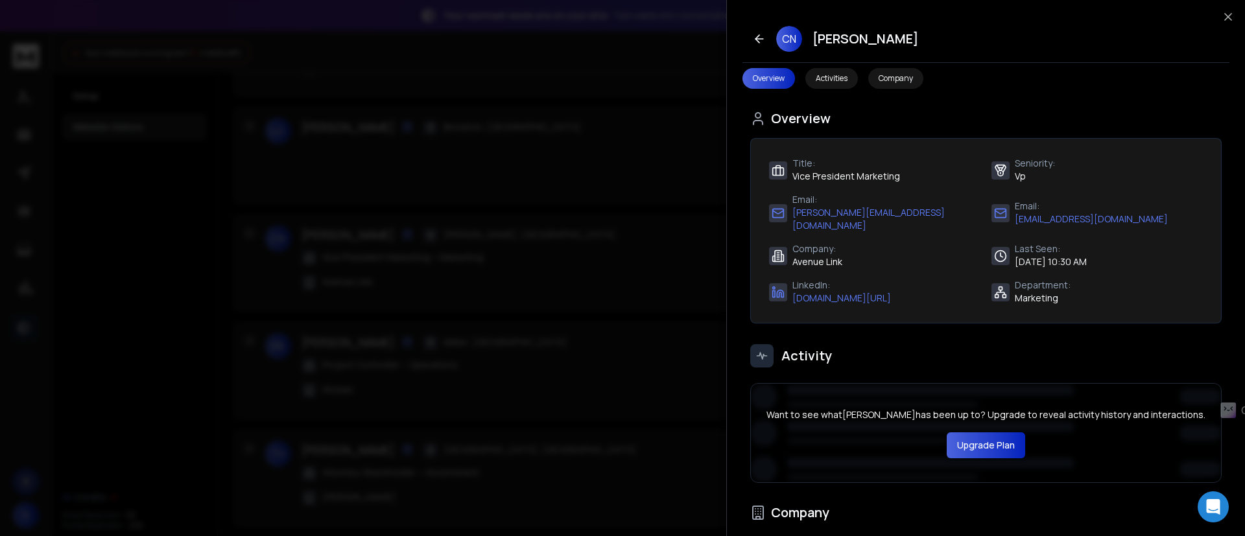
click at [865, 292] on span "linkedin.com/in/christophermnelson" at bounding box center [842, 298] width 99 height 13
click at [631, 284] on div at bounding box center [622, 268] width 1245 height 536
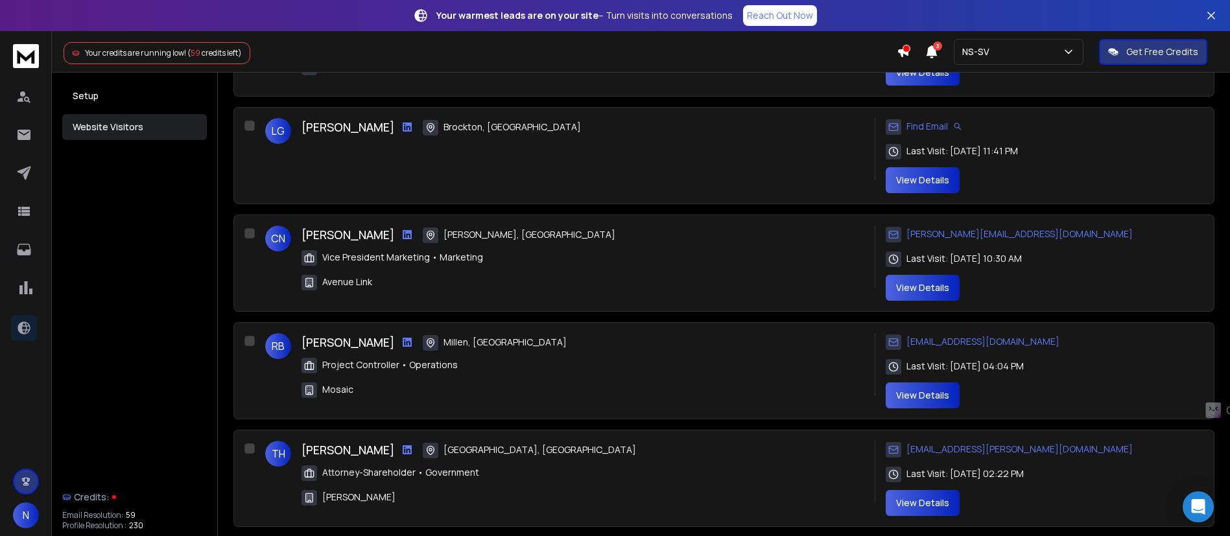
click at [917, 394] on button "View Details" at bounding box center [923, 396] width 74 height 26
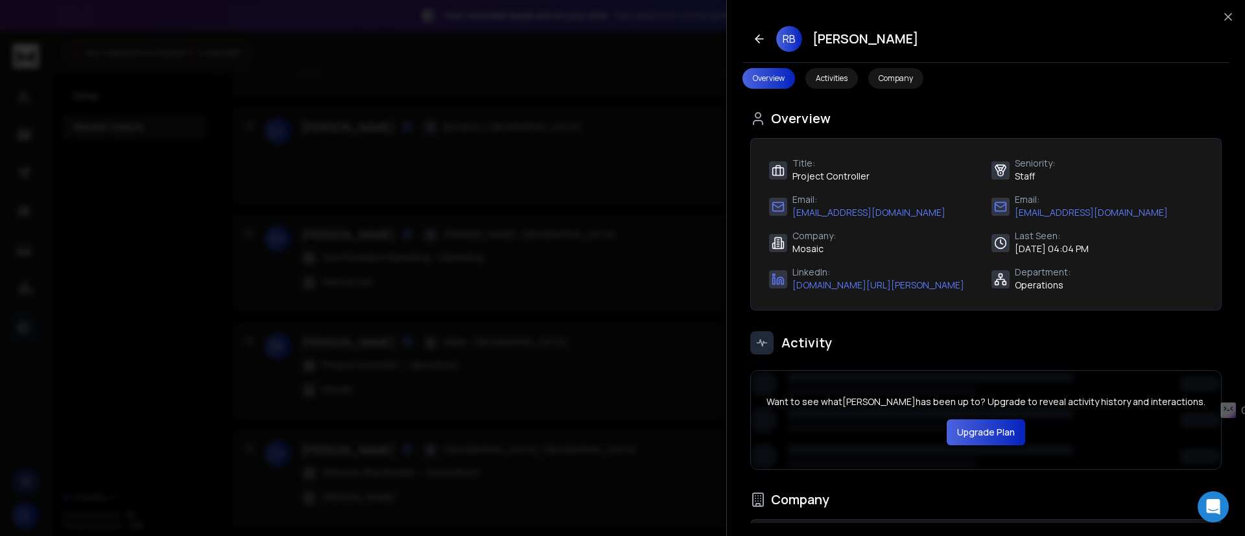
click at [854, 292] on span "linkedin.com/in/robert-buczkowski-250162144" at bounding box center [879, 285] width 172 height 13
click at [522, 133] on div at bounding box center [622, 268] width 1245 height 536
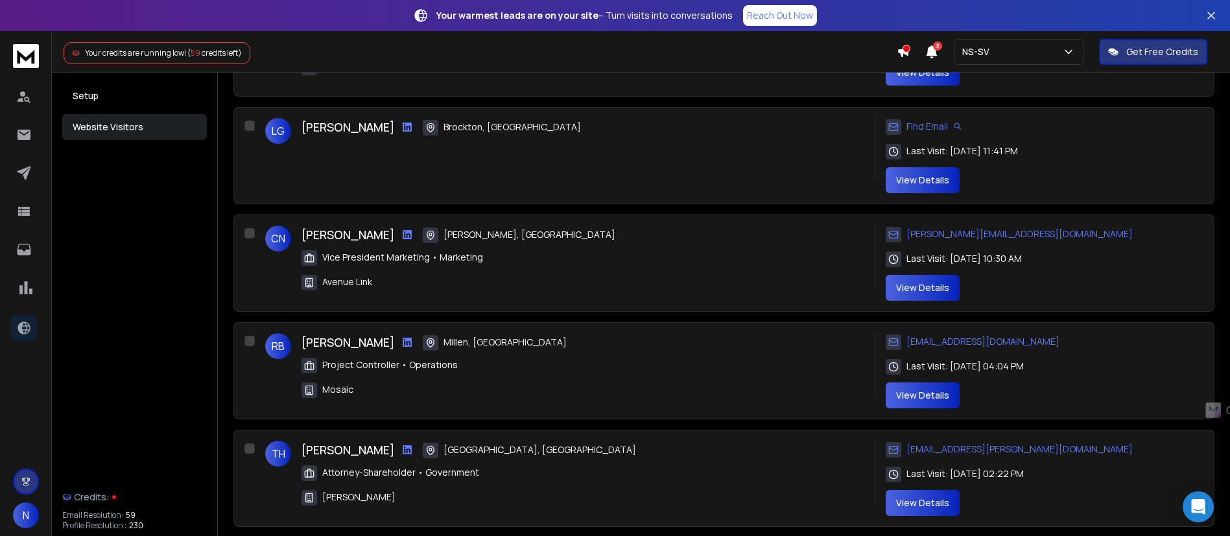
click at [918, 496] on button "View Details" at bounding box center [923, 503] width 74 height 26
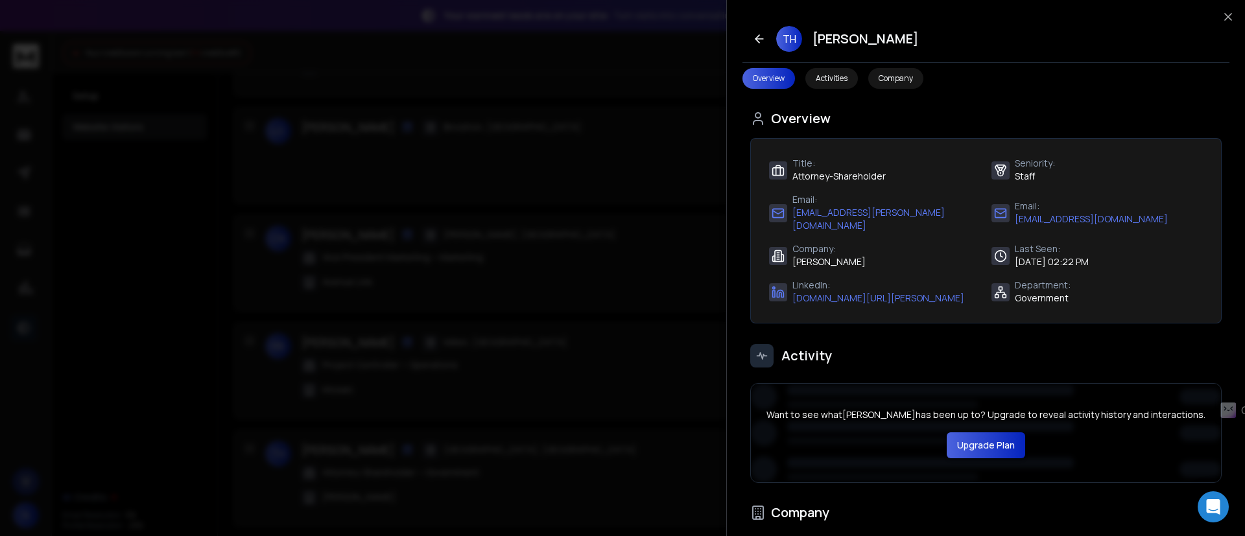
click at [827, 295] on span "linkedin.com/in/thomas-hohenstein-1518bb8b" at bounding box center [879, 298] width 172 height 13
